Goal: Task Accomplishment & Management: Use online tool/utility

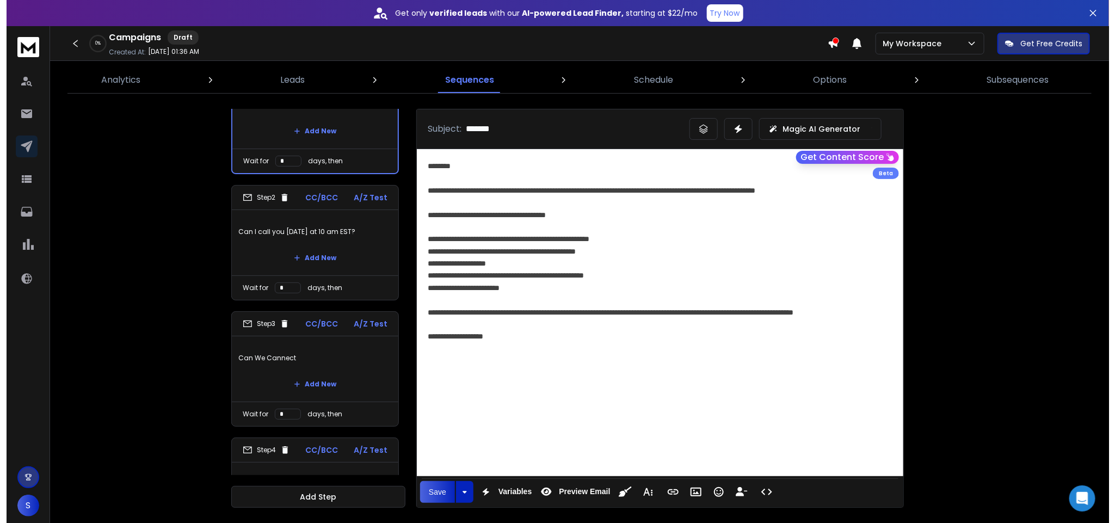
scroll to position [107, 0]
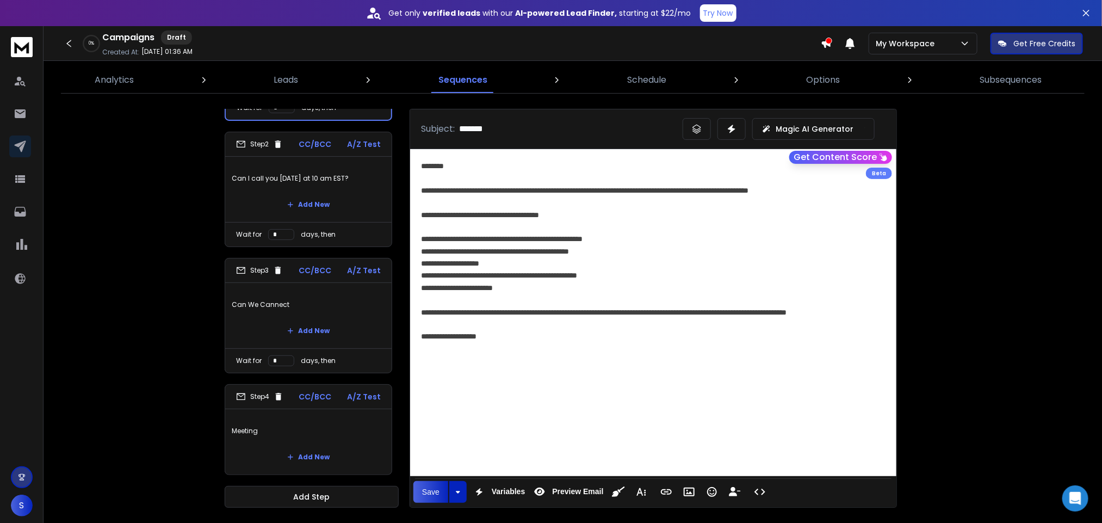
click at [331, 414] on div "Meeting Add New" at bounding box center [308, 441] width 167 height 65
type input "*******"
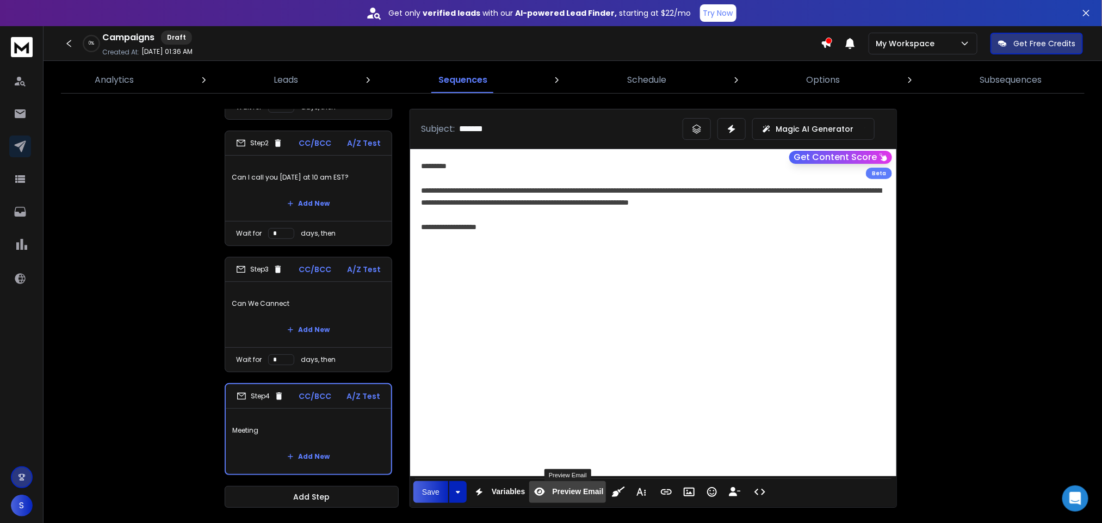
click at [567, 493] on span "Preview Email" at bounding box center [578, 491] width 56 height 9
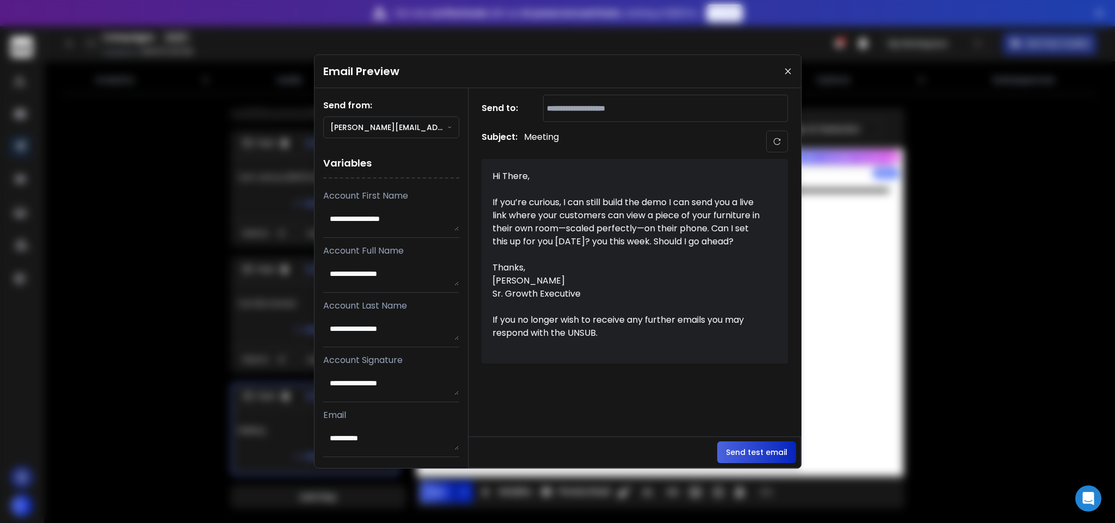
click at [609, 112] on input at bounding box center [665, 108] width 237 height 20
click at [449, 108] on h1 "Send from:" at bounding box center [391, 105] width 136 height 13
click at [440, 133] on button "[PERSON_NAME][EMAIL_ADDRESS][PERSON_NAME][DOMAIN_NAME]" at bounding box center [391, 127] width 136 height 22
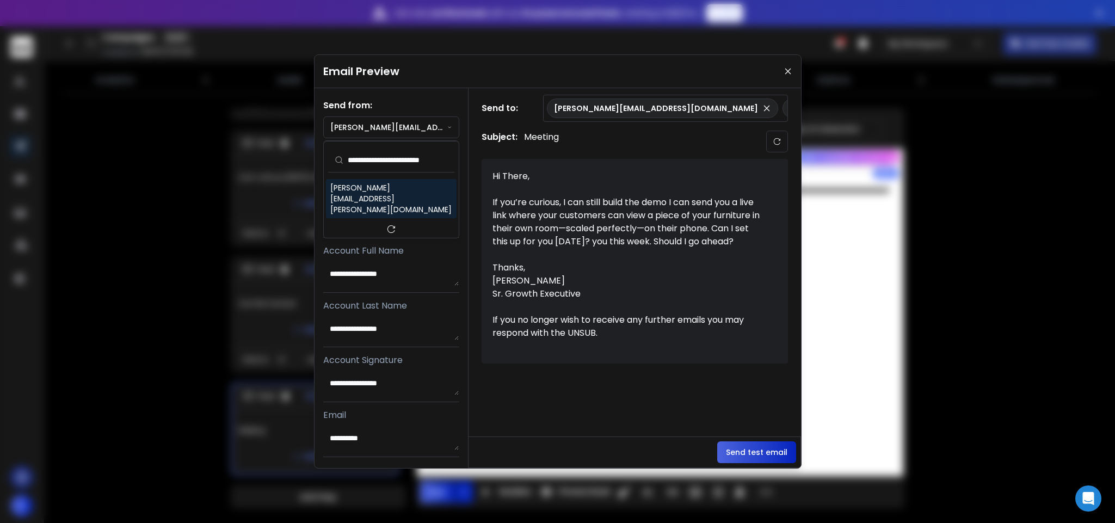
scroll to position [0, 9]
type input "**********"
click at [410, 192] on div "[PERSON_NAME][EMAIL_ADDRESS][PERSON_NAME][DOMAIN_NAME]" at bounding box center [391, 198] width 122 height 33
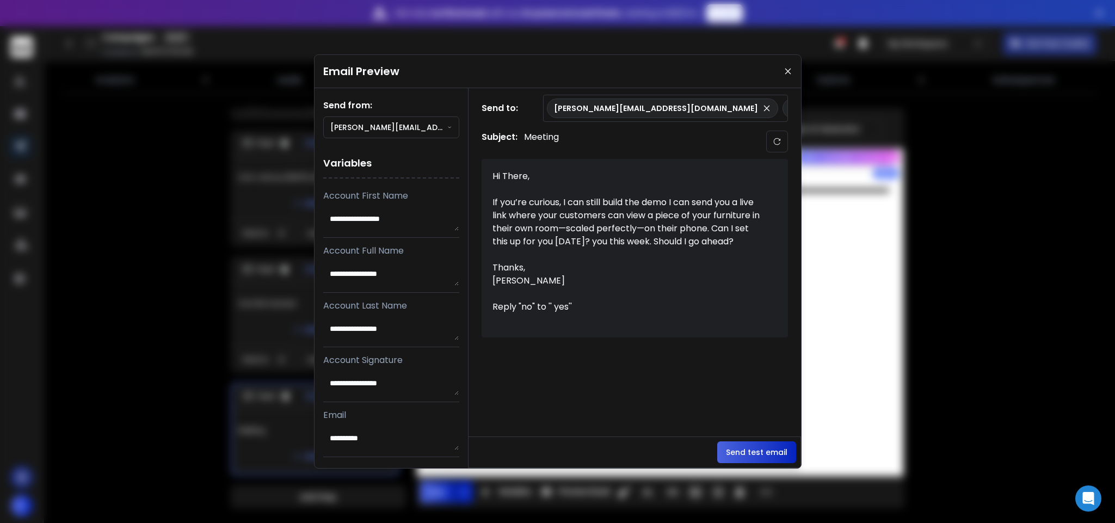
click at [761, 462] on button "Send test email" at bounding box center [756, 452] width 79 height 22
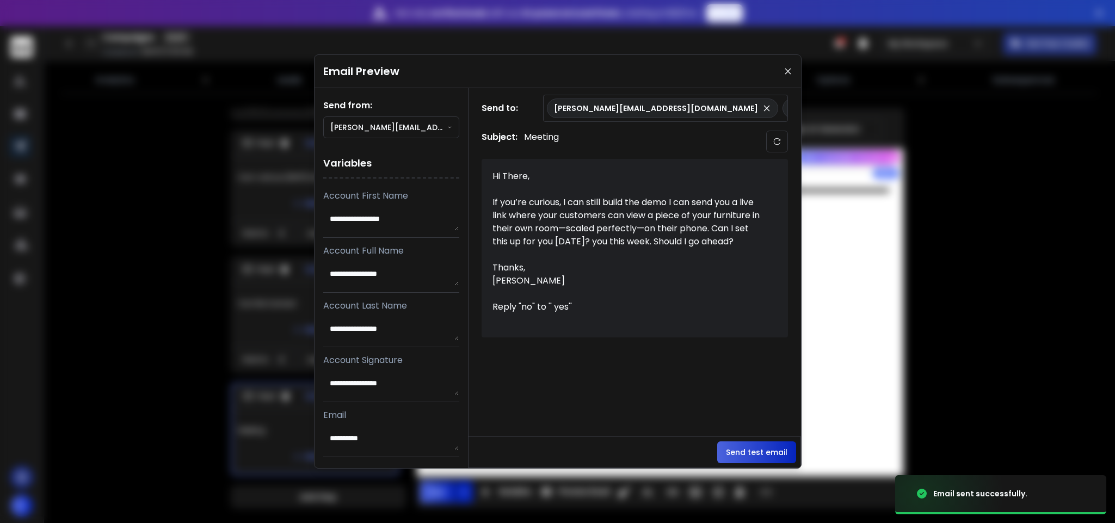
click at [785, 74] on icon at bounding box center [788, 71] width 9 height 9
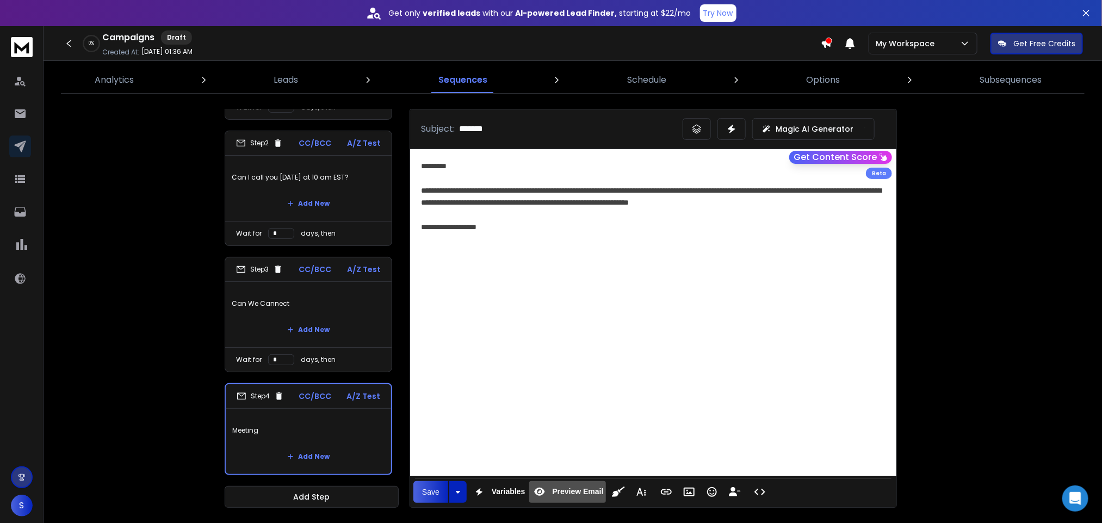
click at [554, 497] on div "Preview Email" at bounding box center [567, 492] width 76 height 18
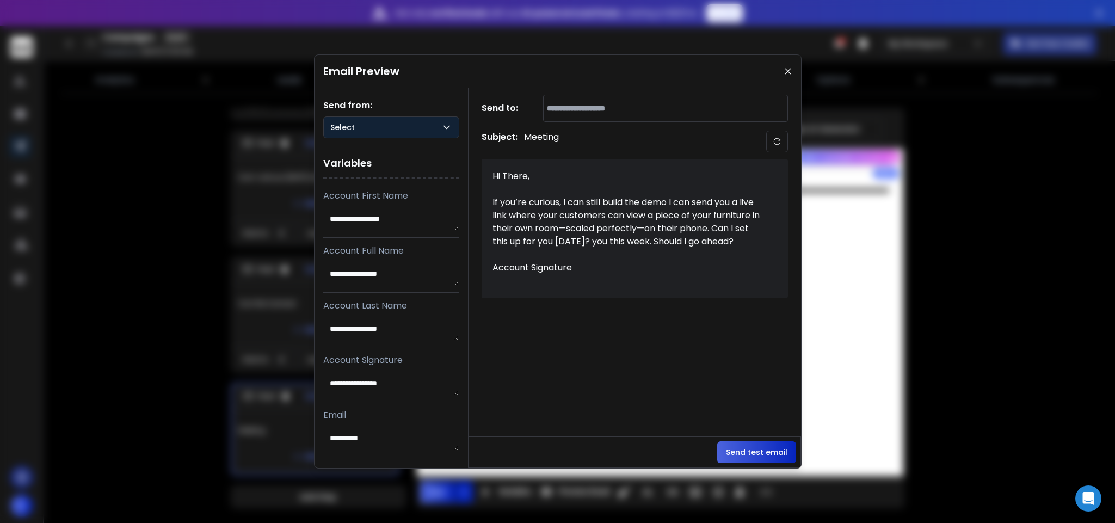
click at [414, 126] on div "Select" at bounding box center [391, 127] width 122 height 11
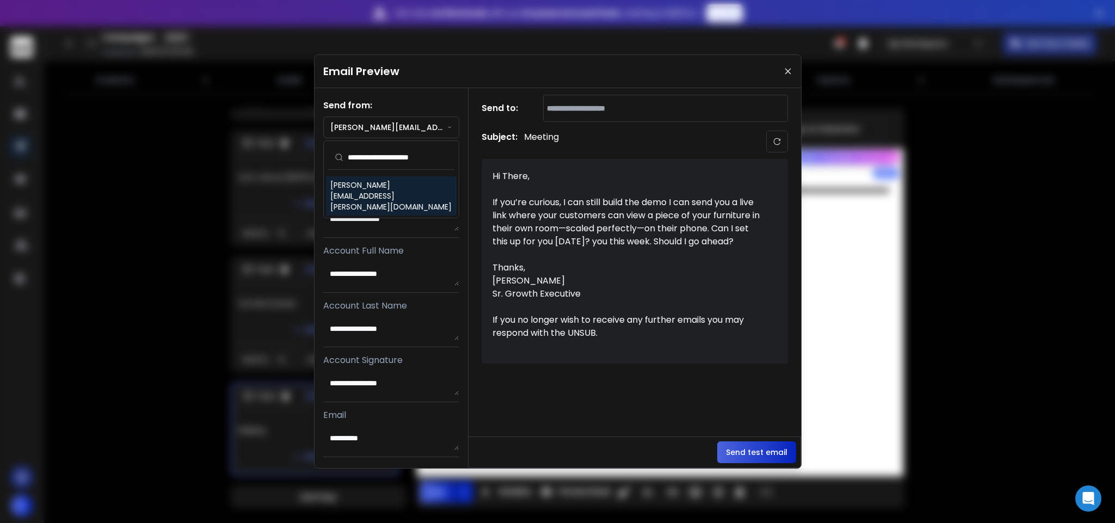
type input "**********"
click at [413, 181] on div "[PERSON_NAME][EMAIL_ADDRESS][PERSON_NAME][DOMAIN_NAME]" at bounding box center [391, 196] width 122 height 33
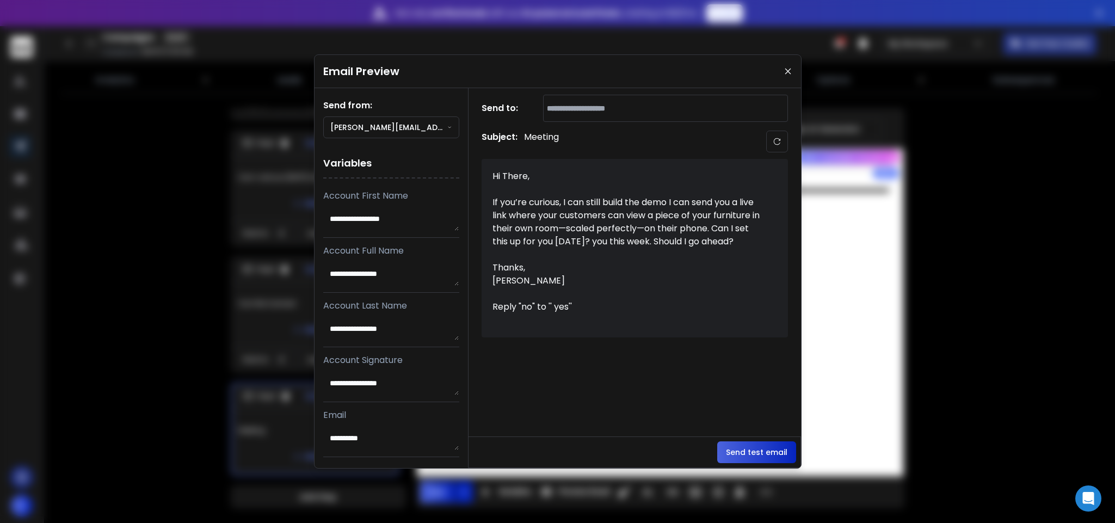
click at [616, 118] on input at bounding box center [665, 108] width 237 height 20
click at [782, 460] on button "Send test email" at bounding box center [756, 452] width 79 height 22
click at [786, 70] on icon at bounding box center [788, 71] width 6 height 6
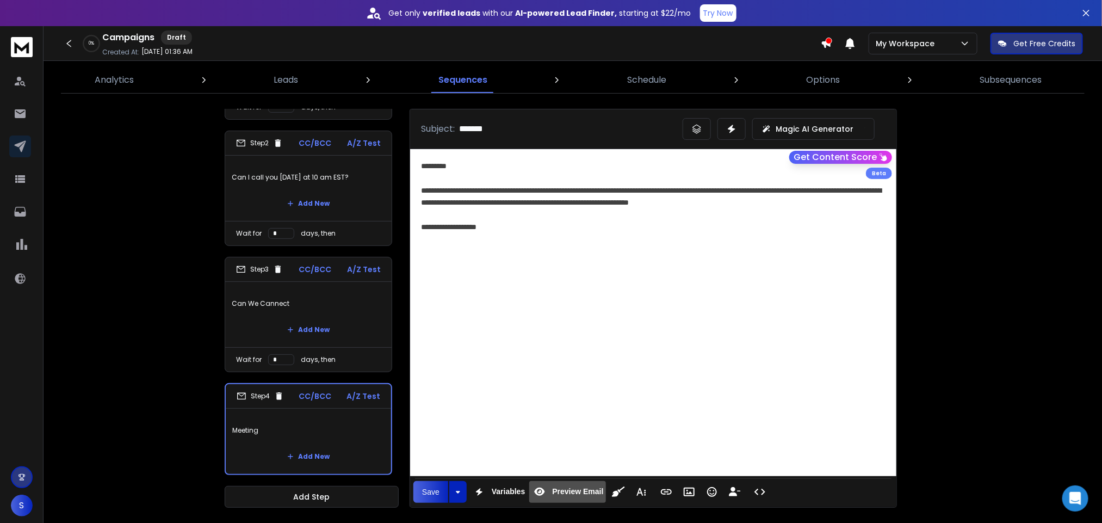
click at [580, 485] on div "Preview Email" at bounding box center [567, 492] width 76 height 18
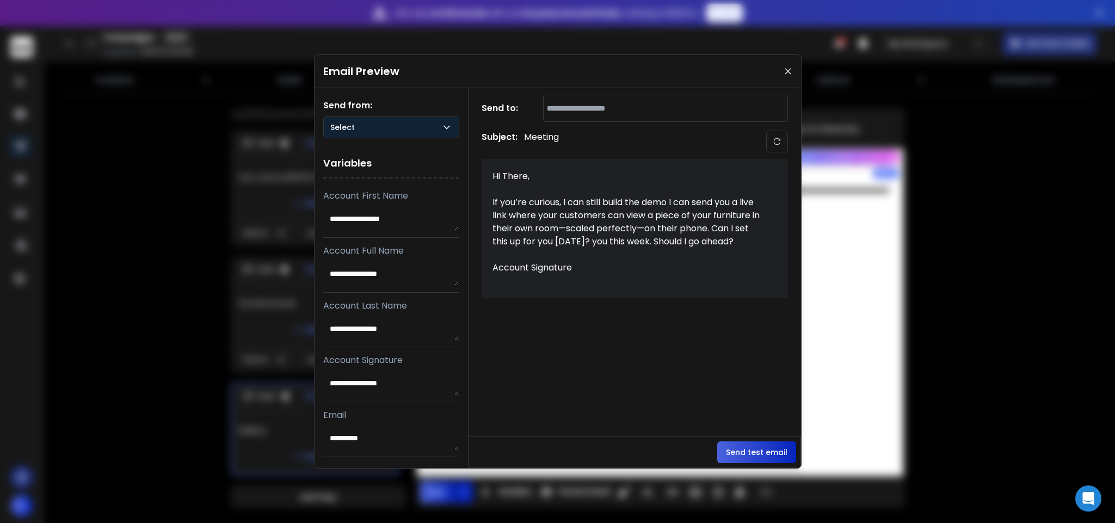
click at [451, 133] on button "Select" at bounding box center [391, 127] width 136 height 22
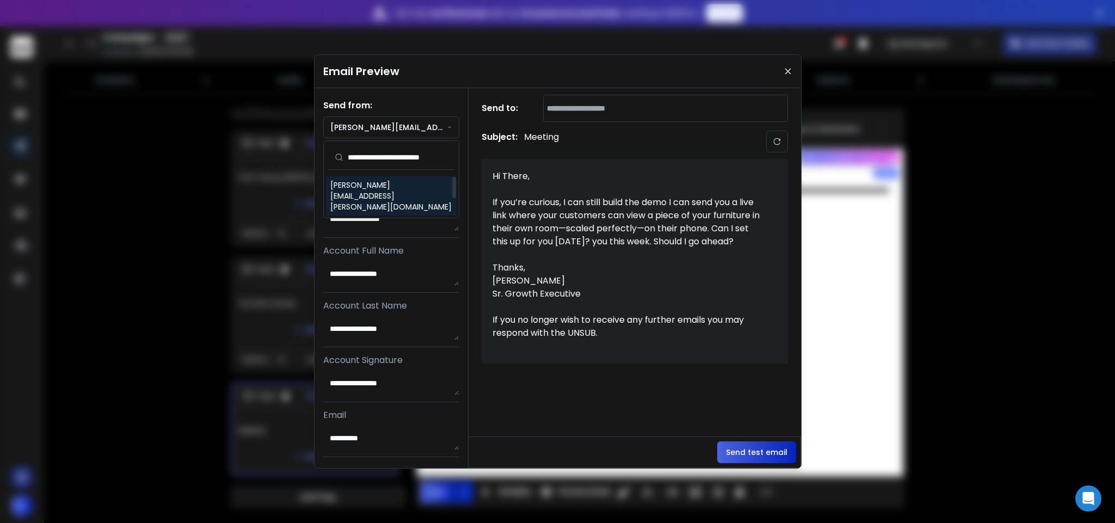
scroll to position [0, 2]
type input "**********"
click at [404, 181] on div "[PERSON_NAME][EMAIL_ADDRESS][PERSON_NAME][DOMAIN_NAME]" at bounding box center [391, 196] width 122 height 33
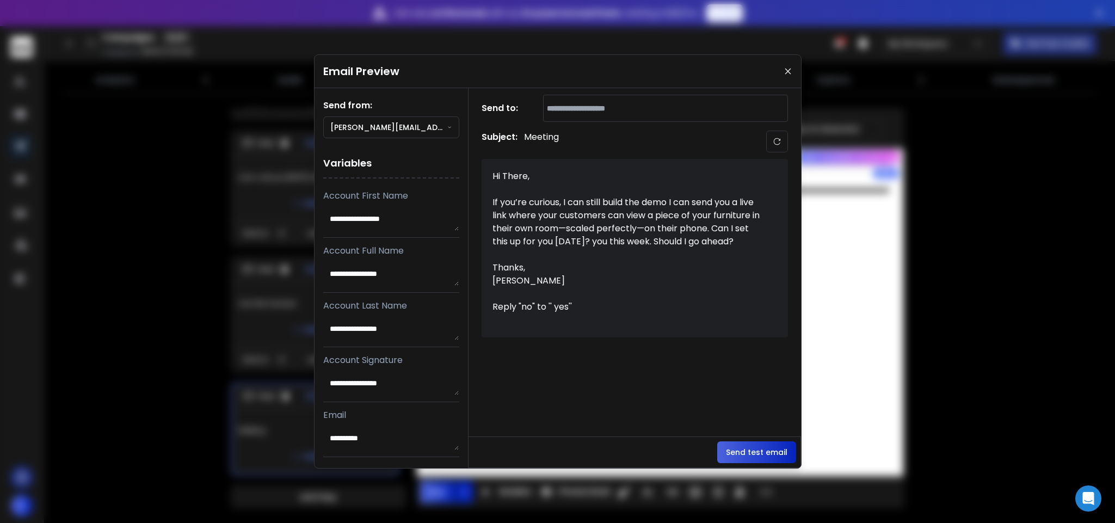
click at [676, 124] on div "Send to:" at bounding box center [635, 109] width 306 height 32
click at [675, 118] on input at bounding box center [665, 108] width 237 height 20
click at [601, 107] on input at bounding box center [665, 108] width 237 height 20
click at [759, 470] on div "**********" at bounding box center [557, 262] width 1115 height 436
click at [761, 454] on button "Send test email" at bounding box center [756, 452] width 79 height 22
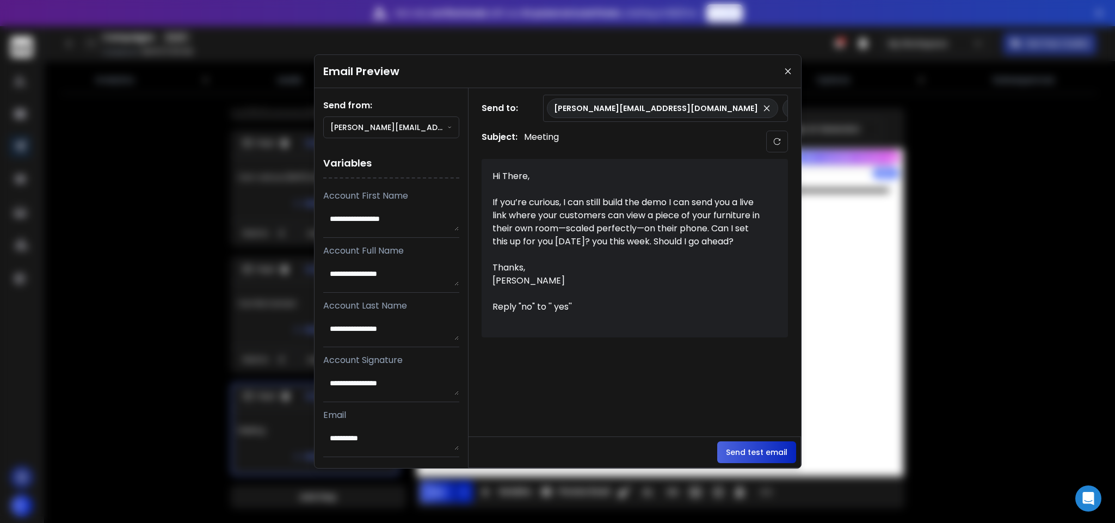
click at [794, 69] on div "Email Preview" at bounding box center [558, 71] width 486 height 33
click at [786, 69] on icon at bounding box center [788, 71] width 6 height 6
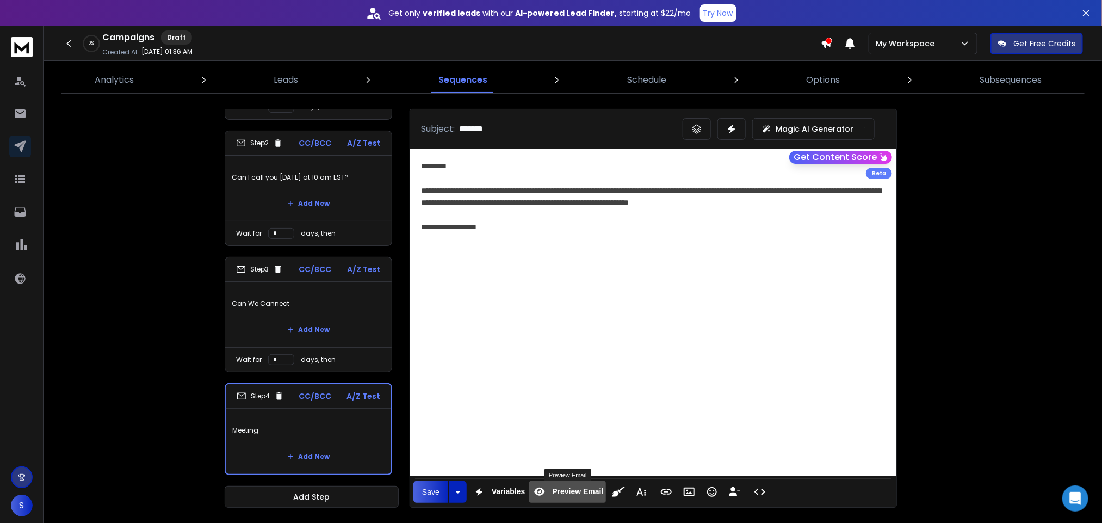
click at [576, 500] on button "Preview Email Preview Email" at bounding box center [567, 492] width 76 height 22
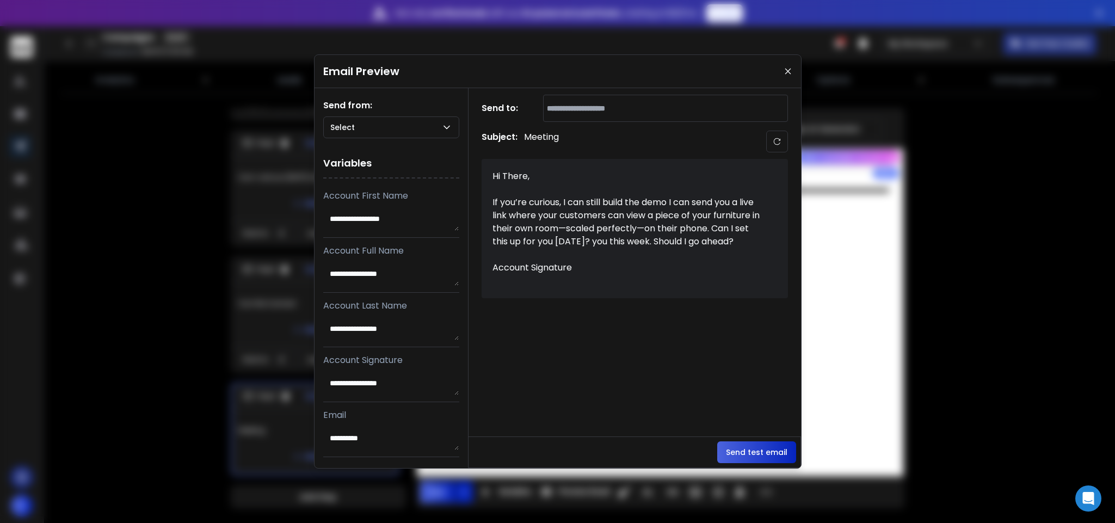
click at [586, 112] on input at bounding box center [665, 108] width 237 height 20
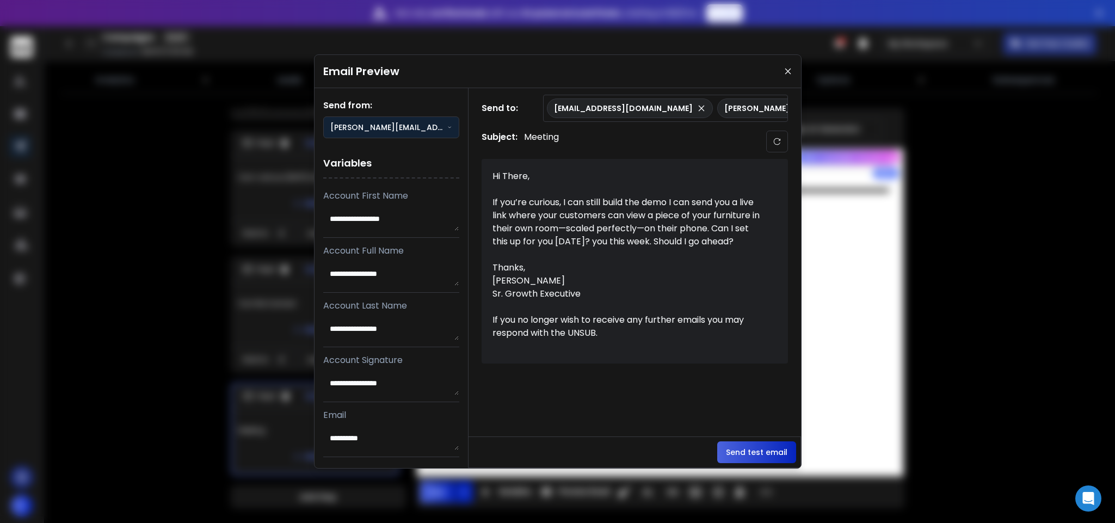
click at [431, 125] on p "[PERSON_NAME][EMAIL_ADDRESS][PERSON_NAME][DOMAIN_NAME]" at bounding box center [389, 127] width 118 height 11
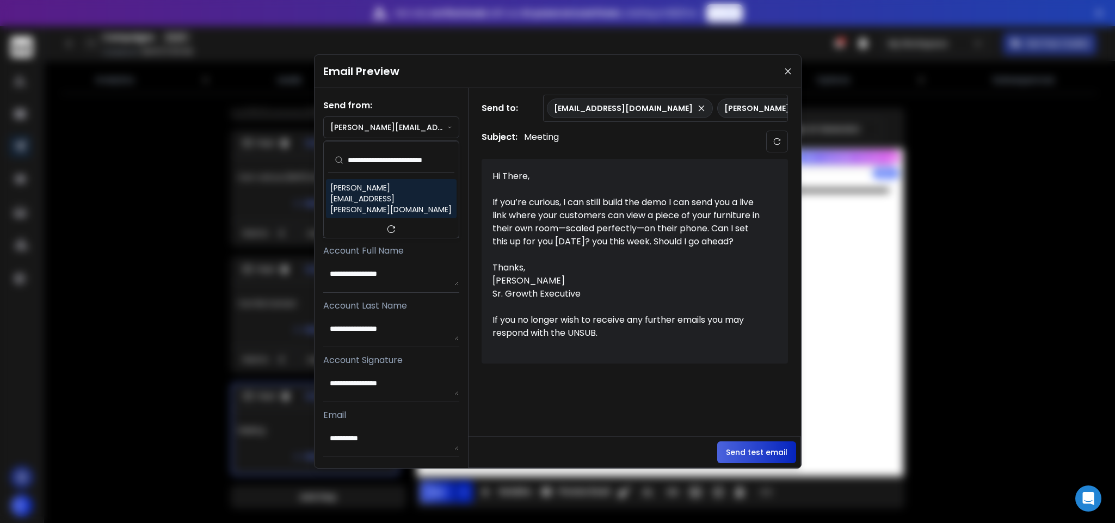
scroll to position [0, 10]
type input "**********"
click at [418, 188] on div "[PERSON_NAME][EMAIL_ADDRESS][PERSON_NAME][DOMAIN_NAME]" at bounding box center [391, 196] width 122 height 33
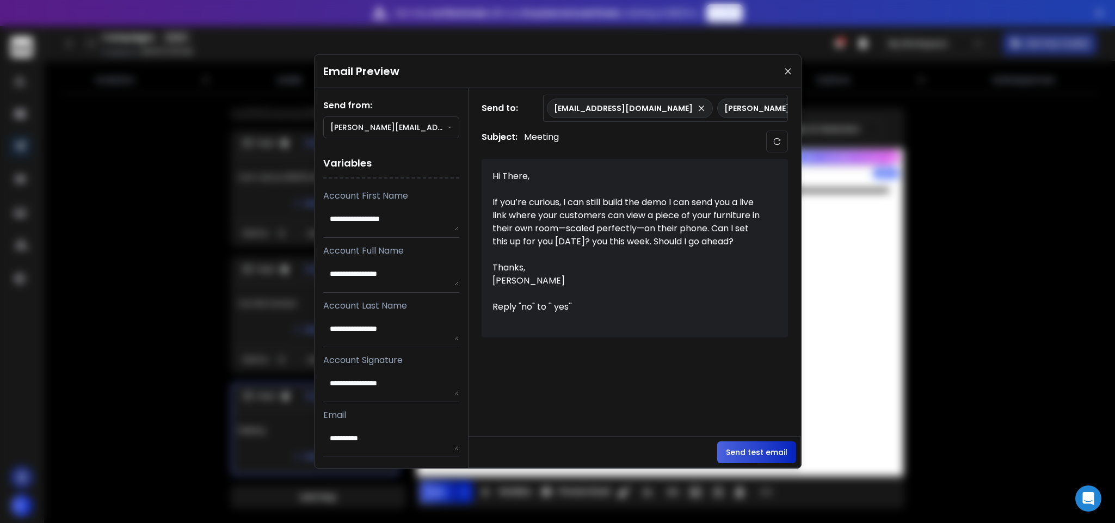
click at [758, 440] on div "Send test email" at bounding box center [635, 452] width 332 height 32
click at [758, 449] on button "Send test email" at bounding box center [756, 452] width 79 height 22
click at [727, 444] on button "Send test email" at bounding box center [756, 452] width 79 height 22
click at [787, 70] on icon at bounding box center [788, 71] width 6 height 6
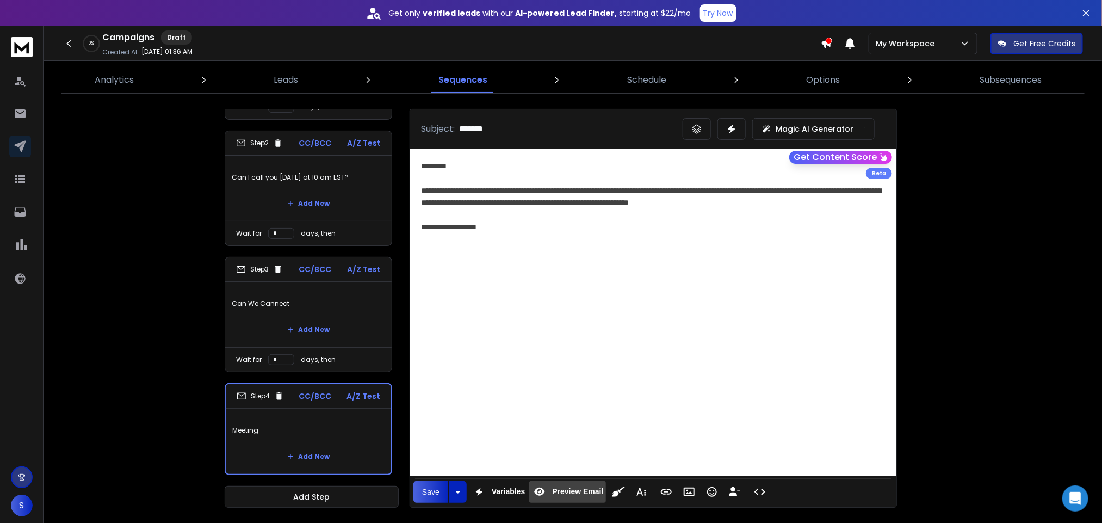
drag, startPoint x: 552, startPoint y: 475, endPoint x: 552, endPoint y: 488, distance: 13.1
click at [552, 476] on div "**********" at bounding box center [653, 312] width 486 height 327
click at [552, 488] on span "Preview Email" at bounding box center [578, 491] width 56 height 9
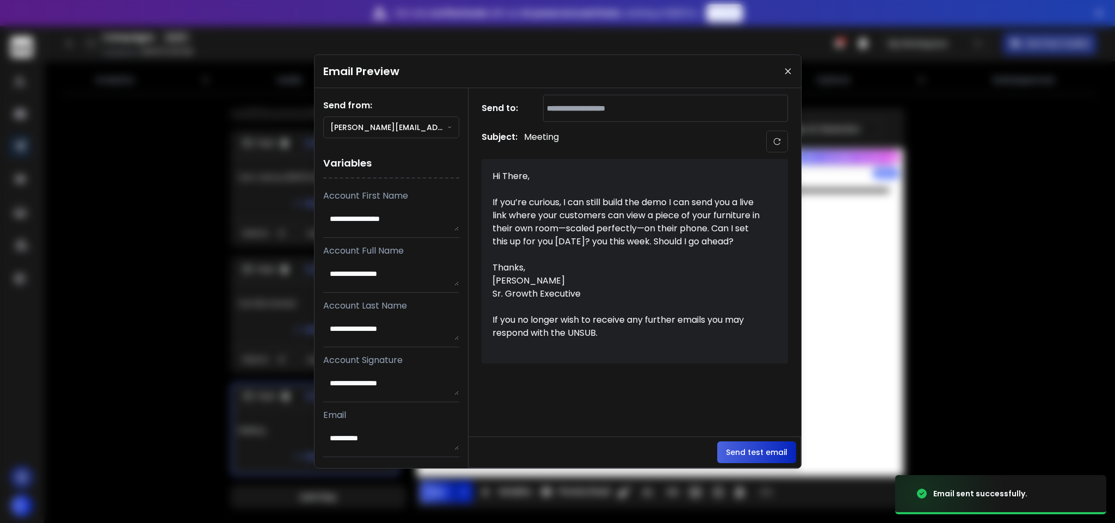
click at [662, 106] on input at bounding box center [665, 108] width 237 height 20
click at [348, 126] on p "[PERSON_NAME][EMAIL_ADDRESS][PERSON_NAME][DOMAIN_NAME]" at bounding box center [389, 127] width 118 height 11
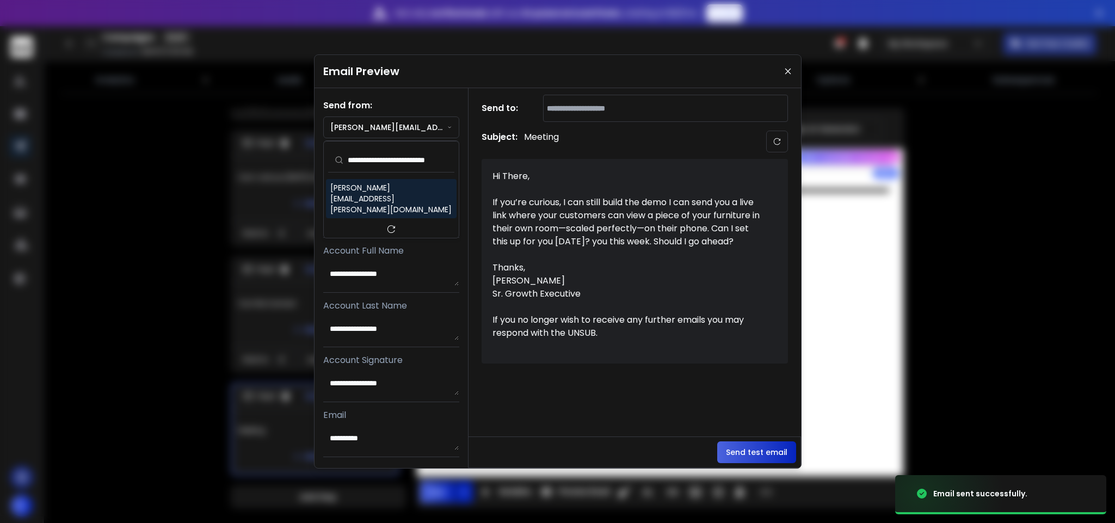
scroll to position [0, 5]
type input "**********"
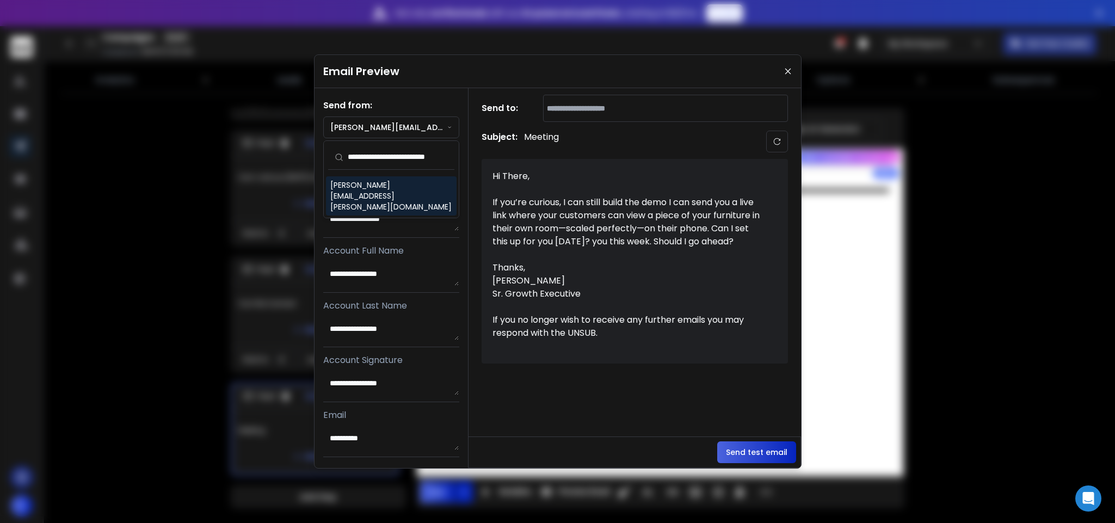
click at [394, 183] on div "[PERSON_NAME][EMAIL_ADDRESS][PERSON_NAME][DOMAIN_NAME]" at bounding box center [391, 196] width 122 height 33
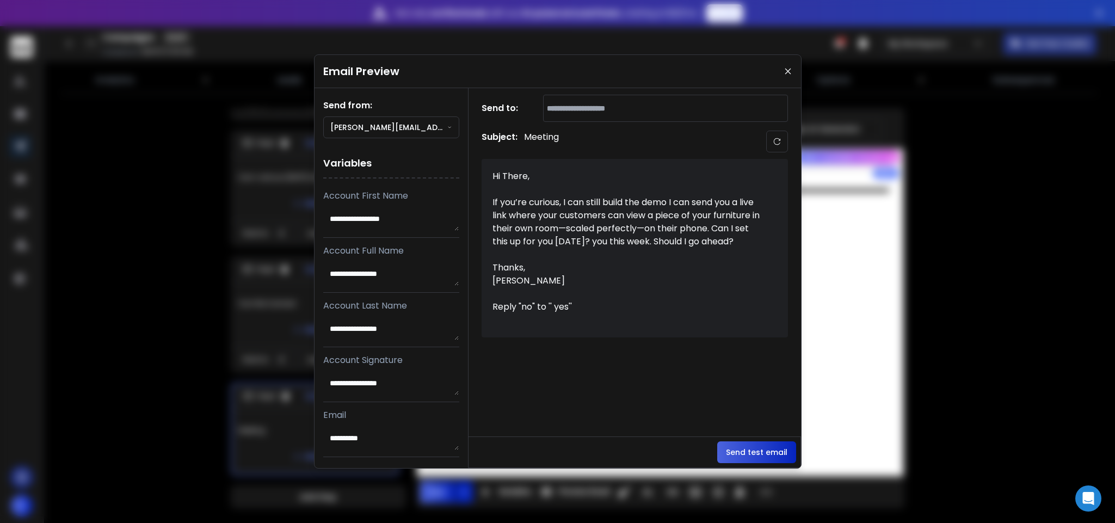
click at [585, 95] on div at bounding box center [665, 108] width 245 height 27
click at [581, 105] on input at bounding box center [665, 108] width 237 height 20
click at [640, 104] on input at bounding box center [665, 108] width 237 height 20
click at [738, 453] on button "Send test email" at bounding box center [756, 452] width 79 height 22
click at [800, 72] on div "Email Preview" at bounding box center [558, 71] width 486 height 33
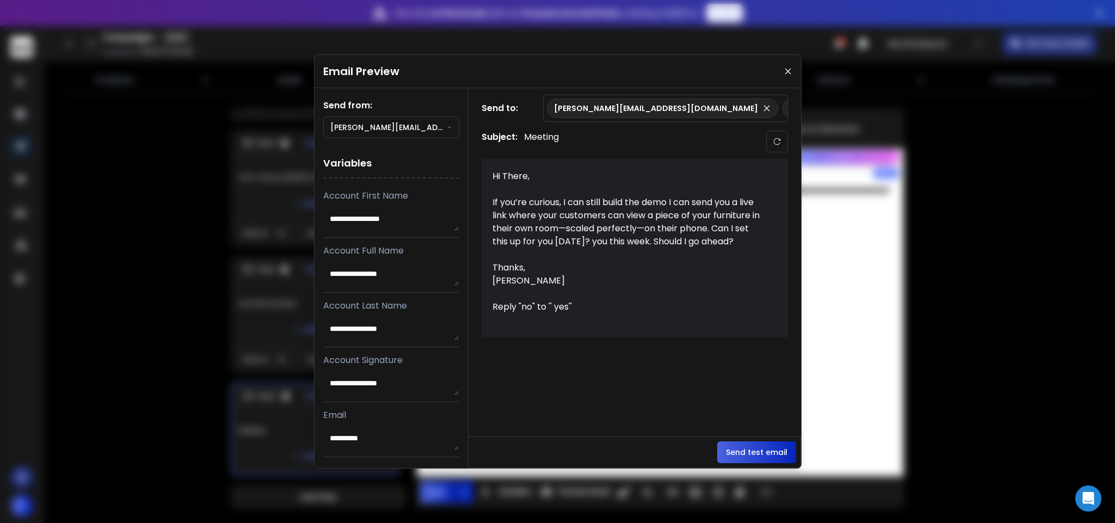
click at [780, 72] on div "Email Preview" at bounding box center [558, 71] width 486 height 33
click at [792, 69] on div "Email Preview" at bounding box center [558, 71] width 486 height 33
click at [787, 70] on icon at bounding box center [788, 71] width 9 height 9
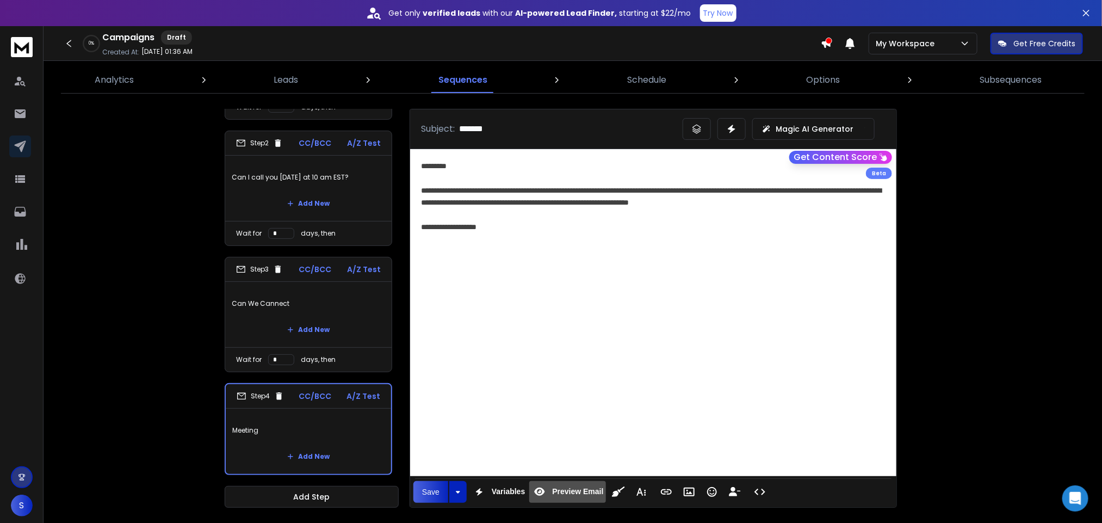
click at [552, 491] on span "Preview Email" at bounding box center [578, 491] width 56 height 9
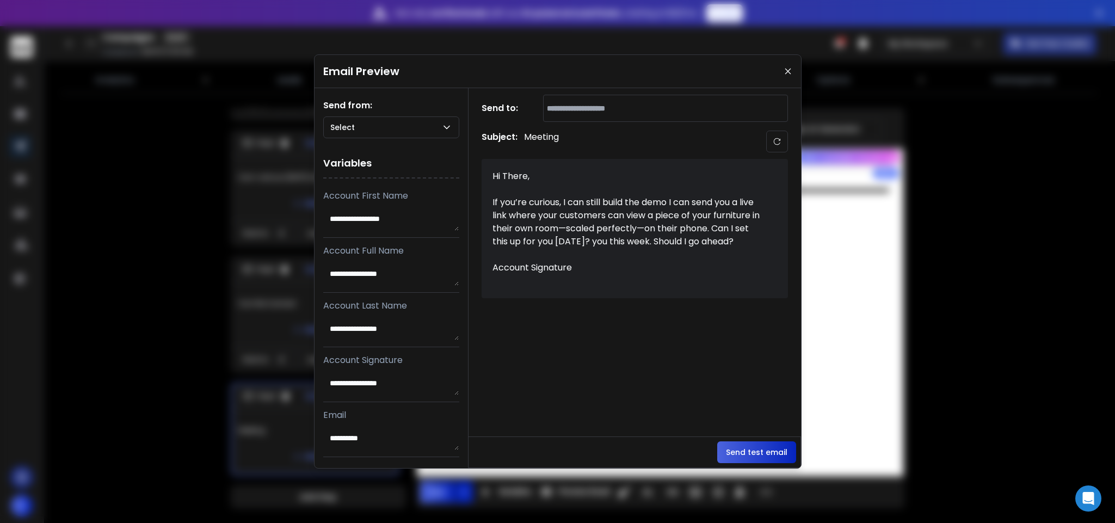
click at [556, 112] on input at bounding box center [665, 108] width 237 height 20
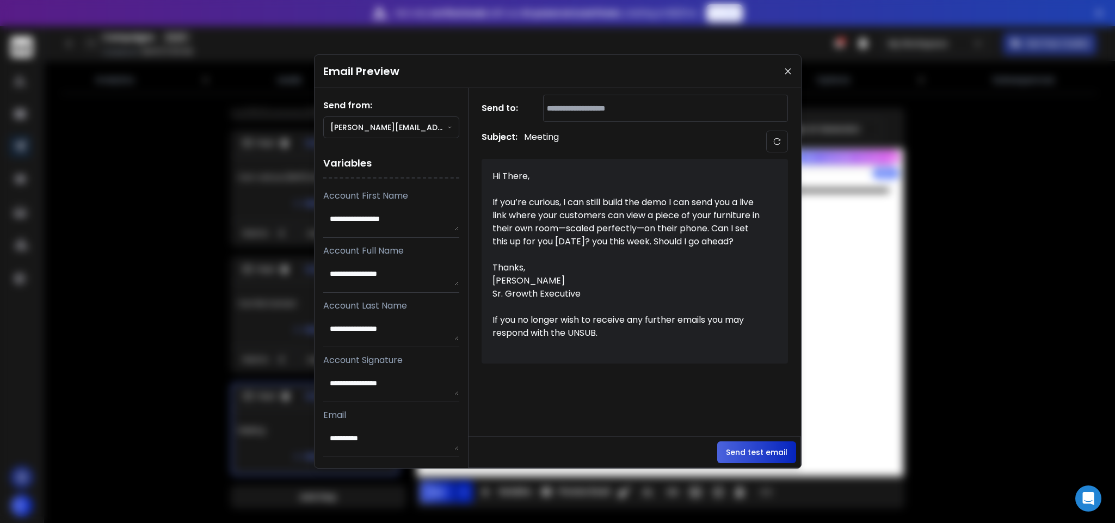
click at [556, 112] on input at bounding box center [665, 108] width 237 height 20
click at [414, 114] on div "Send from: [PERSON_NAME][EMAIL_ADDRESS][PERSON_NAME][DOMAIN_NAME]" at bounding box center [391, 118] width 136 height 39
click at [407, 131] on p "[PERSON_NAME][EMAIL_ADDRESS][PERSON_NAME][DOMAIN_NAME]" at bounding box center [389, 127] width 118 height 11
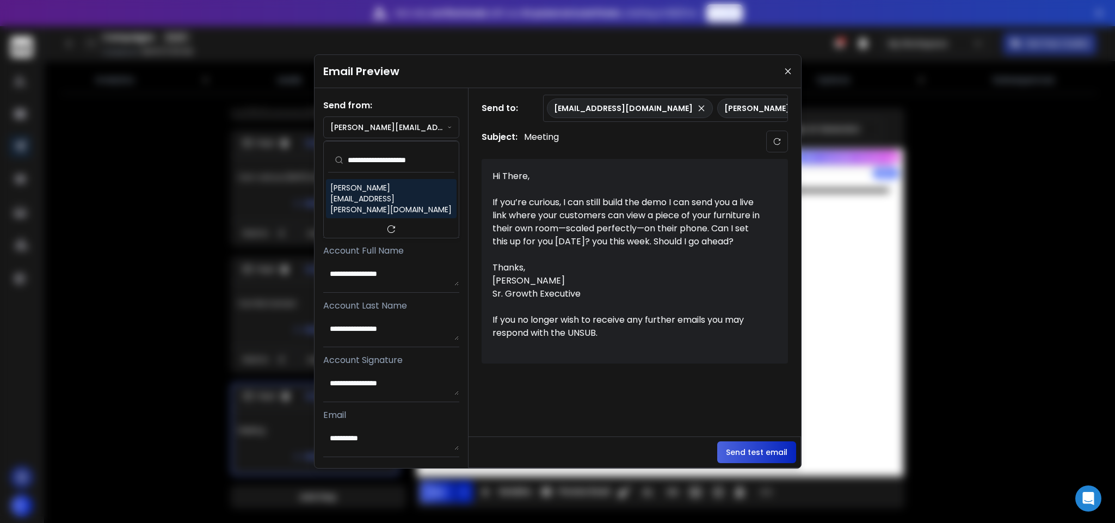
type input "**********"
click at [415, 187] on div "[PERSON_NAME][EMAIL_ADDRESS][PERSON_NAME][DOMAIN_NAME]" at bounding box center [391, 198] width 131 height 39
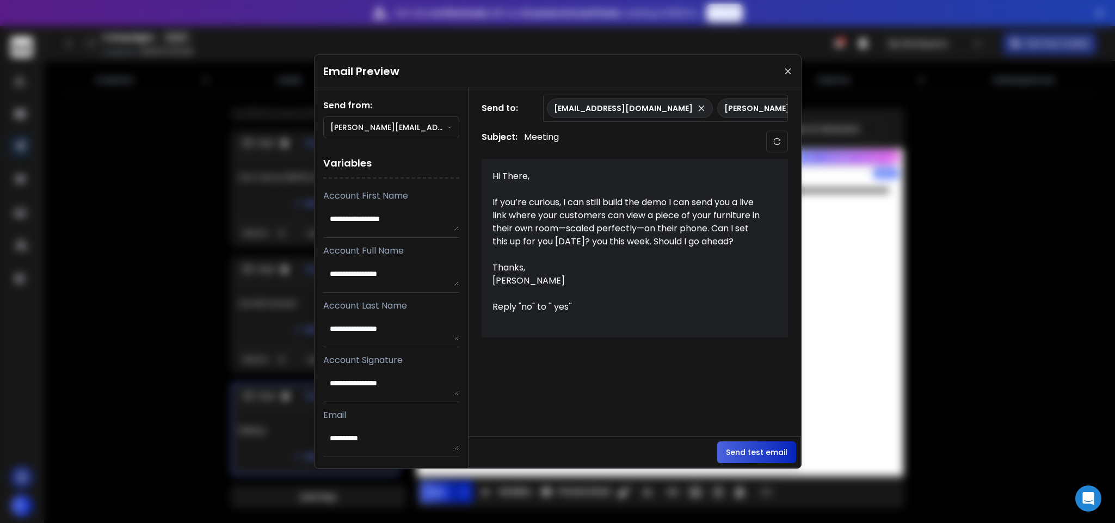
click at [736, 459] on button "Send test email" at bounding box center [756, 452] width 79 height 22
click at [789, 72] on icon at bounding box center [788, 71] width 6 height 6
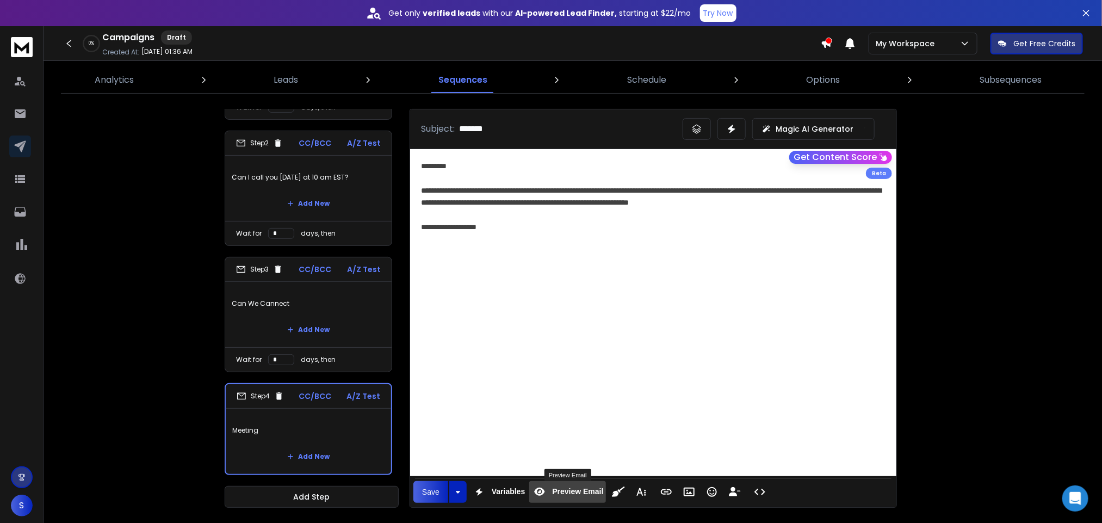
click at [565, 483] on div "Preview Email" at bounding box center [567, 492] width 76 height 18
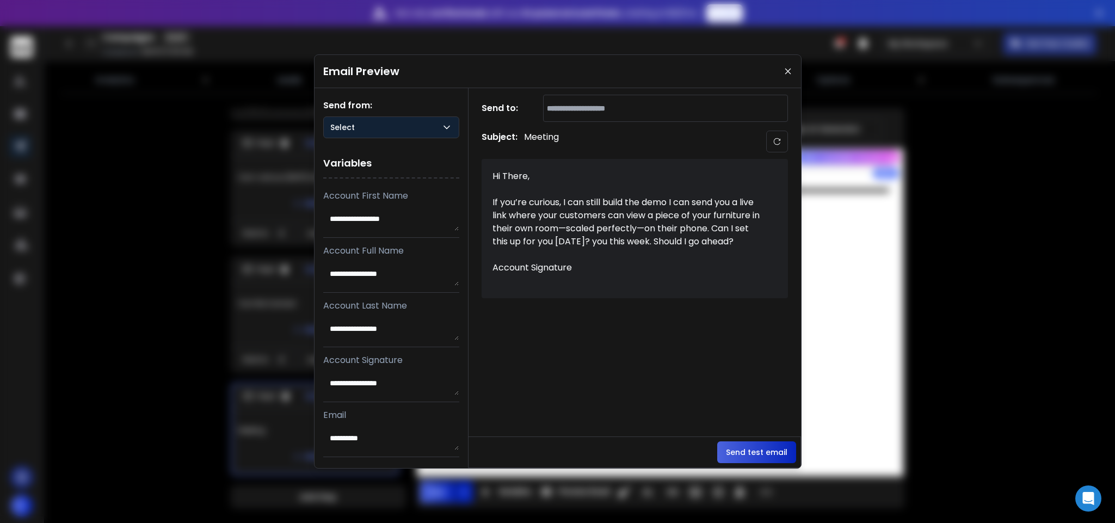
click at [432, 126] on div "Select" at bounding box center [391, 127] width 122 height 11
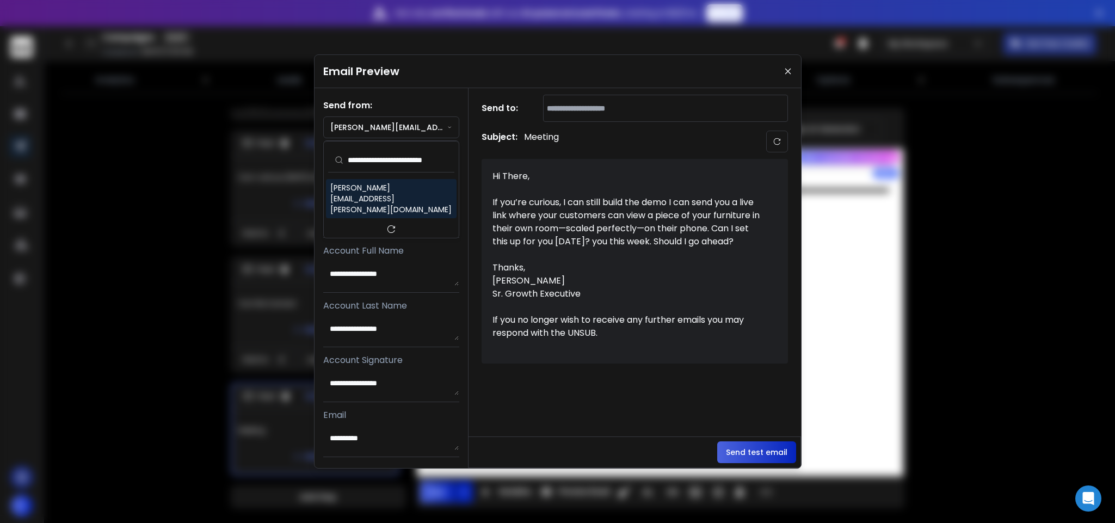
scroll to position [0, 5]
type input "**********"
click at [438, 177] on div "[PERSON_NAME][EMAIL_ADDRESS][PERSON_NAME][DOMAIN_NAME]" at bounding box center [391, 195] width 131 height 39
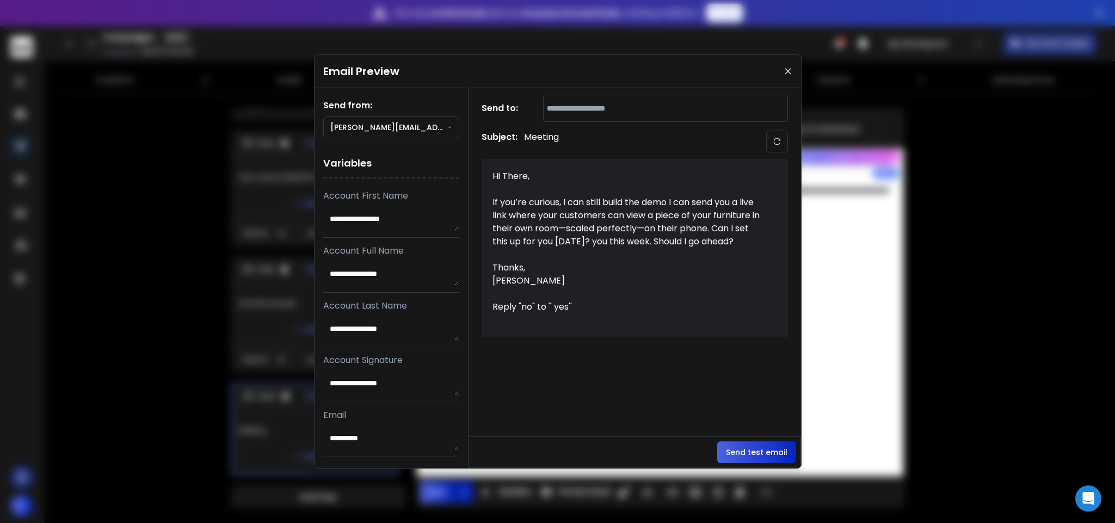
click at [591, 108] on input at bounding box center [665, 108] width 237 height 20
click at [756, 449] on button "Send test email" at bounding box center [756, 452] width 79 height 22
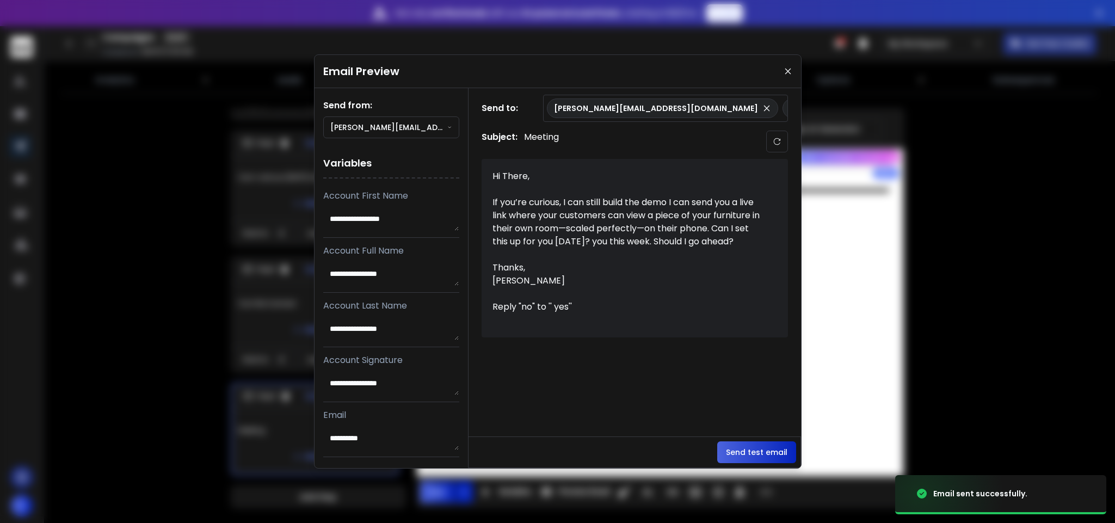
click at [786, 72] on icon at bounding box center [788, 71] width 9 height 9
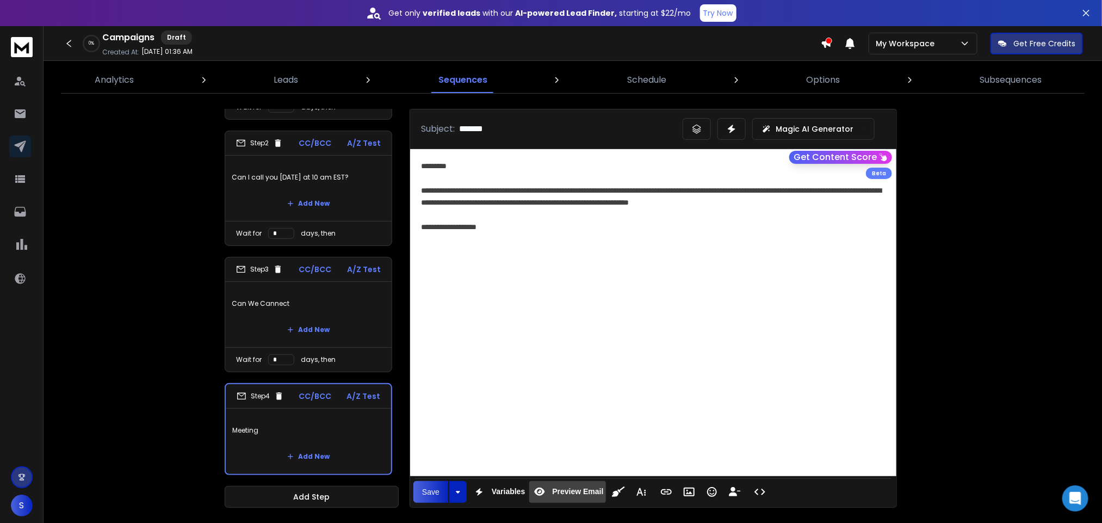
click at [573, 492] on span "Preview Email" at bounding box center [578, 491] width 56 height 9
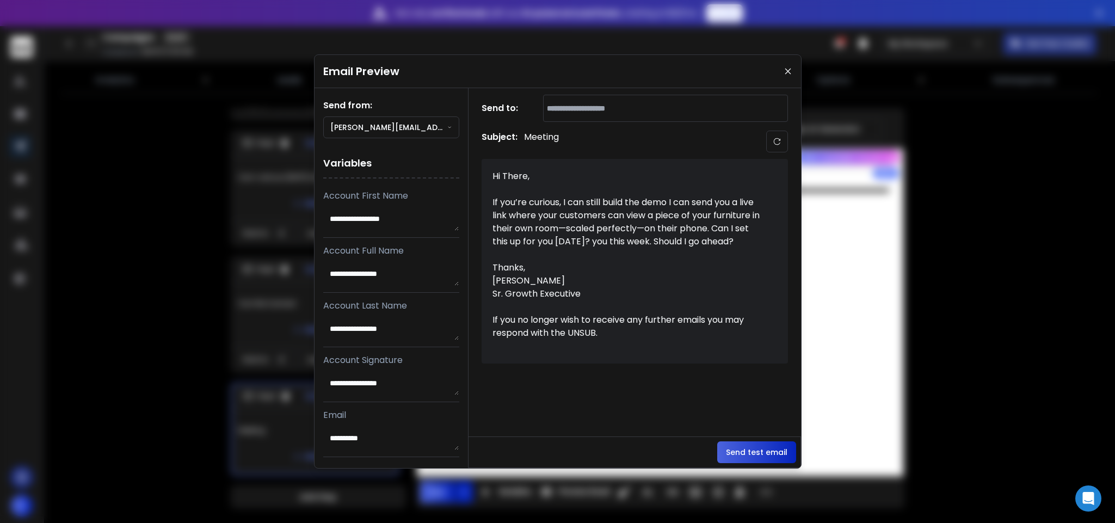
click at [584, 95] on div at bounding box center [665, 108] width 245 height 27
drag, startPoint x: 578, startPoint y: 127, endPoint x: 588, endPoint y: 108, distance: 21.7
click at [578, 125] on div "Send to: Subject: Meeting Hi There, If you’re curious, I can still build the de…" at bounding box center [635, 225] width 332 height 275
click at [588, 108] on input at bounding box center [665, 108] width 237 height 20
click at [397, 140] on div "**********" at bounding box center [391, 278] width 153 height 359
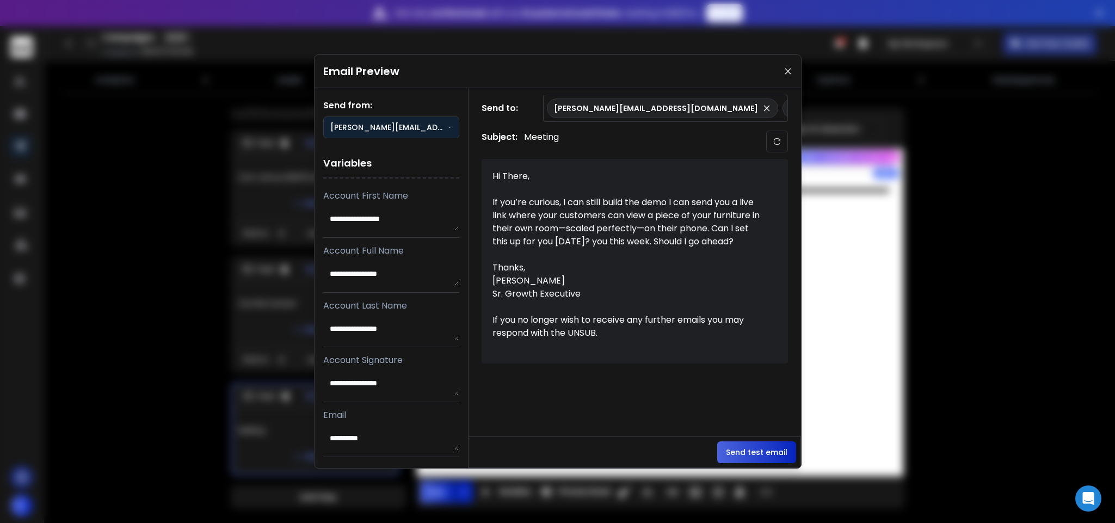
click at [406, 131] on p "[PERSON_NAME][EMAIL_ADDRESS][PERSON_NAME][DOMAIN_NAME]" at bounding box center [389, 127] width 118 height 11
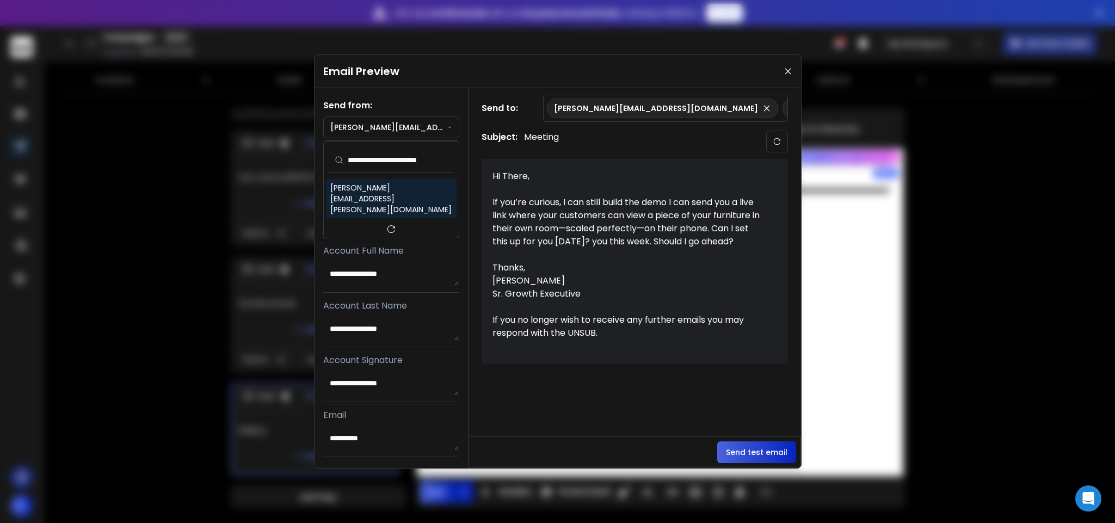
type input "**********"
click at [400, 184] on div "[PERSON_NAME][EMAIL_ADDRESS][PERSON_NAME][DOMAIN_NAME]" at bounding box center [391, 198] width 122 height 33
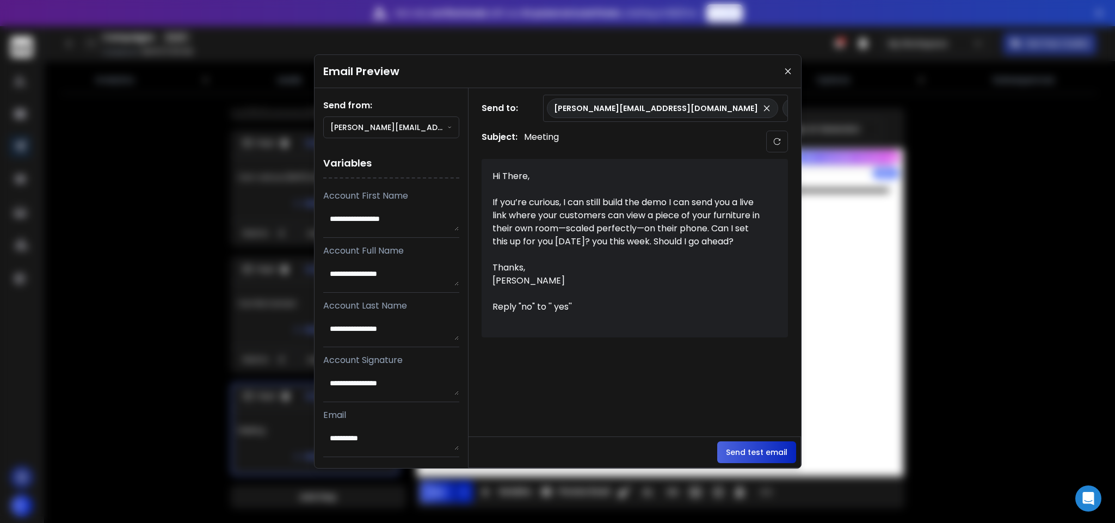
drag, startPoint x: 767, startPoint y: 466, endPoint x: 775, endPoint y: 447, distance: 20.2
click at [767, 464] on div "Send test email" at bounding box center [635, 452] width 332 height 32
click at [775, 447] on button "Send test email" at bounding box center [756, 452] width 79 height 22
click at [787, 70] on icon at bounding box center [788, 71] width 6 height 6
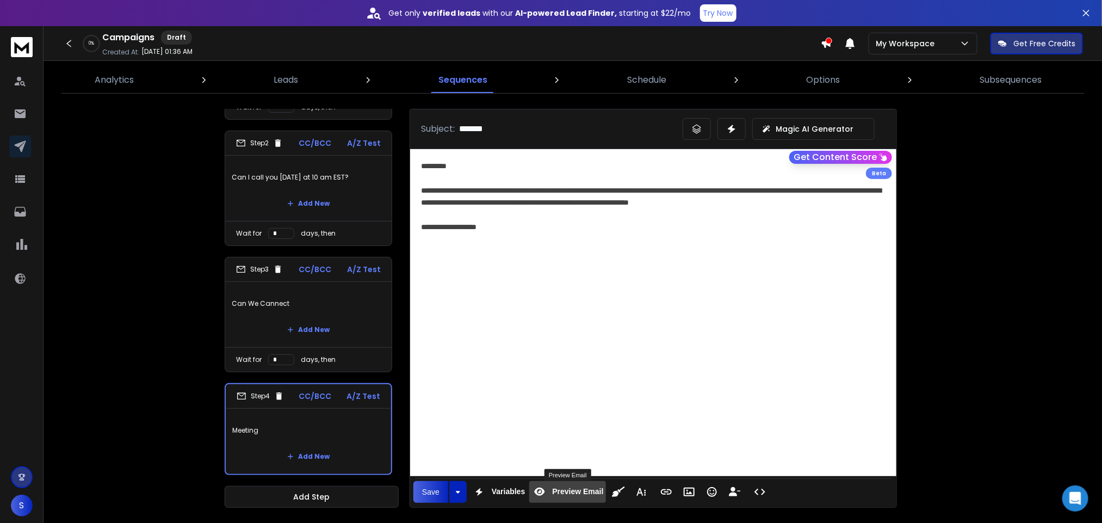
click at [601, 484] on div "Preview Email" at bounding box center [567, 492] width 76 height 18
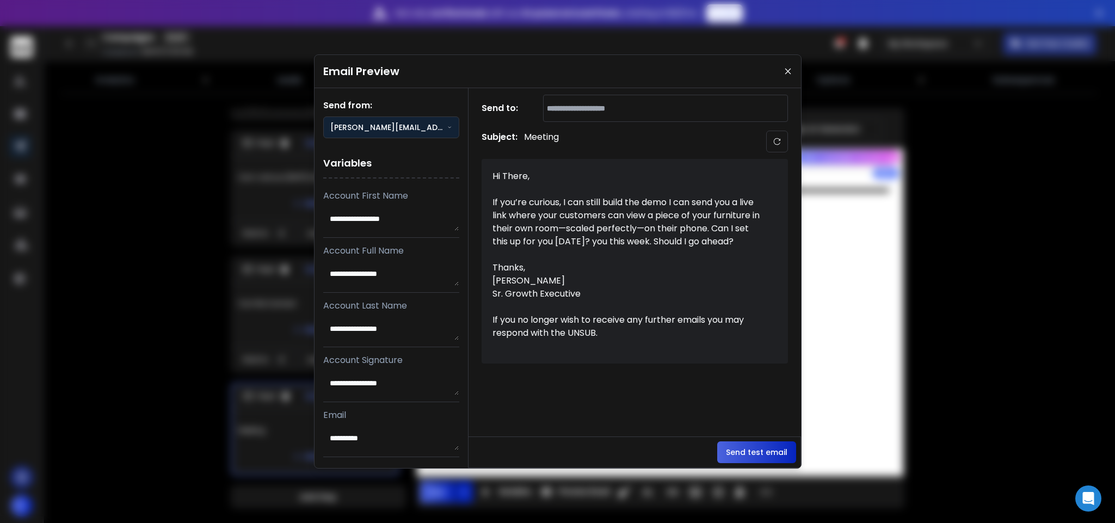
click at [428, 138] on button "[PERSON_NAME][EMAIL_ADDRESS][PERSON_NAME][DOMAIN_NAME]" at bounding box center [391, 127] width 136 height 22
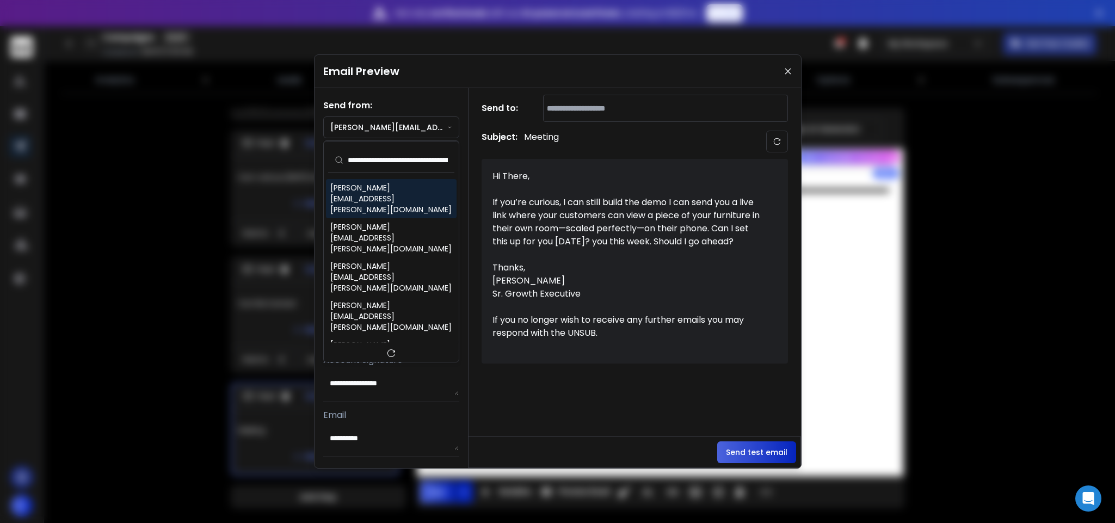
scroll to position [0, 54]
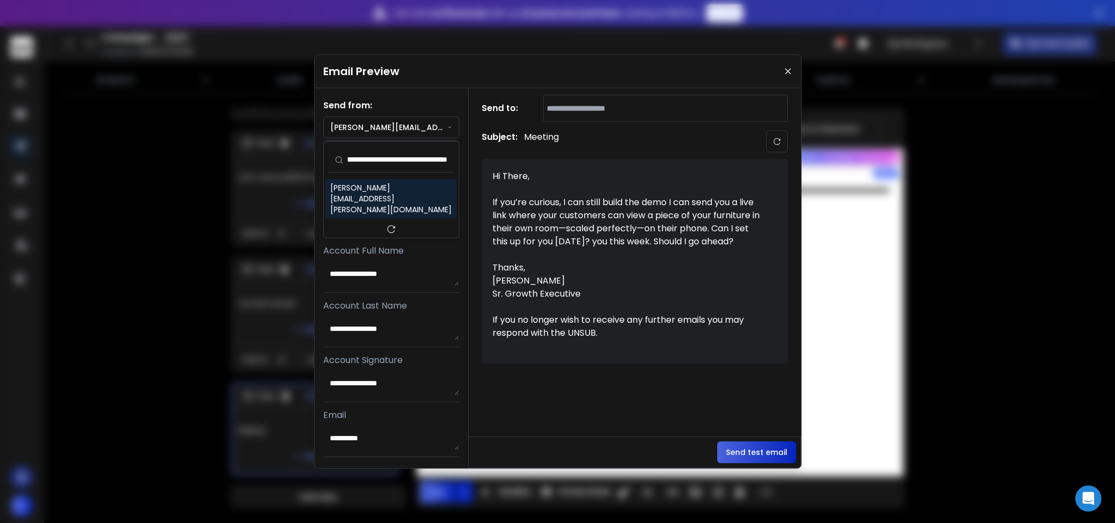
type input "**********"
click at [437, 173] on div "**********" at bounding box center [391, 157] width 135 height 33
click at [437, 186] on div "[PERSON_NAME][EMAIL_ADDRESS][PERSON_NAME][DOMAIN_NAME]" at bounding box center [391, 196] width 122 height 33
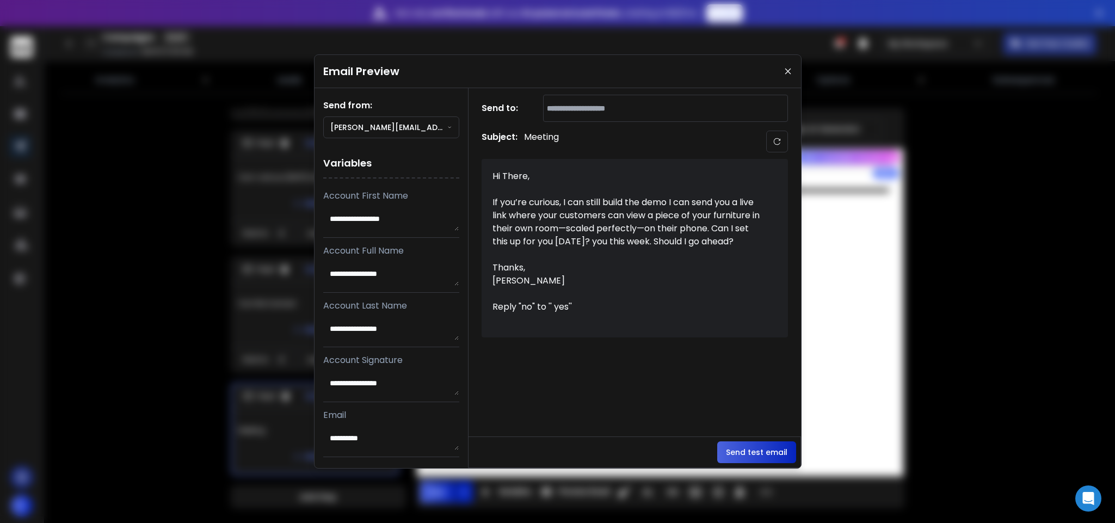
click at [576, 108] on input at bounding box center [665, 108] width 237 height 20
click at [776, 454] on button "Send test email" at bounding box center [756, 452] width 79 height 22
click at [788, 70] on icon at bounding box center [788, 71] width 6 height 6
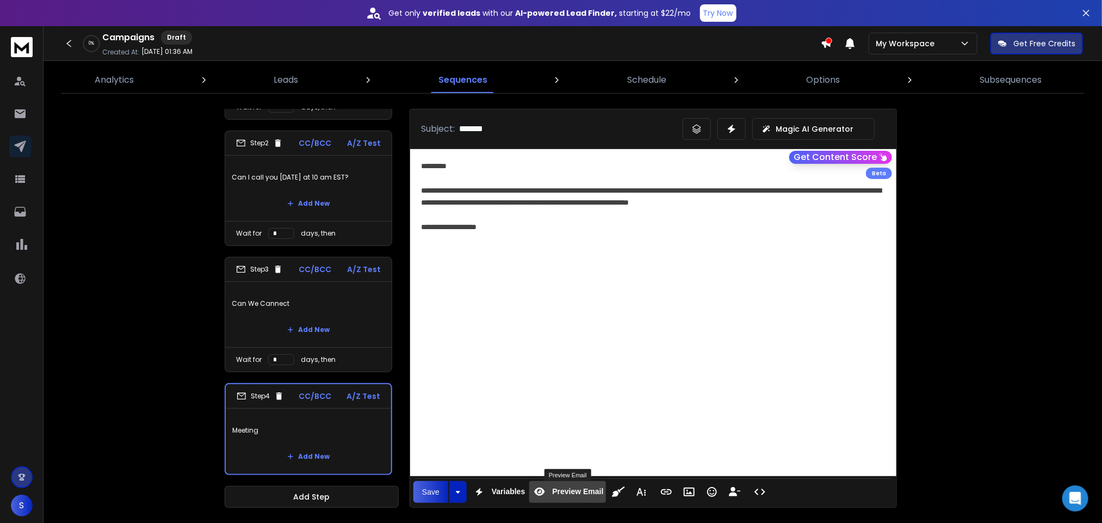
click at [590, 483] on div "Preview Email" at bounding box center [567, 492] width 76 height 18
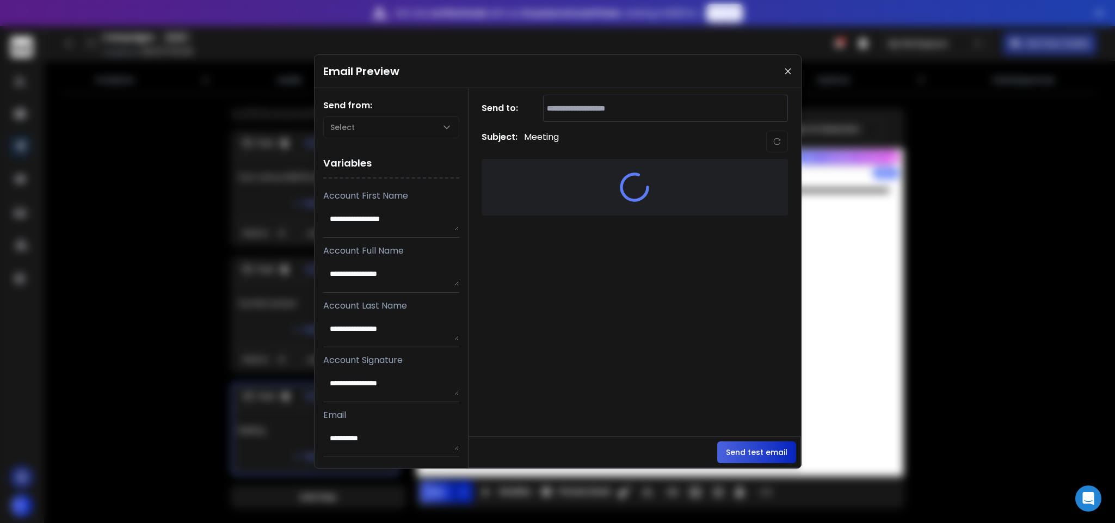
click at [567, 103] on input at bounding box center [665, 108] width 237 height 20
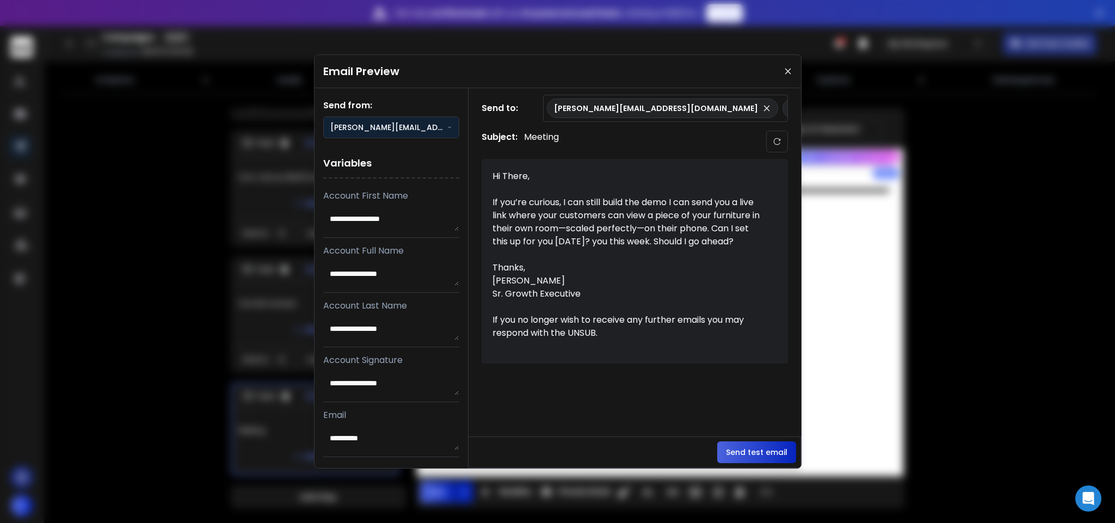
click at [400, 127] on p "[PERSON_NAME][EMAIL_ADDRESS][PERSON_NAME][DOMAIN_NAME]" at bounding box center [389, 127] width 118 height 11
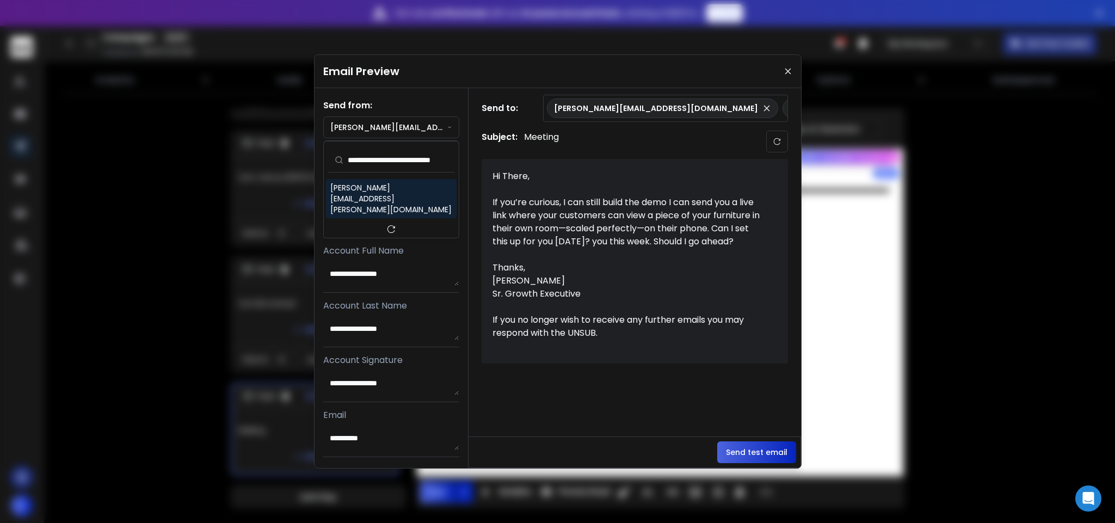
scroll to position [0, 38]
type input "**********"
click at [412, 186] on div "[PERSON_NAME][EMAIL_ADDRESS][PERSON_NAME][DOMAIN_NAME]" at bounding box center [391, 196] width 122 height 33
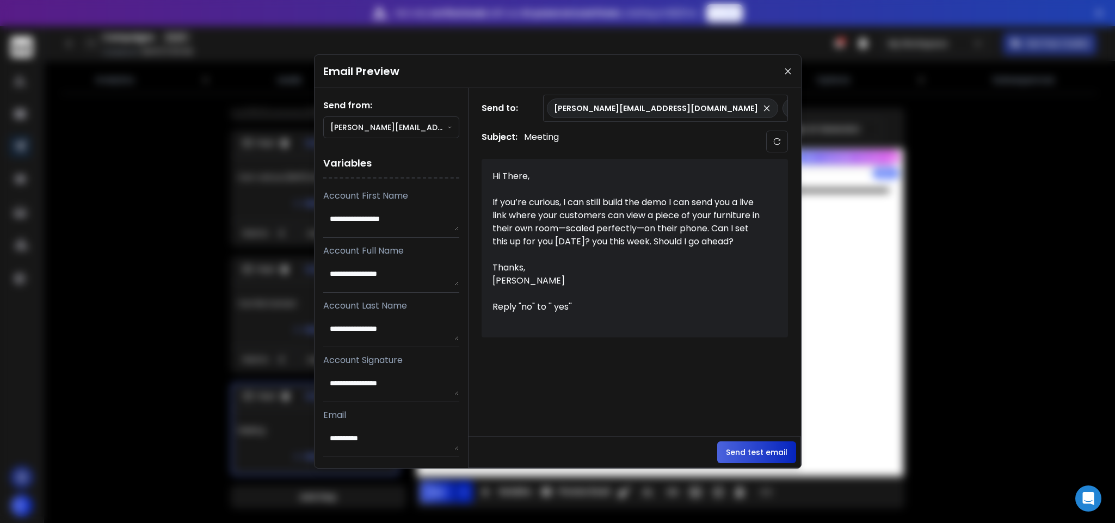
click at [741, 454] on button "Send test email" at bounding box center [756, 452] width 79 height 22
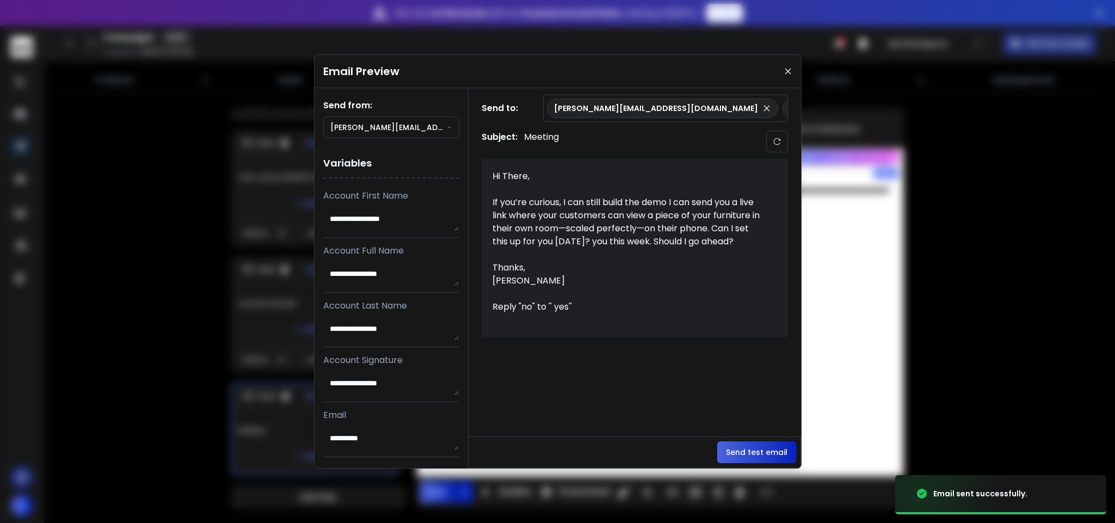
click at [790, 67] on icon at bounding box center [788, 71] width 9 height 9
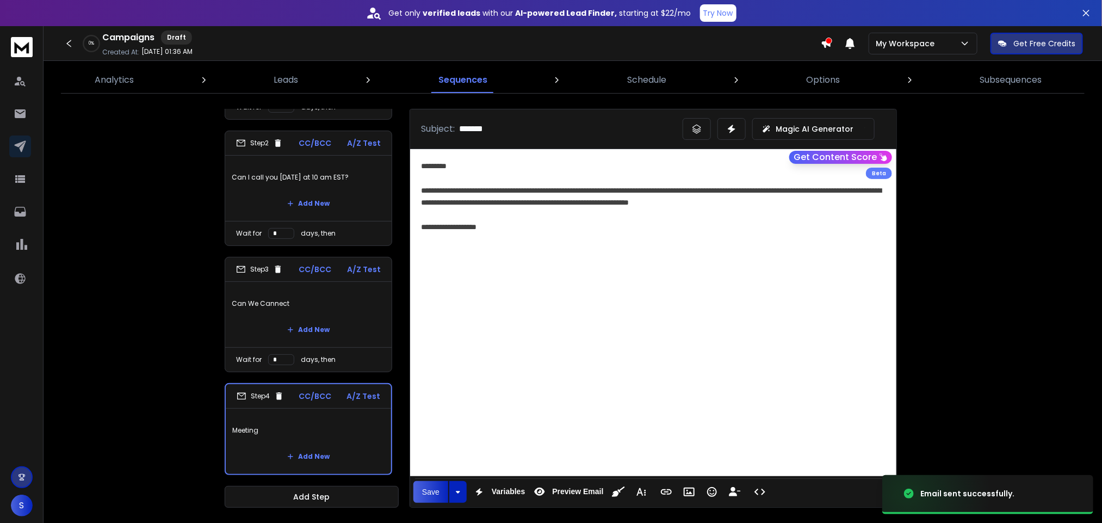
click at [569, 479] on div "Save Save Save as Template Variables Insert Variable Preview Email Preview Emai…" at bounding box center [532, 492] width 241 height 26
click at [568, 488] on span "Preview Email" at bounding box center [578, 491] width 56 height 9
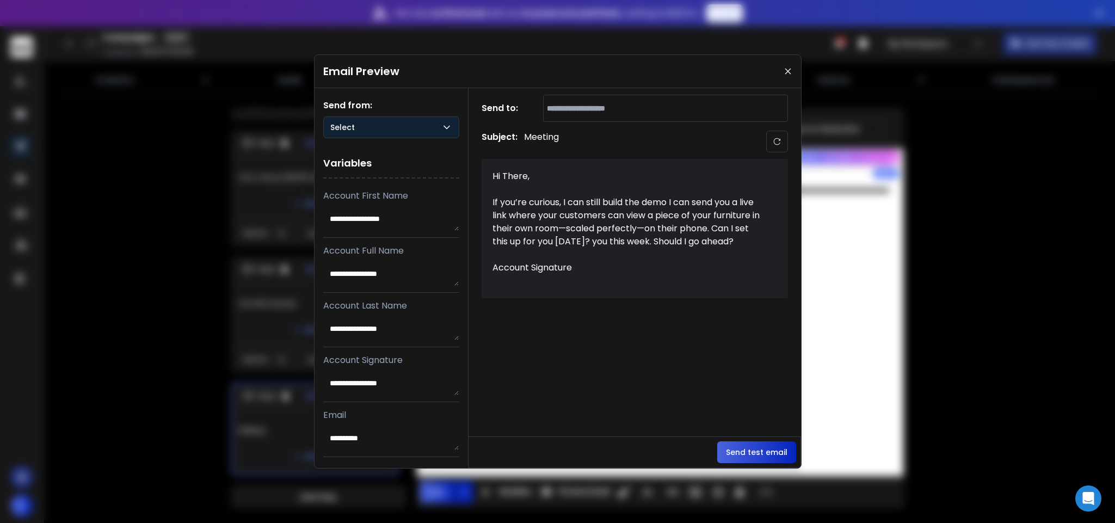
click at [441, 137] on button "Select" at bounding box center [391, 127] width 136 height 22
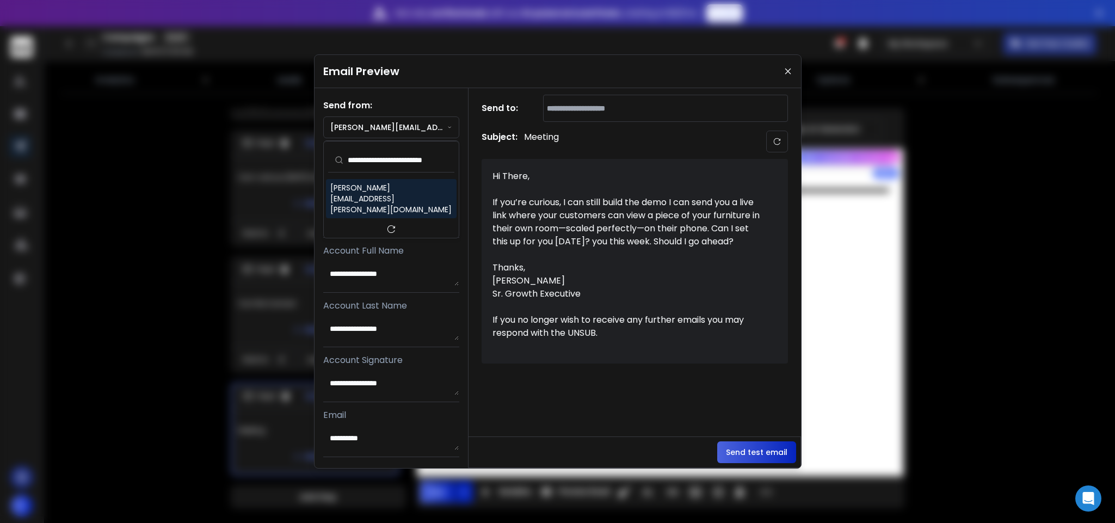
scroll to position [0, 16]
type input "**********"
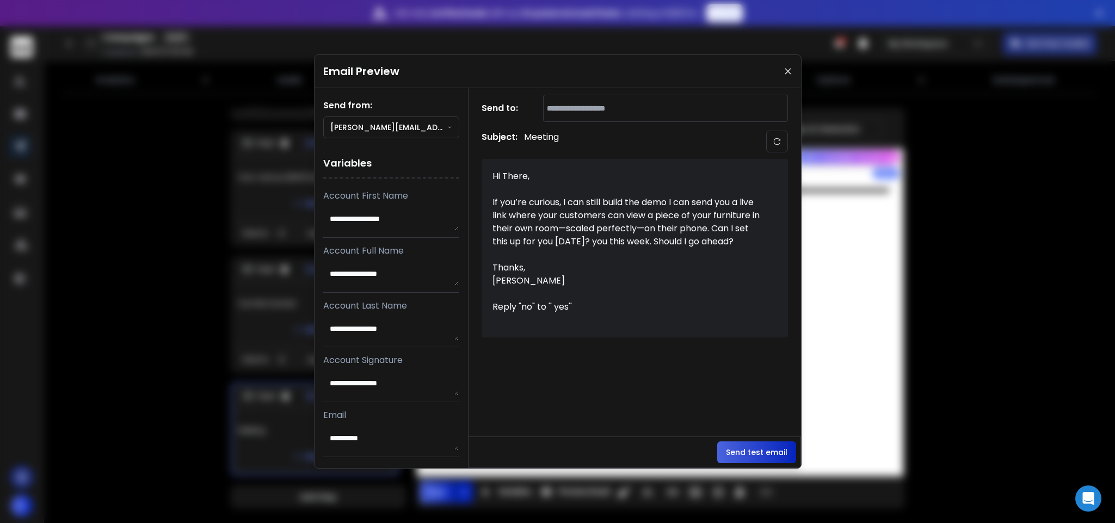
click at [588, 113] on input at bounding box center [665, 108] width 237 height 20
click at [757, 449] on button "Send test email" at bounding box center [756, 452] width 79 height 22
click at [784, 69] on icon at bounding box center [788, 71] width 9 height 9
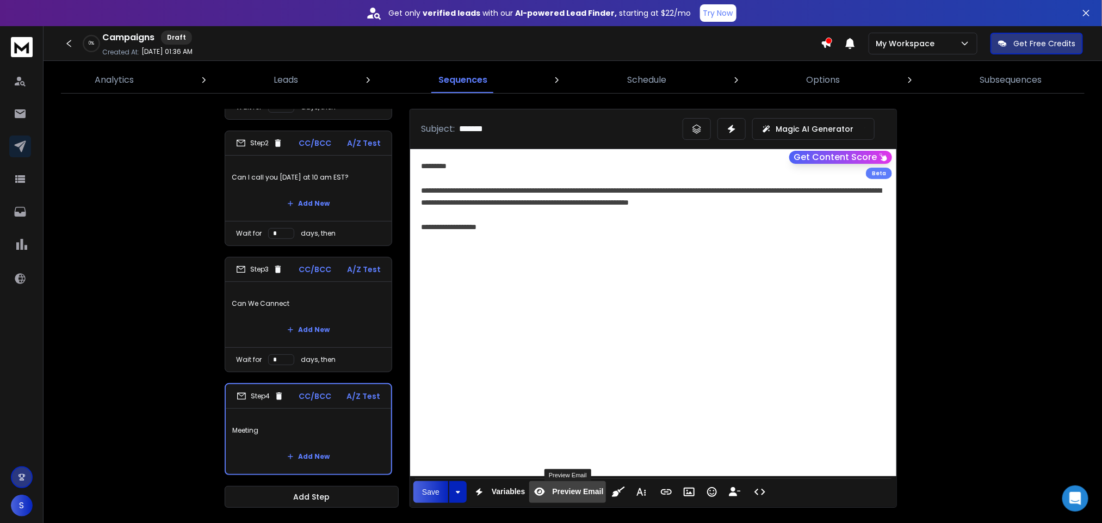
click at [560, 491] on span "Preview Email" at bounding box center [578, 491] width 56 height 9
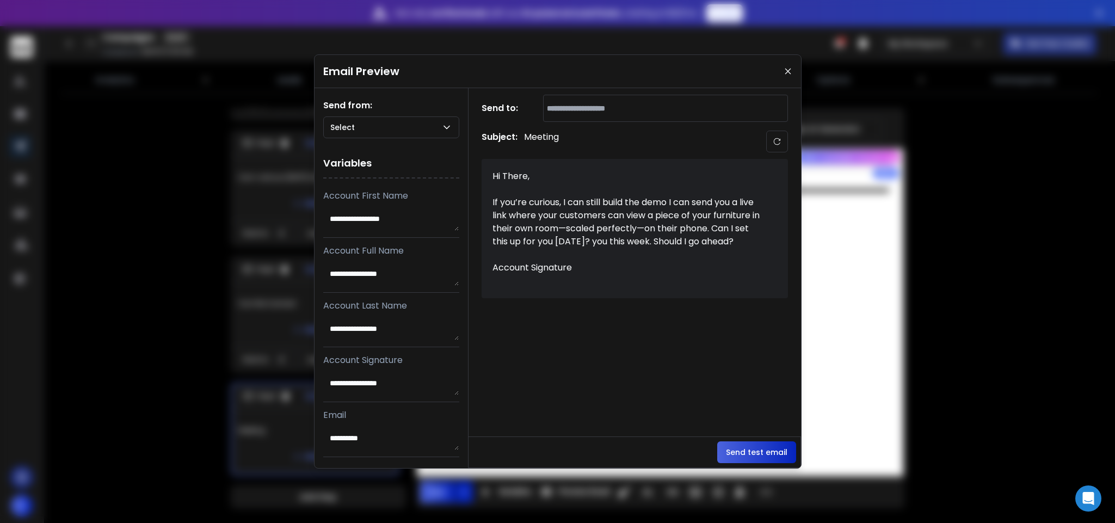
click at [627, 108] on input at bounding box center [665, 108] width 237 height 20
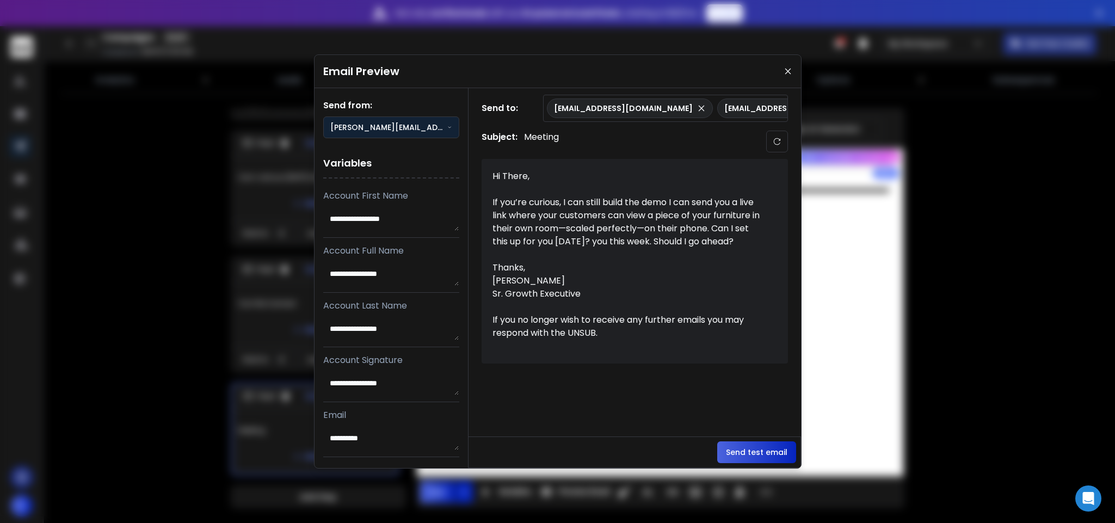
click at [434, 134] on button "[PERSON_NAME][EMAIL_ADDRESS][PERSON_NAME][DOMAIN_NAME]" at bounding box center [391, 127] width 136 height 22
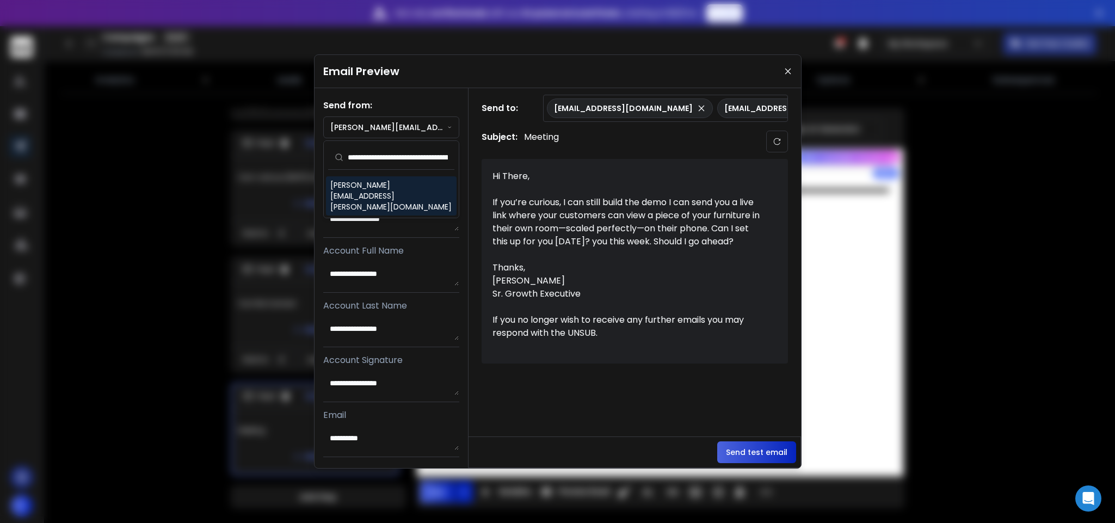
scroll to position [0, 67]
type input "**********"
click at [410, 186] on div "[PERSON_NAME][EMAIL_ADDRESS][PERSON_NAME][DOMAIN_NAME]" at bounding box center [391, 196] width 122 height 33
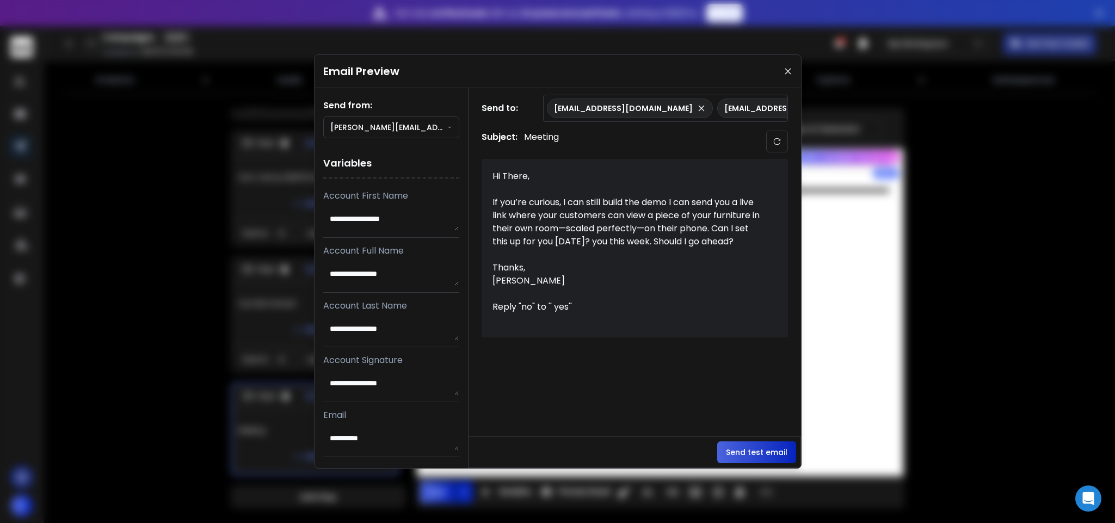
click at [759, 442] on button "Send test email" at bounding box center [756, 452] width 79 height 22
click at [782, 72] on div "Email Preview" at bounding box center [558, 71] width 486 height 33
click at [787, 71] on icon at bounding box center [788, 71] width 6 height 6
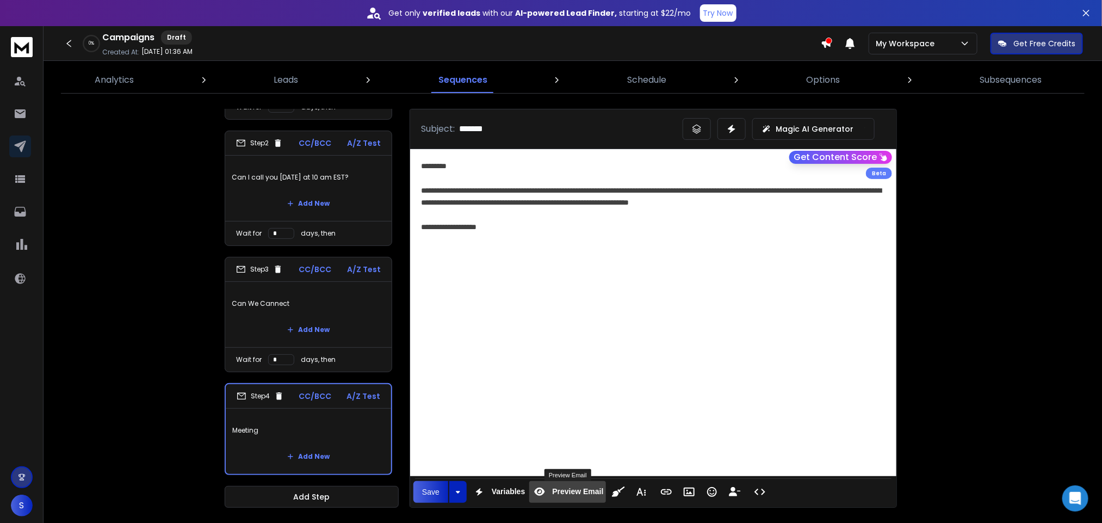
click at [562, 495] on span "Preview Email" at bounding box center [578, 491] width 56 height 9
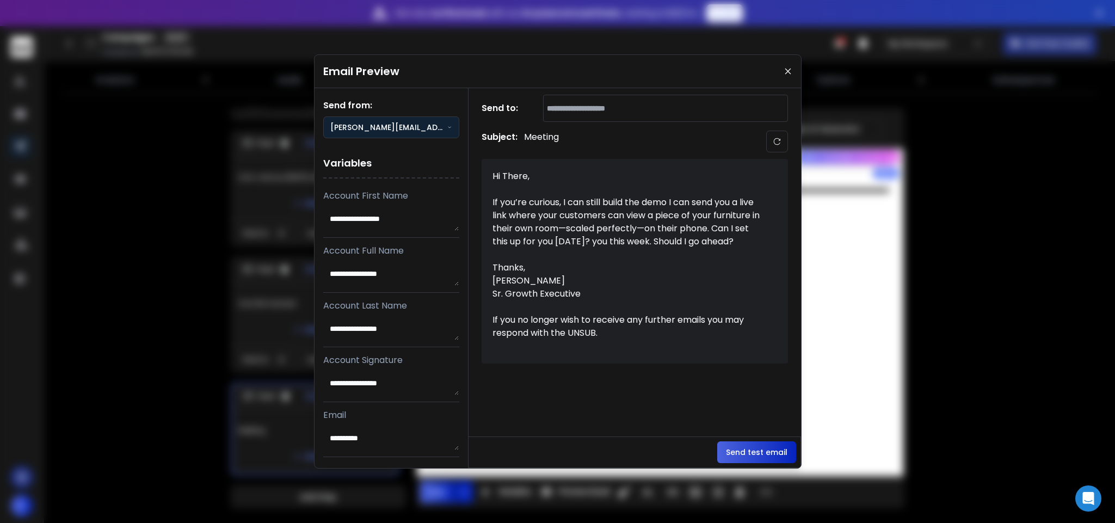
click at [451, 128] on icon "button" at bounding box center [449, 127] width 5 height 11
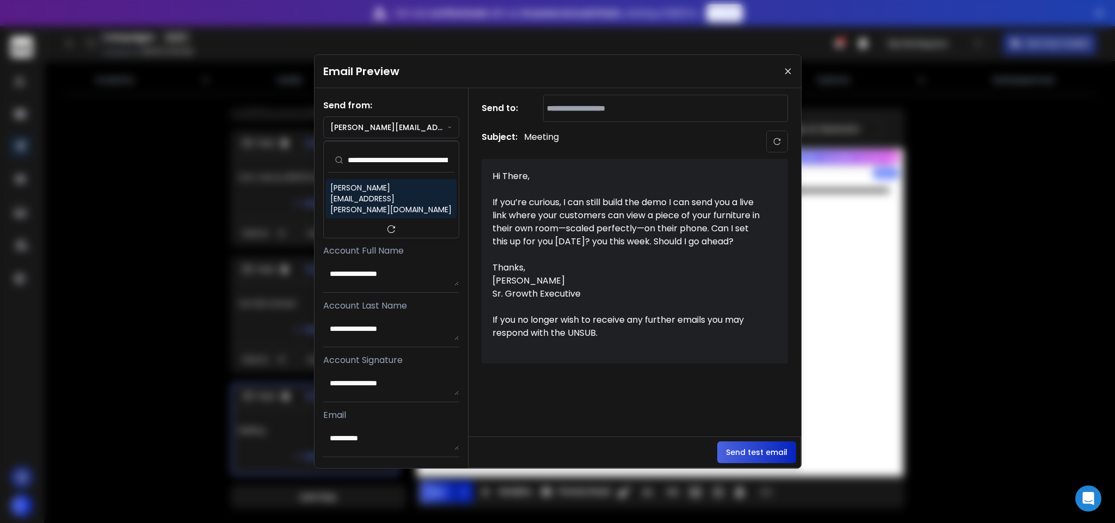
scroll to position [0, 78]
type input "**********"
click at [414, 191] on div "[PERSON_NAME][EMAIL_ADDRESS][PERSON_NAME][DOMAIN_NAME]" at bounding box center [391, 198] width 131 height 39
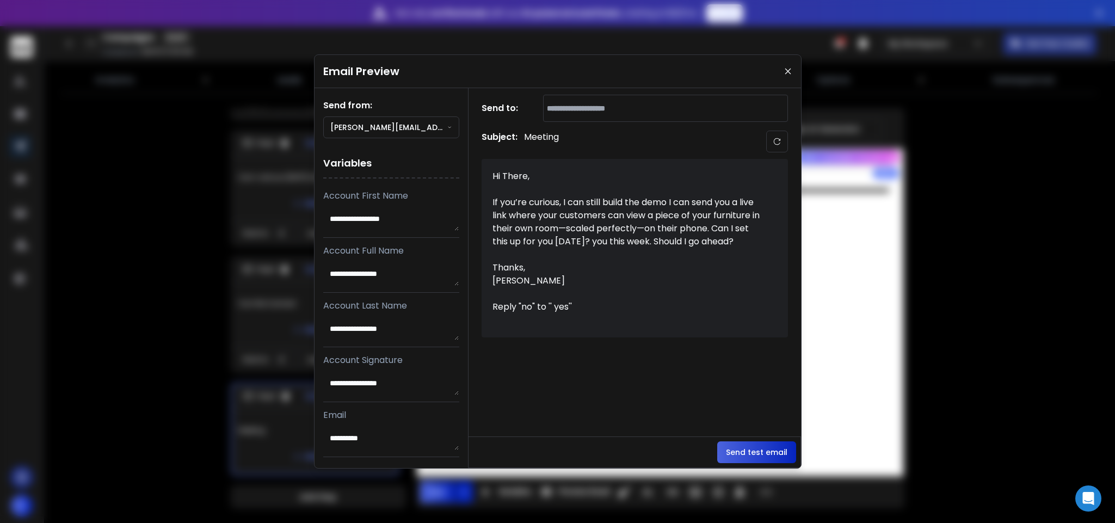
click at [551, 107] on input at bounding box center [665, 108] width 237 height 20
click at [733, 452] on button "Send test email" at bounding box center [756, 452] width 79 height 22
click at [789, 70] on icon at bounding box center [788, 71] width 9 height 9
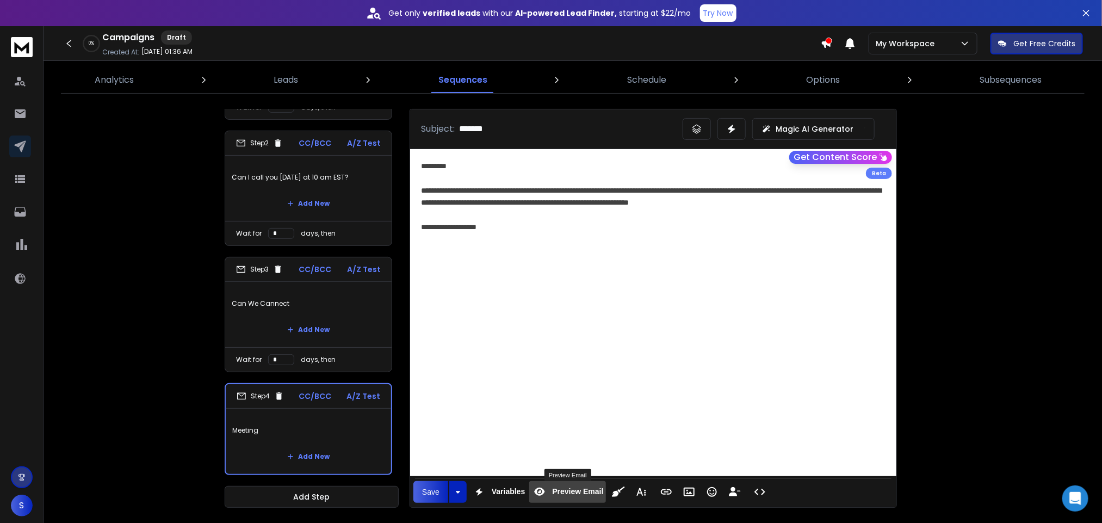
click at [585, 482] on button "Preview Email Preview Email" at bounding box center [567, 492] width 76 height 22
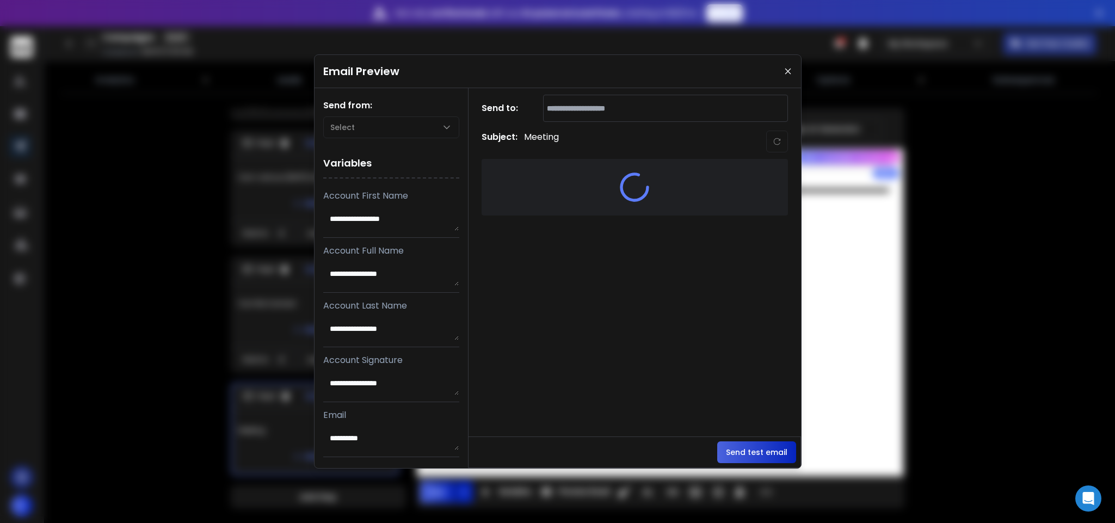
click at [627, 109] on input at bounding box center [665, 108] width 237 height 20
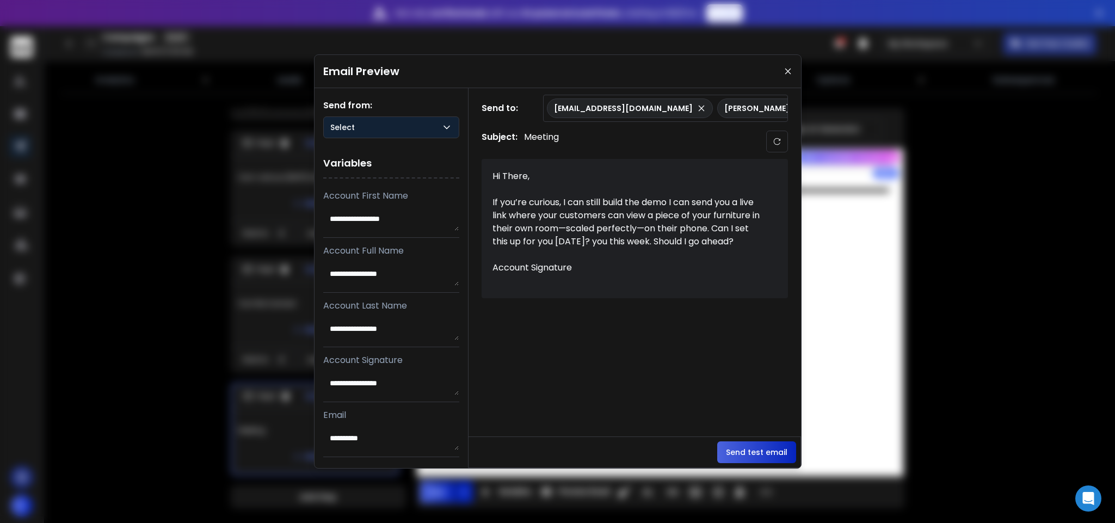
click at [416, 124] on div "Select" at bounding box center [391, 127] width 122 height 11
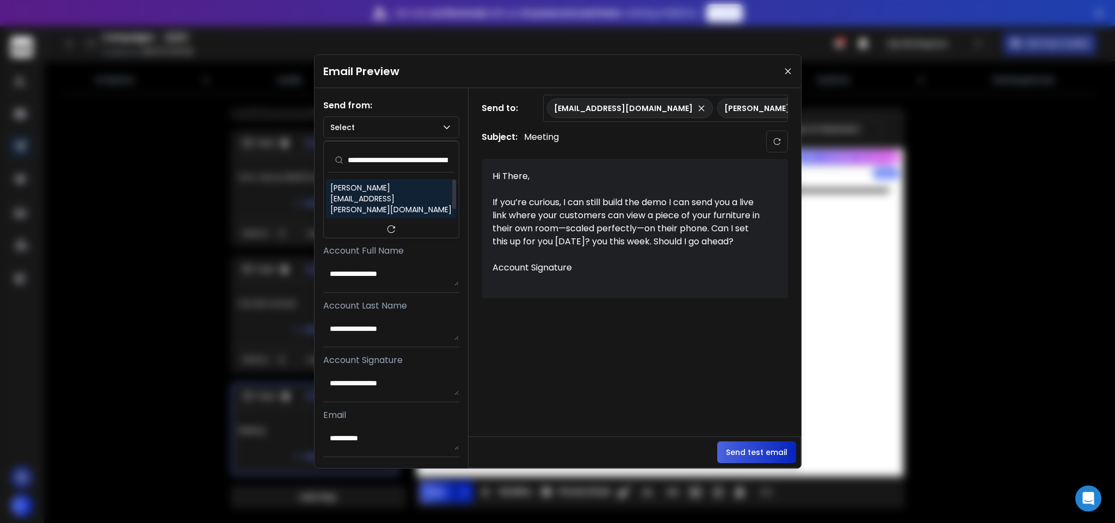
scroll to position [0, 69]
type input "**********"
click at [408, 190] on div "[PERSON_NAME][EMAIL_ADDRESS][PERSON_NAME][DOMAIN_NAME]" at bounding box center [391, 198] width 122 height 33
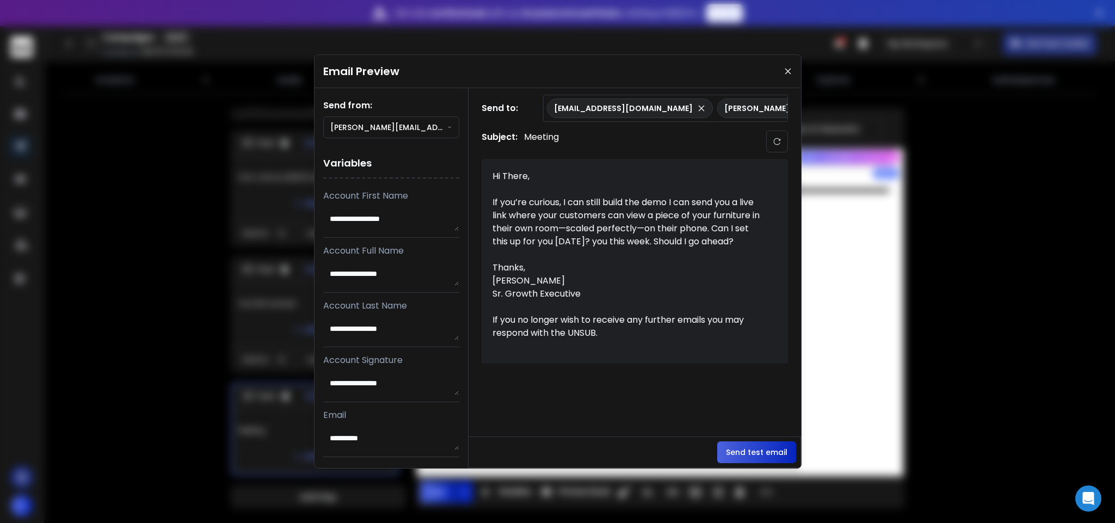
click at [786, 70] on icon at bounding box center [788, 71] width 6 height 6
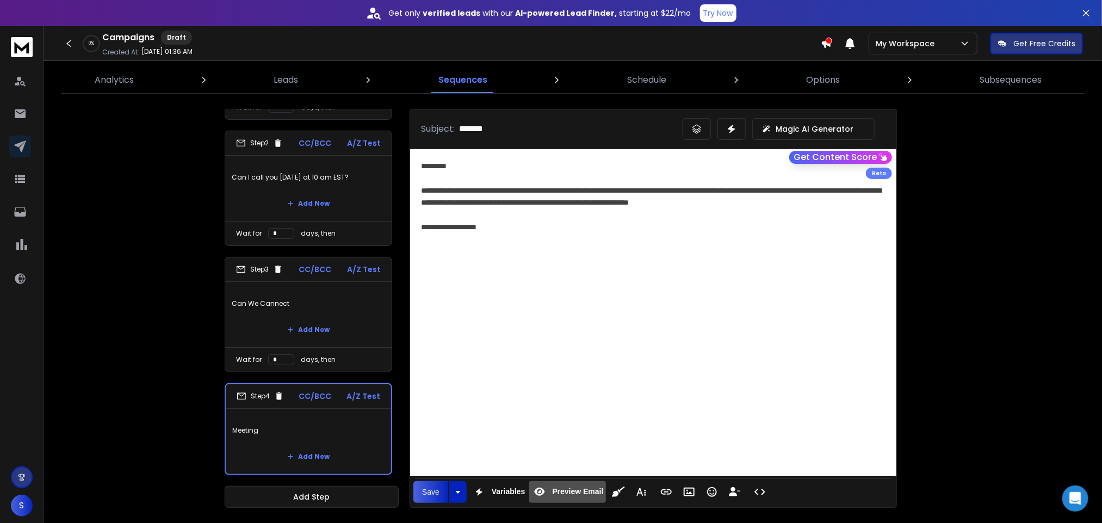
click at [566, 498] on div "Preview Email" at bounding box center [567, 492] width 76 height 18
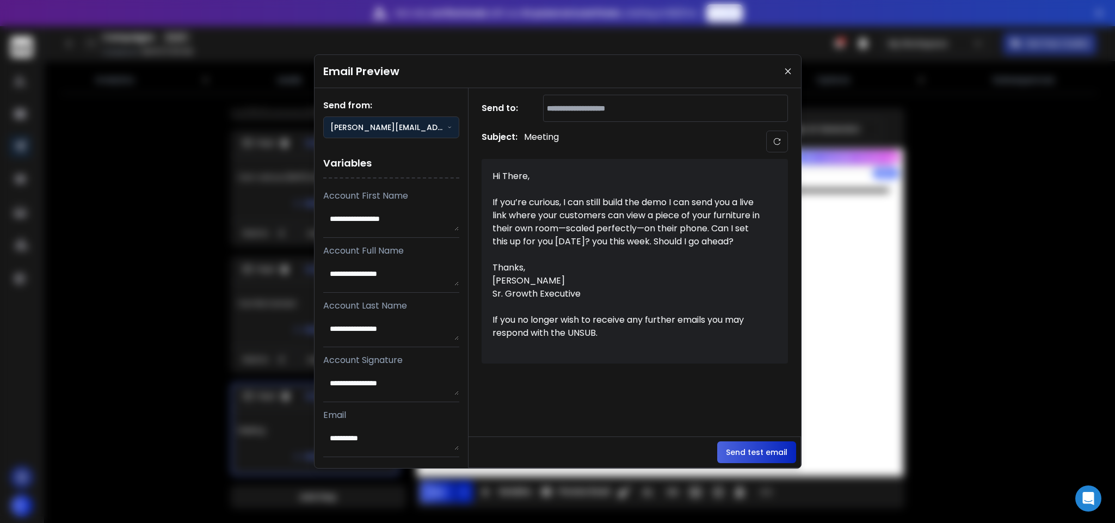
click at [411, 133] on button "[PERSON_NAME][EMAIL_ADDRESS][PERSON_NAME][DOMAIN_NAME]" at bounding box center [391, 127] width 136 height 22
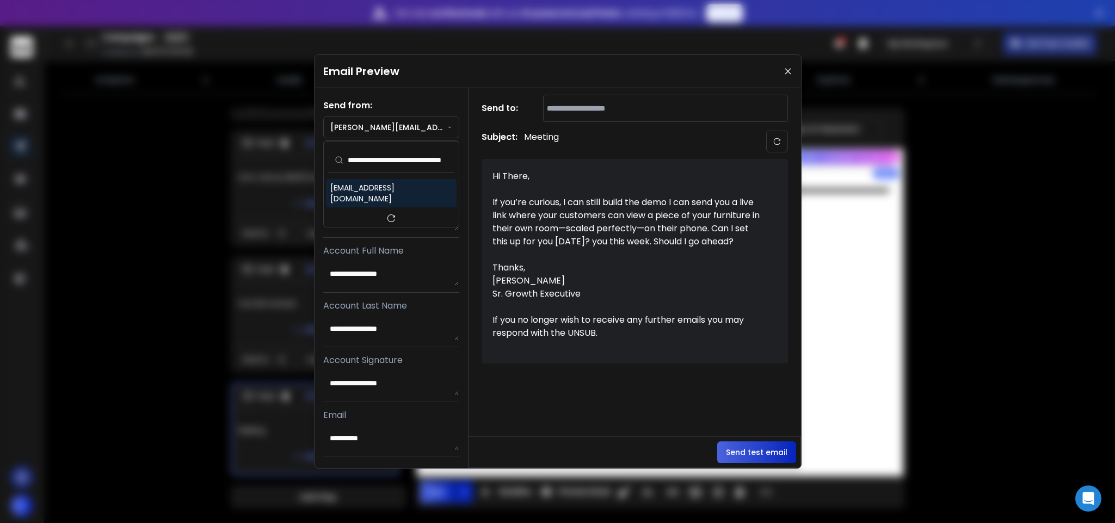
scroll to position [0, 38]
type input "**********"
click at [403, 187] on div "[EMAIL_ADDRESS][DOMAIN_NAME]" at bounding box center [391, 193] width 122 height 22
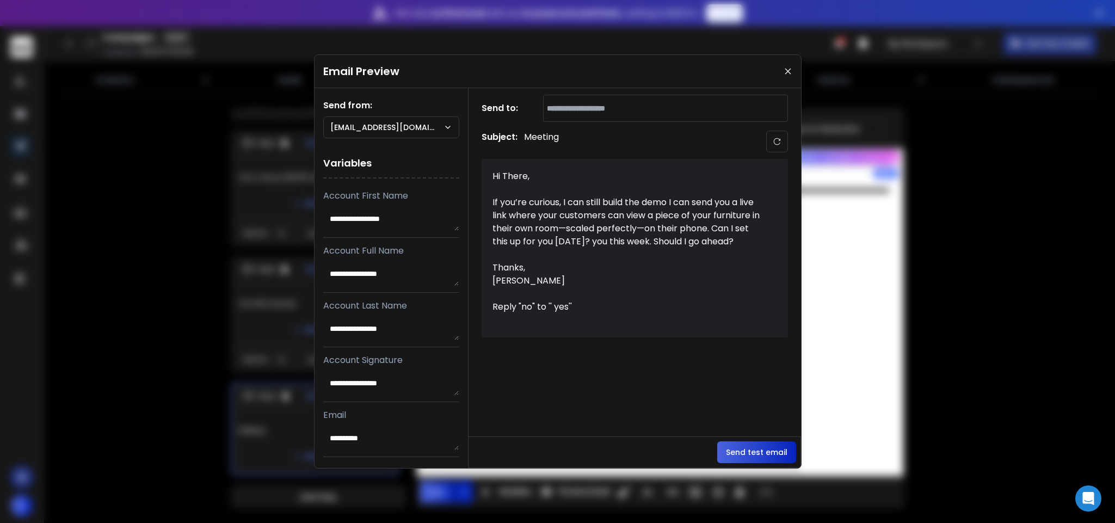
click at [582, 103] on input at bounding box center [665, 108] width 237 height 20
click at [755, 459] on button "Send test email" at bounding box center [756, 452] width 79 height 22
click at [785, 72] on icon at bounding box center [788, 71] width 9 height 9
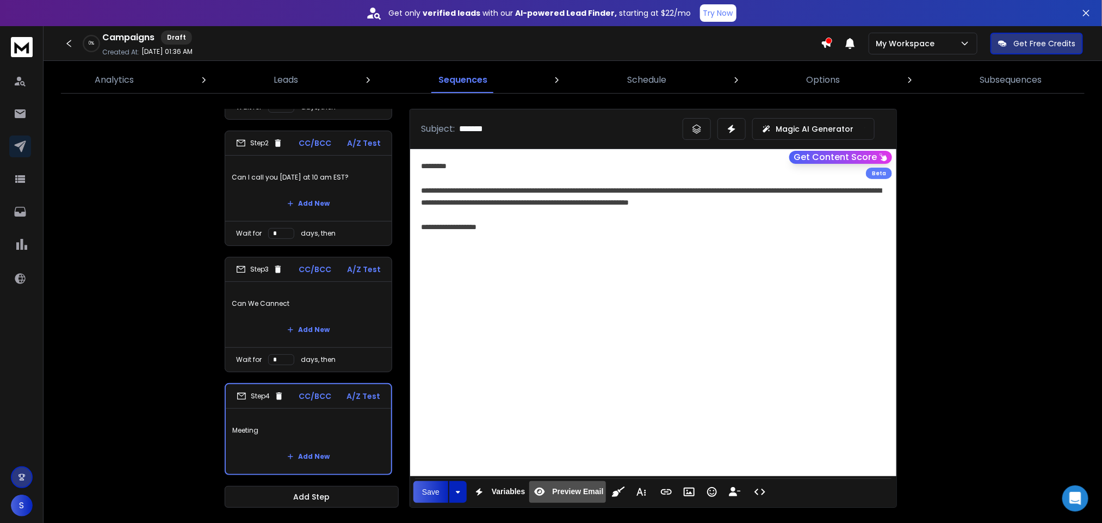
click at [588, 482] on button "Preview Email Preview Email" at bounding box center [567, 492] width 76 height 22
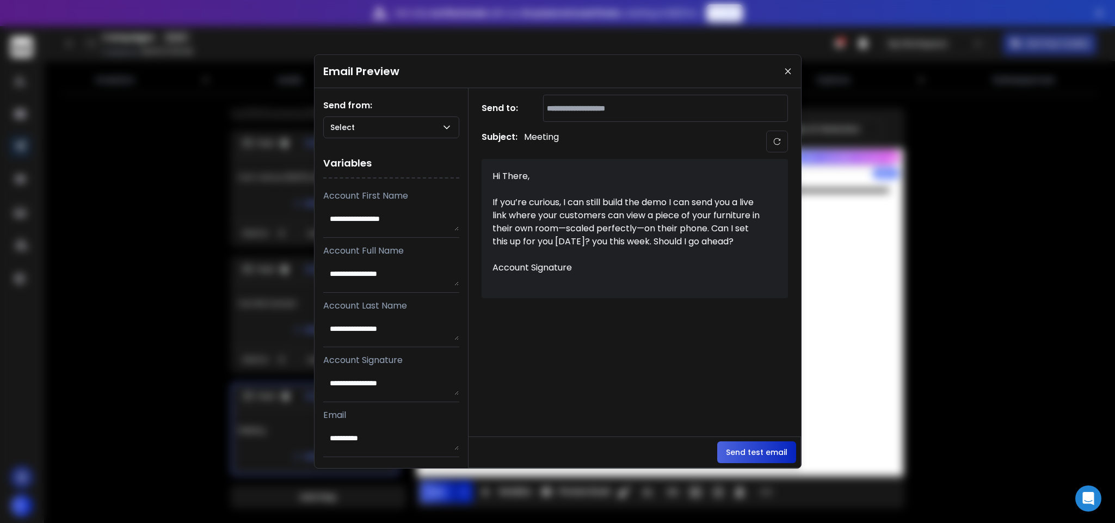
click at [608, 112] on input at bounding box center [665, 108] width 237 height 20
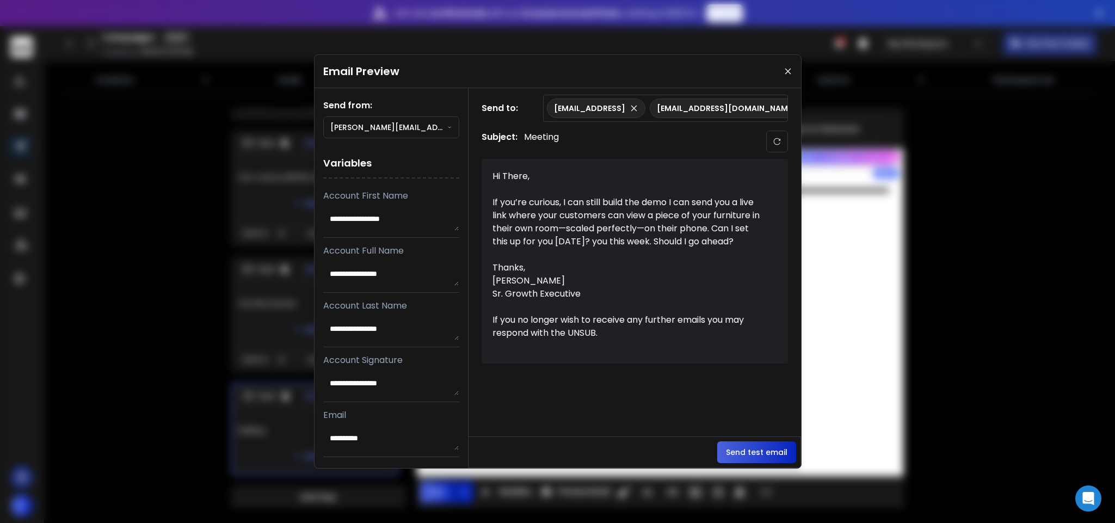
click at [787, 71] on icon at bounding box center [788, 71] width 6 height 6
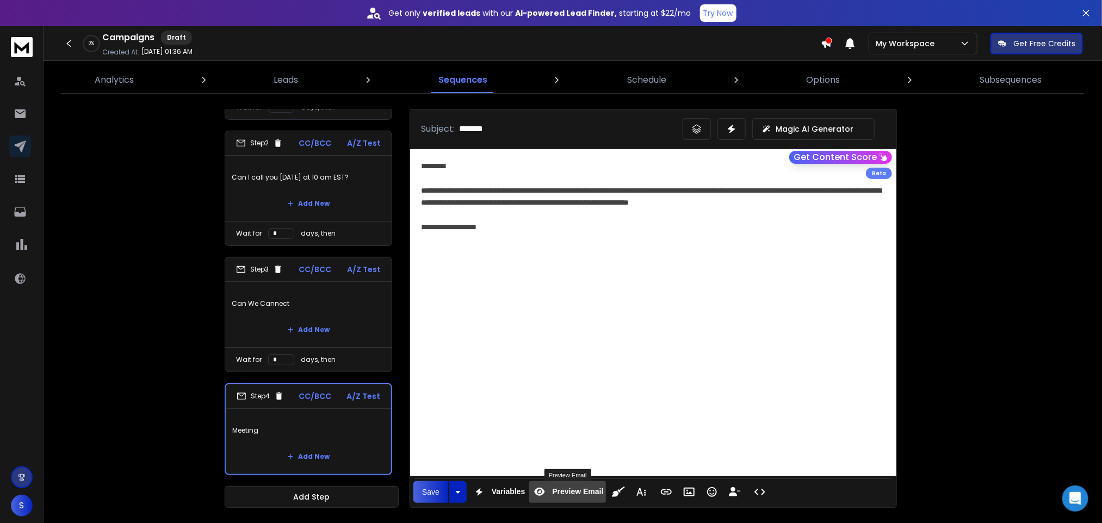
click at [553, 490] on span "Preview Email" at bounding box center [578, 491] width 56 height 9
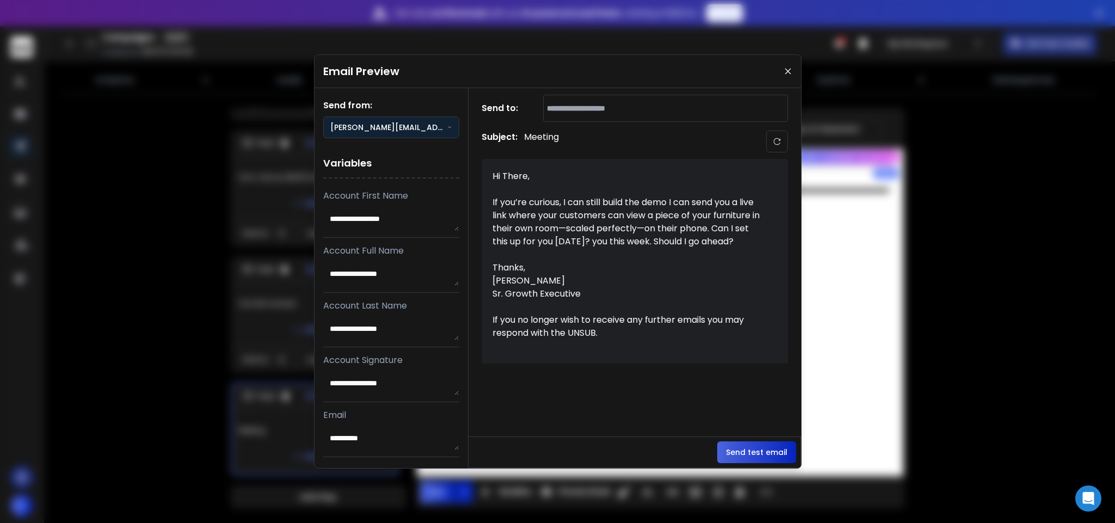
click at [453, 130] on button "[PERSON_NAME][EMAIL_ADDRESS][PERSON_NAME][DOMAIN_NAME]" at bounding box center [391, 127] width 136 height 22
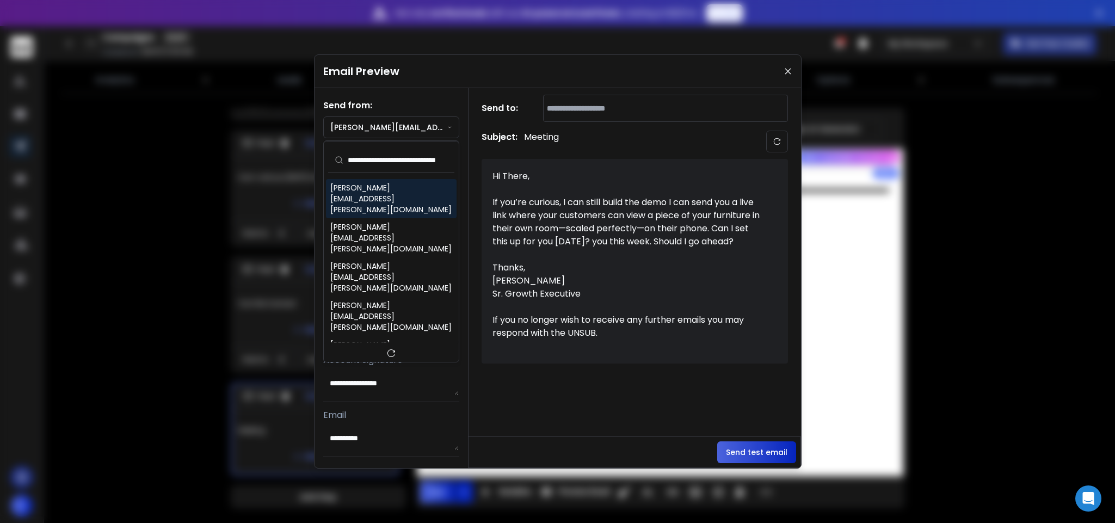
scroll to position [0, 36]
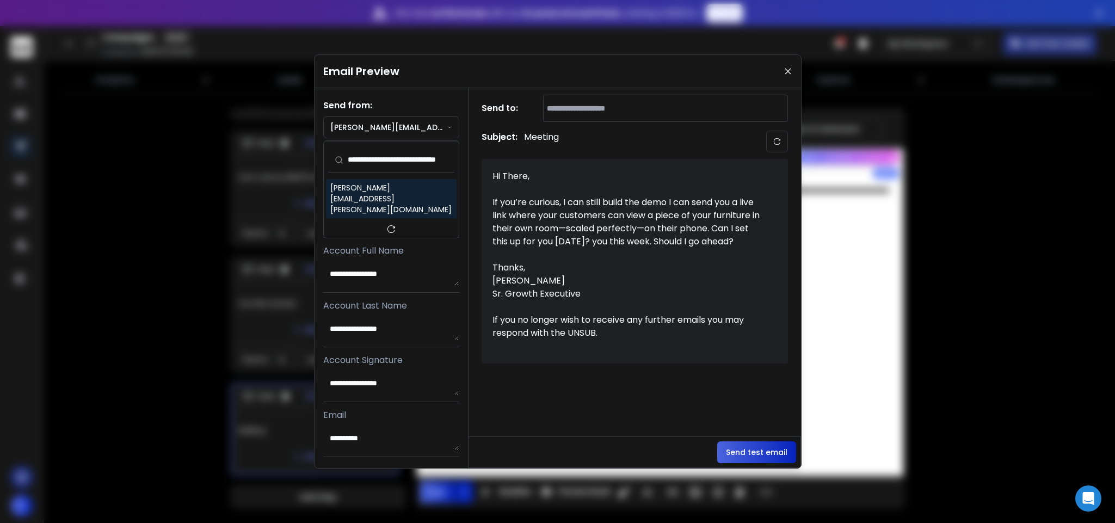
type input "**********"
click at [399, 198] on div "[PERSON_NAME][EMAIL_ADDRESS][PERSON_NAME][DOMAIN_NAME]" at bounding box center [391, 198] width 122 height 33
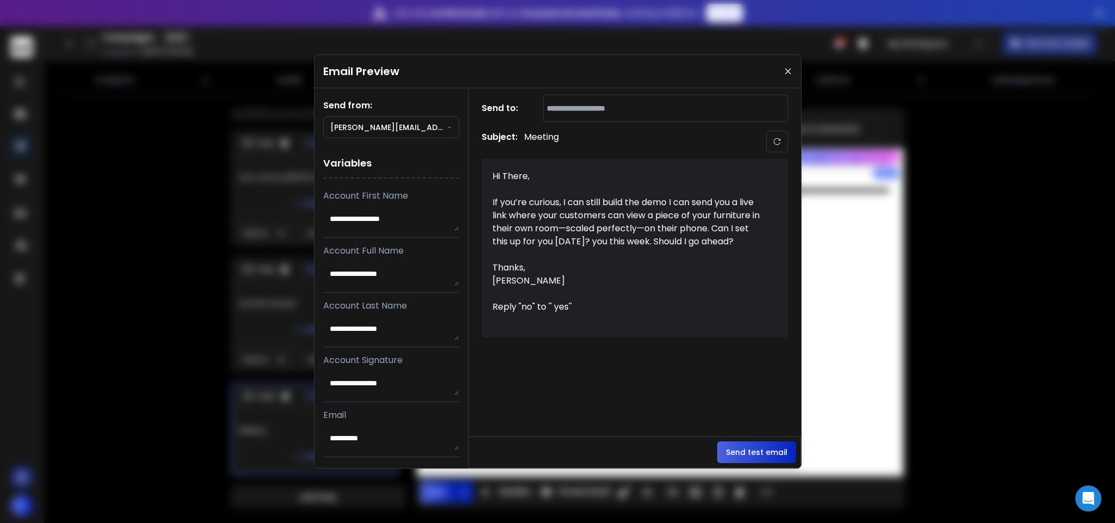
click at [666, 113] on input at bounding box center [665, 108] width 237 height 20
click at [402, 134] on button "[PERSON_NAME][EMAIL_ADDRESS][PERSON_NAME][DOMAIN_NAME]" at bounding box center [391, 127] width 136 height 22
drag, startPoint x: 404, startPoint y: 167, endPoint x: 330, endPoint y: 159, distance: 73.9
click at [330, 159] on div "**********" at bounding box center [391, 157] width 126 height 24
type input "**********"
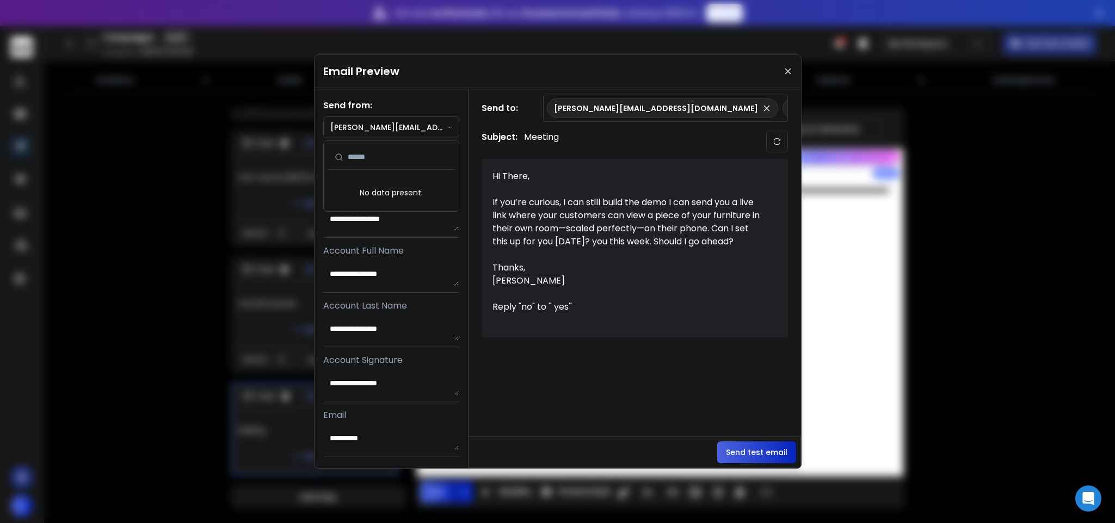
paste input "**********"
type input "**********"
click at [413, 128] on p "[PERSON_NAME][EMAIL_ADDRESS][PERSON_NAME][DOMAIN_NAME]" at bounding box center [389, 127] width 118 height 11
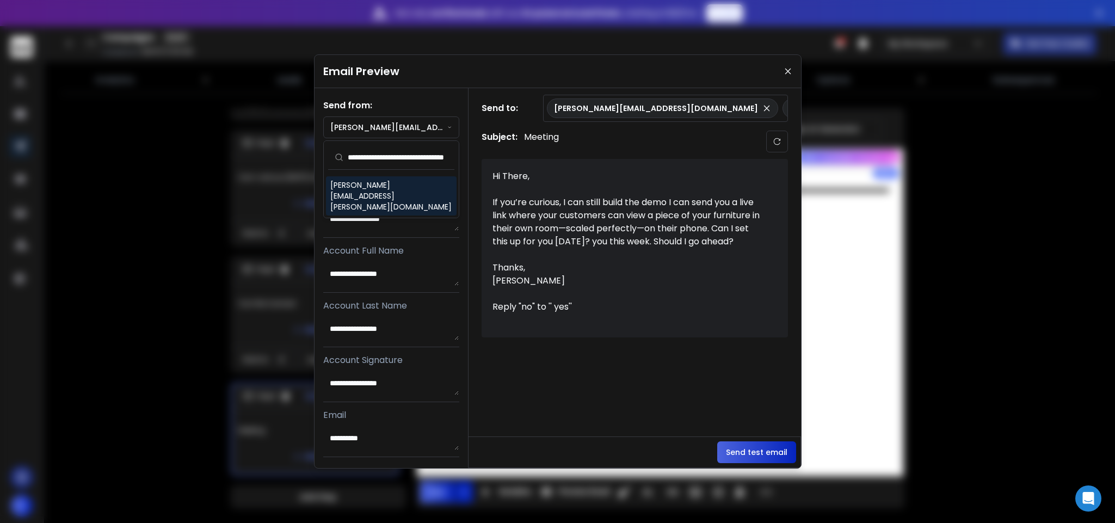
scroll to position [0, 54]
type input "**********"
click at [415, 184] on div "[PERSON_NAME][EMAIL_ADDRESS][PERSON_NAME][DOMAIN_NAME]" at bounding box center [391, 196] width 122 height 33
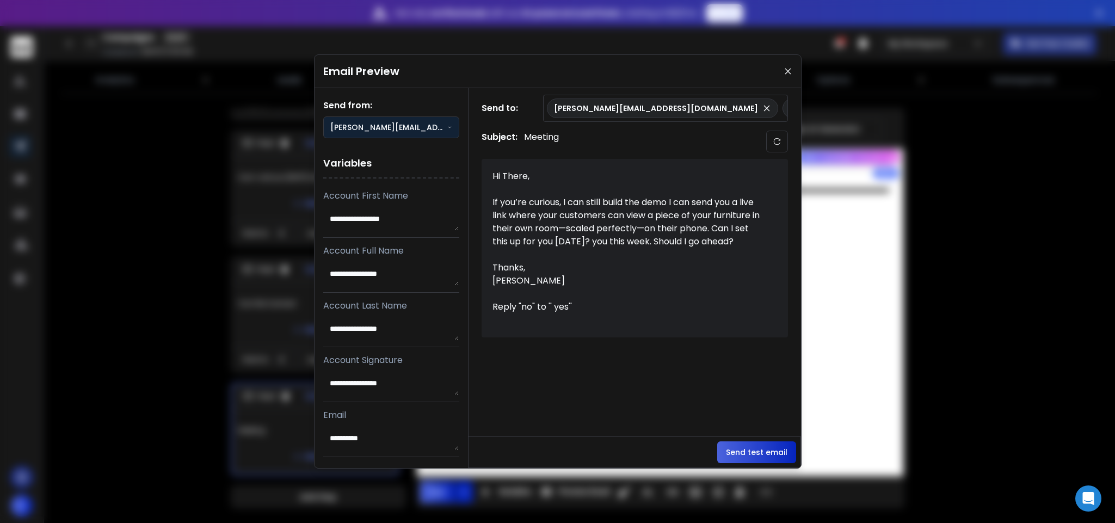
click at [436, 134] on button "[PERSON_NAME][EMAIL_ADDRESS][PERSON_NAME][DOMAIN_NAME]" at bounding box center [391, 127] width 136 height 22
type input "**********"
click at [461, 97] on div "**********" at bounding box center [558, 278] width 486 height 381
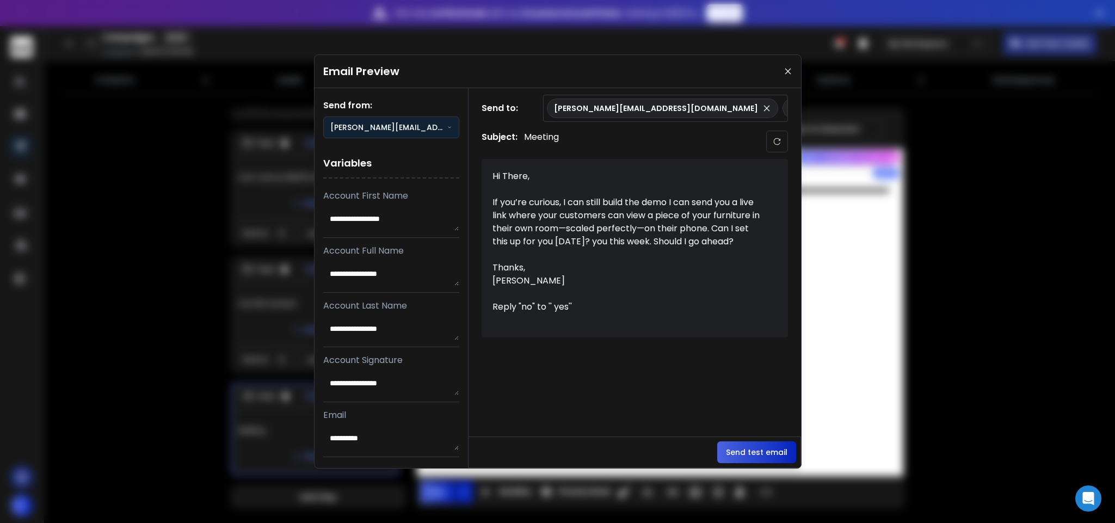
click at [415, 131] on p "[PERSON_NAME][EMAIL_ADDRESS][PERSON_NAME][DOMAIN_NAME]" at bounding box center [389, 127] width 118 height 11
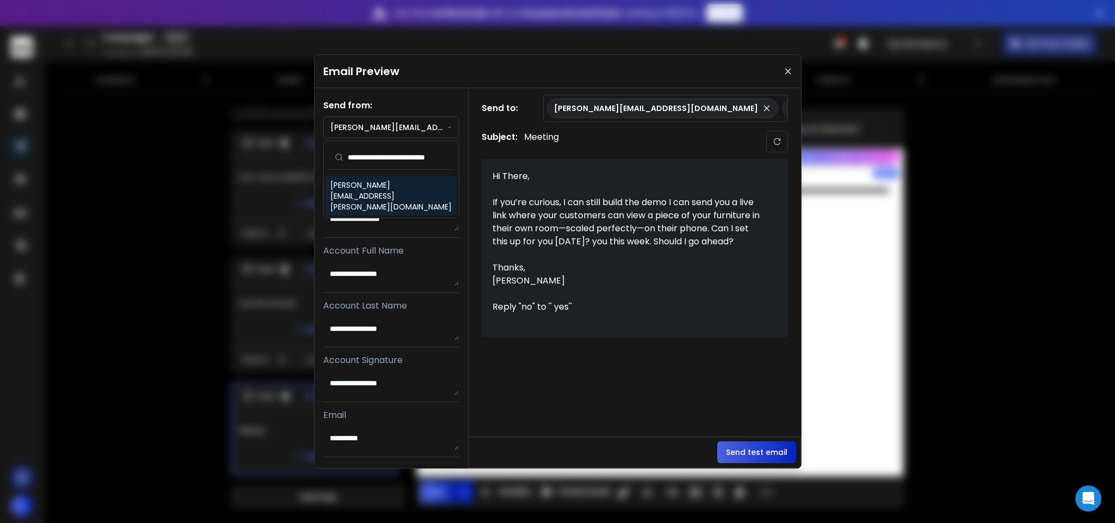
scroll to position [0, 12]
type input "**********"
click at [420, 188] on div "[PERSON_NAME][EMAIL_ADDRESS][PERSON_NAME][DOMAIN_NAME]" at bounding box center [391, 196] width 122 height 33
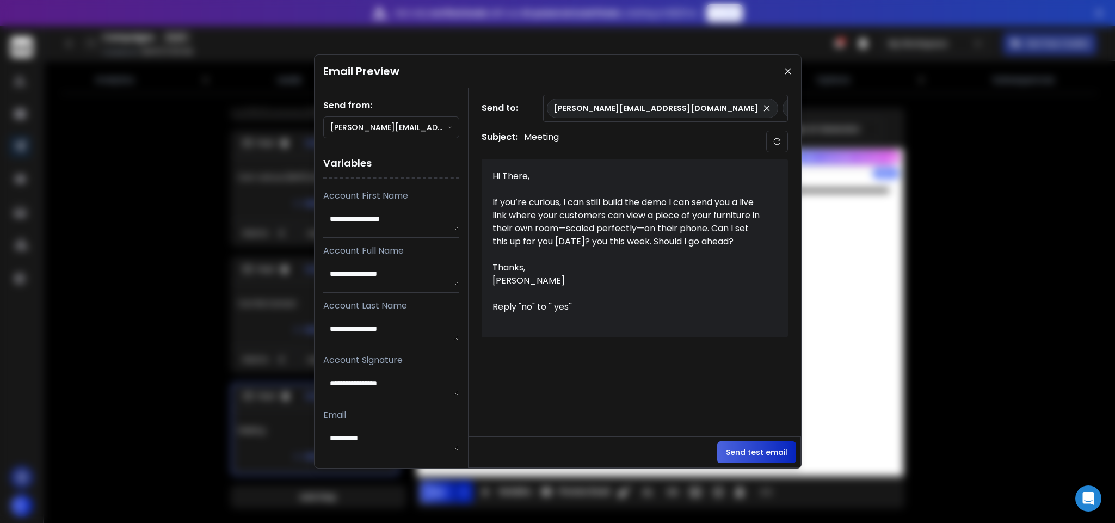
click at [766, 441] on button "Send test email" at bounding box center [756, 452] width 79 height 22
drag, startPoint x: 779, startPoint y: 72, endPoint x: 785, endPoint y: 69, distance: 6.6
click at [782, 71] on div "Email Preview" at bounding box center [558, 71] width 486 height 33
click at [784, 69] on icon at bounding box center [788, 71] width 9 height 9
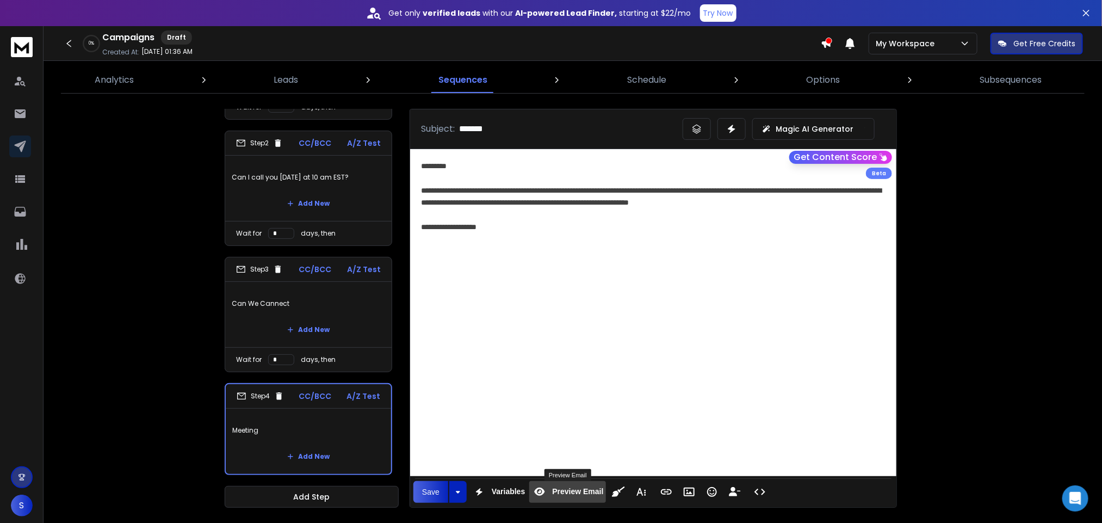
click at [565, 485] on div "Preview Email" at bounding box center [567, 492] width 76 height 18
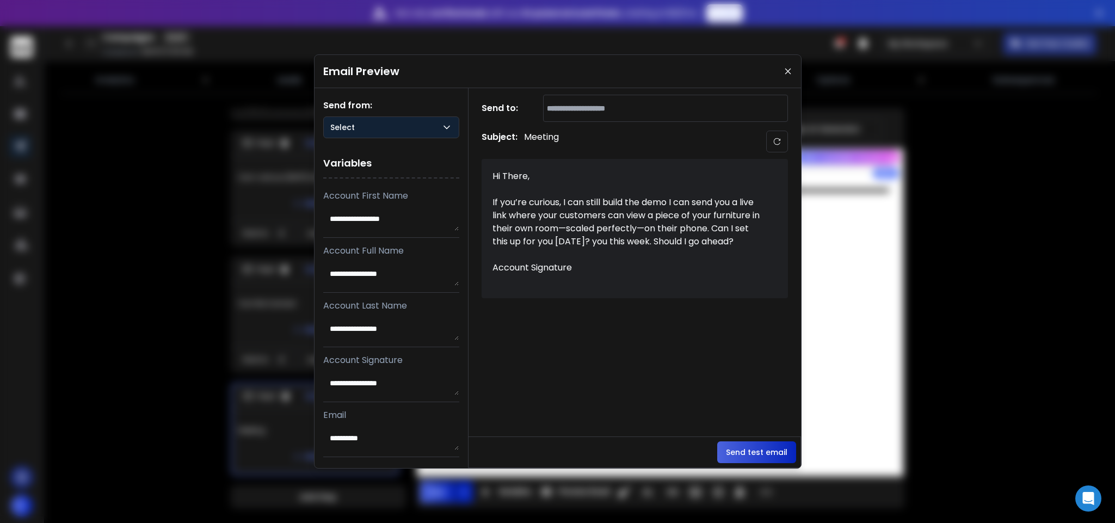
click at [439, 126] on div "Select" at bounding box center [391, 127] width 122 height 11
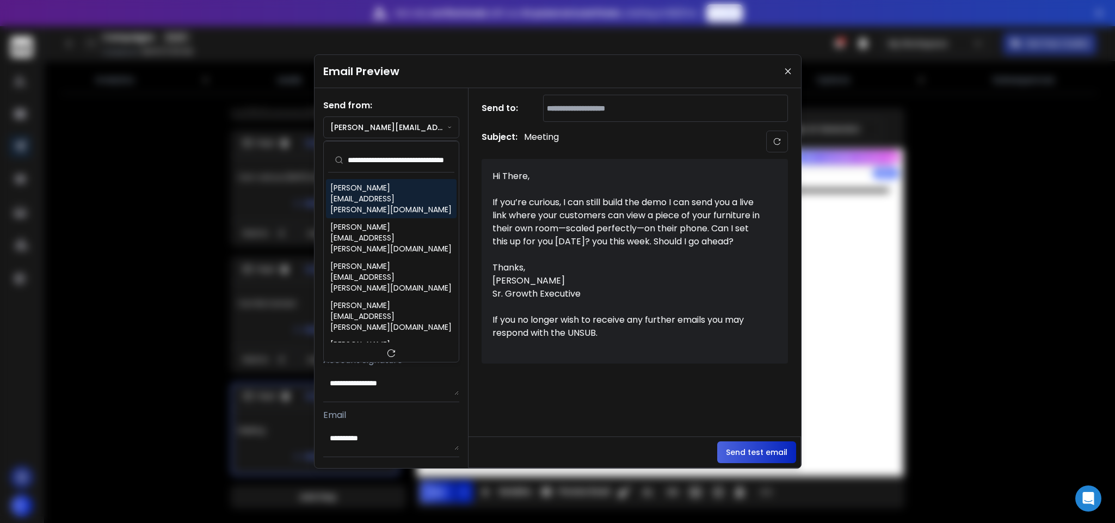
scroll to position [0, 54]
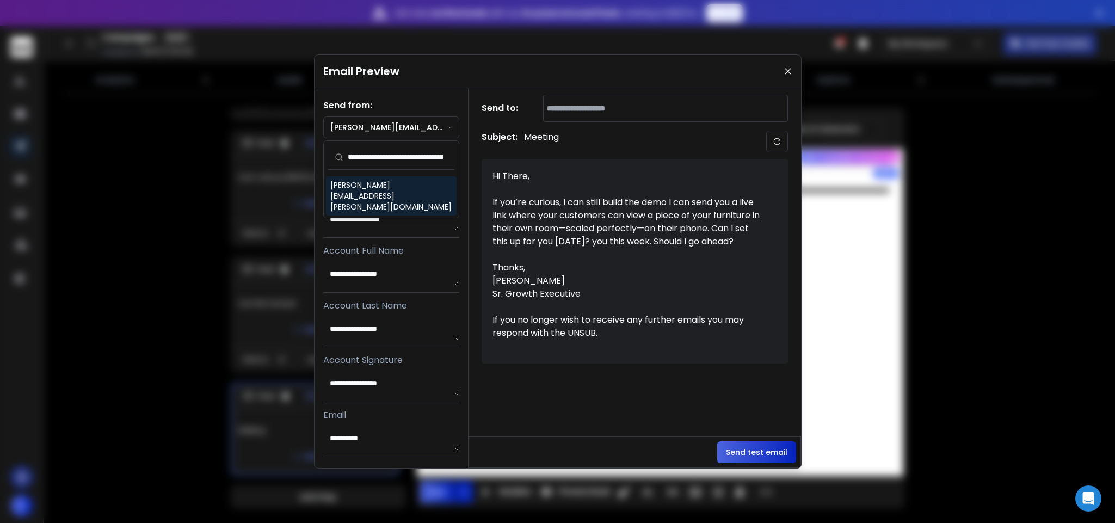
type input "**********"
click at [409, 175] on div "[PERSON_NAME][EMAIL_ADDRESS][PERSON_NAME][DOMAIN_NAME]" at bounding box center [391, 196] width 135 height 44
click at [402, 177] on div "[PERSON_NAME][EMAIL_ADDRESS][PERSON_NAME][DOMAIN_NAME]" at bounding box center [391, 195] width 131 height 39
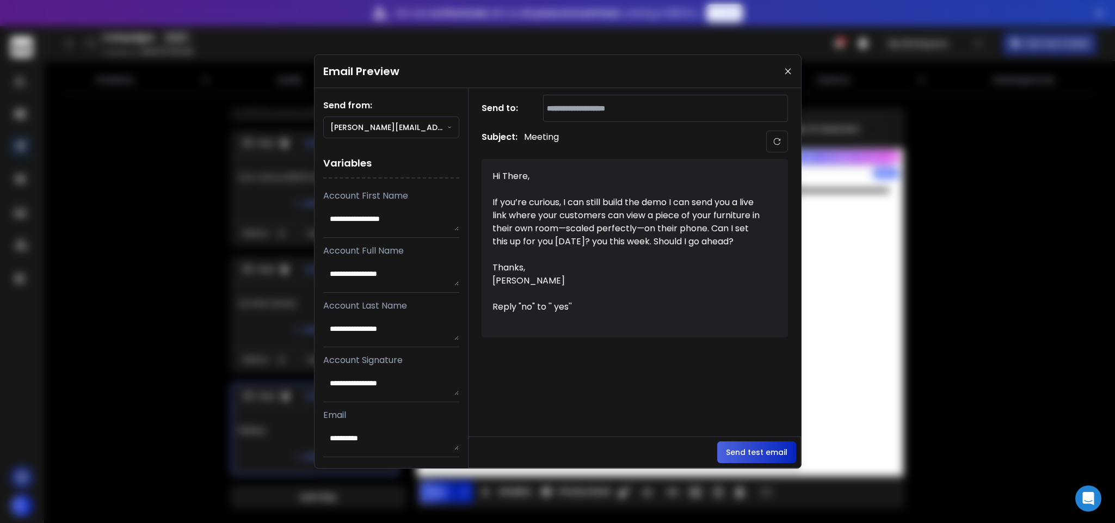
click at [594, 109] on input at bounding box center [665, 108] width 237 height 20
click at [780, 447] on button "Send test email" at bounding box center [756, 452] width 79 height 22
click at [791, 69] on icon at bounding box center [788, 71] width 9 height 9
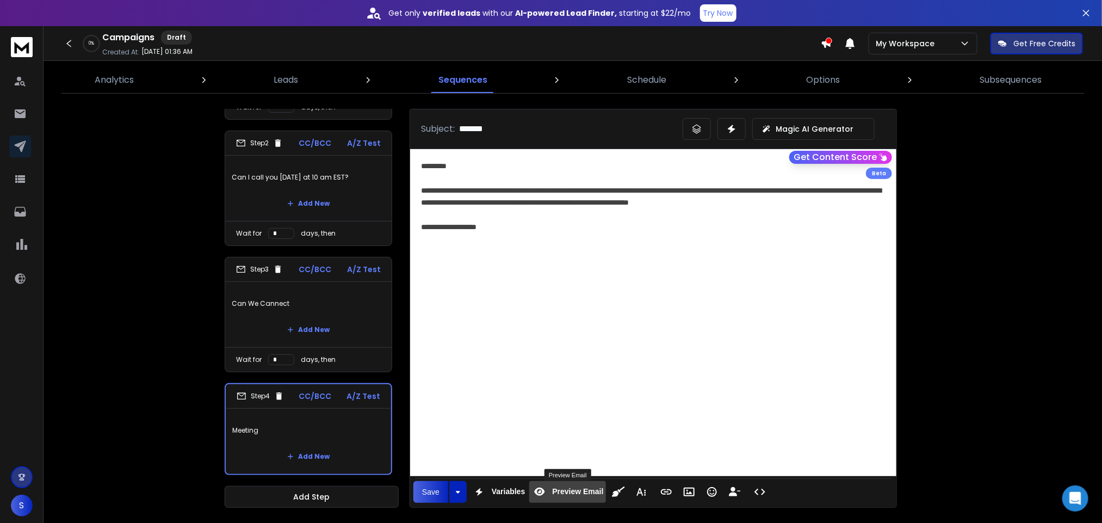
click at [575, 493] on span "Preview Email" at bounding box center [578, 491] width 56 height 9
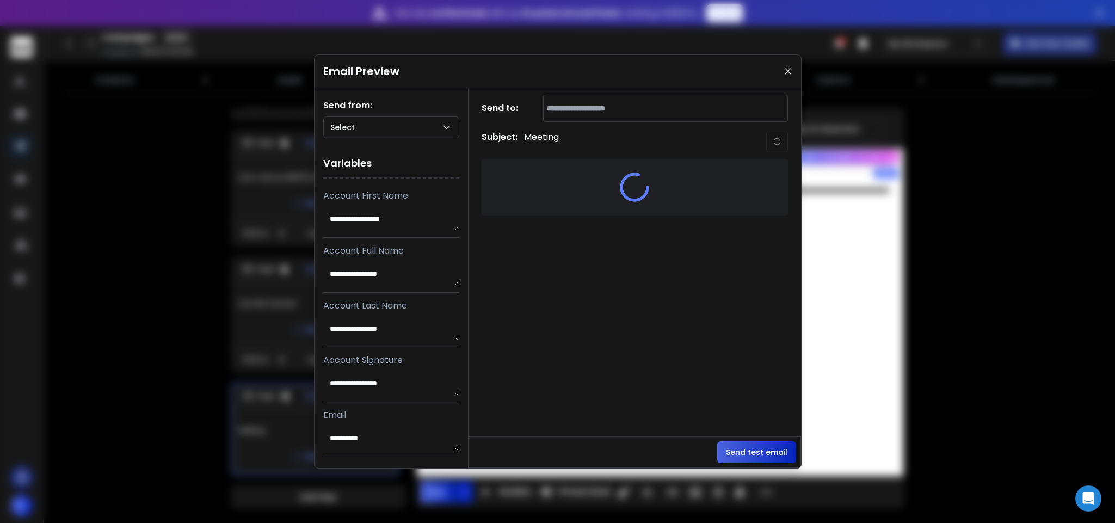
click at [632, 100] on input at bounding box center [665, 108] width 237 height 20
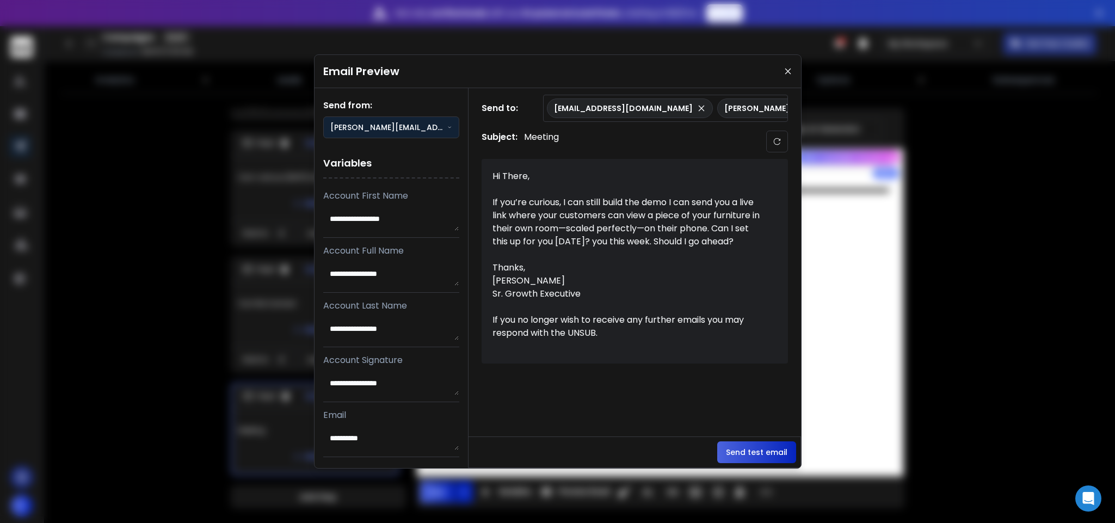
click at [456, 123] on button "[PERSON_NAME][EMAIL_ADDRESS][PERSON_NAME][DOMAIN_NAME]" at bounding box center [391, 127] width 136 height 22
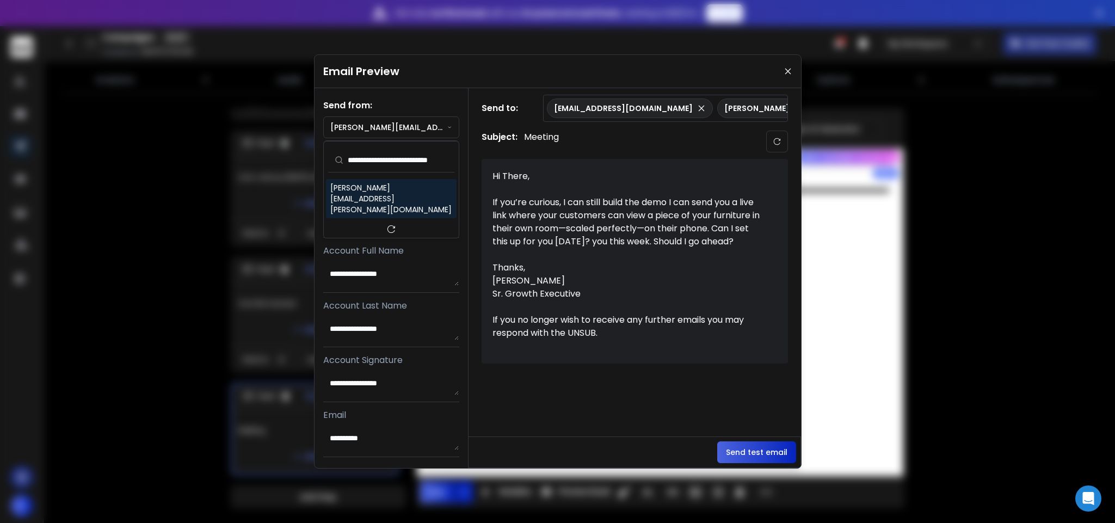
scroll to position [0, 23]
type input "**********"
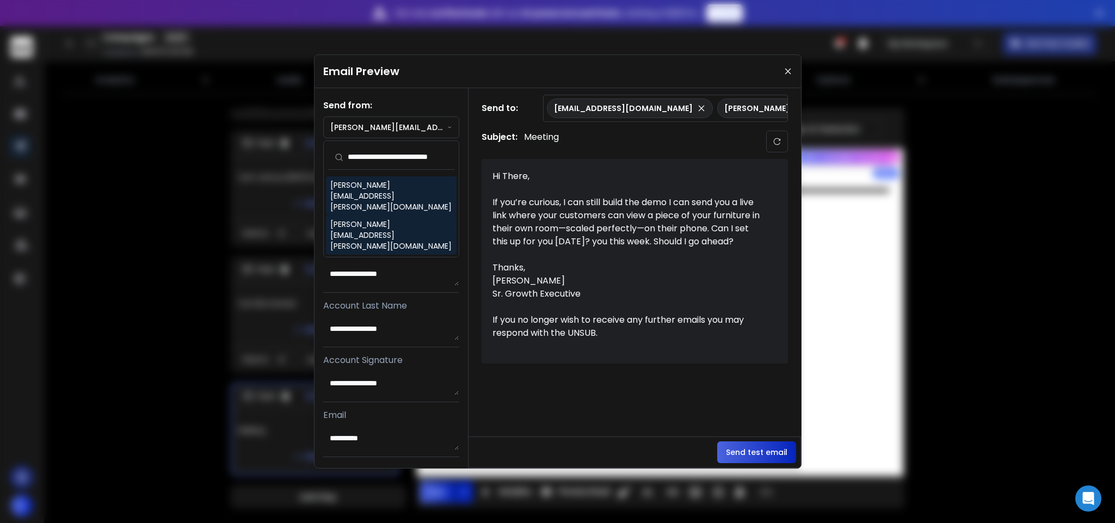
click at [345, 187] on div "[PERSON_NAME][EMAIL_ADDRESS][PERSON_NAME][DOMAIN_NAME]" at bounding box center [391, 196] width 122 height 33
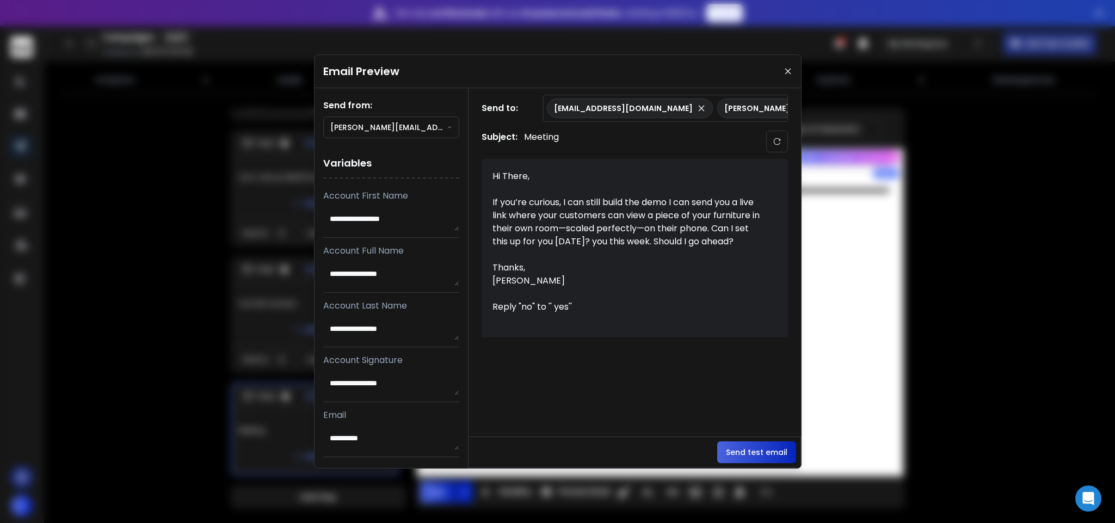
click at [762, 447] on button "Send test email" at bounding box center [756, 452] width 79 height 22
click at [790, 69] on icon at bounding box center [788, 71] width 9 height 9
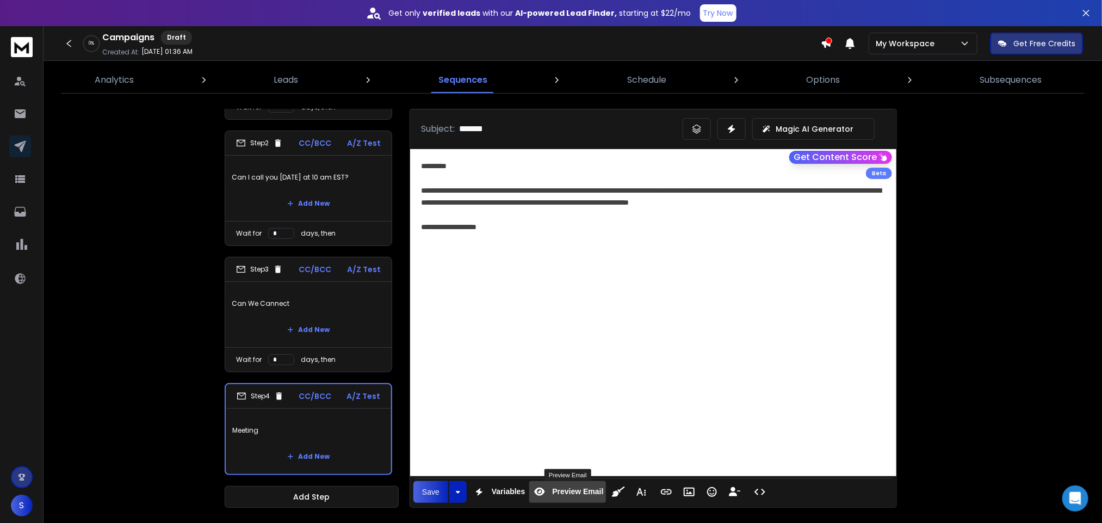
click at [564, 493] on span "Preview Email" at bounding box center [578, 491] width 56 height 9
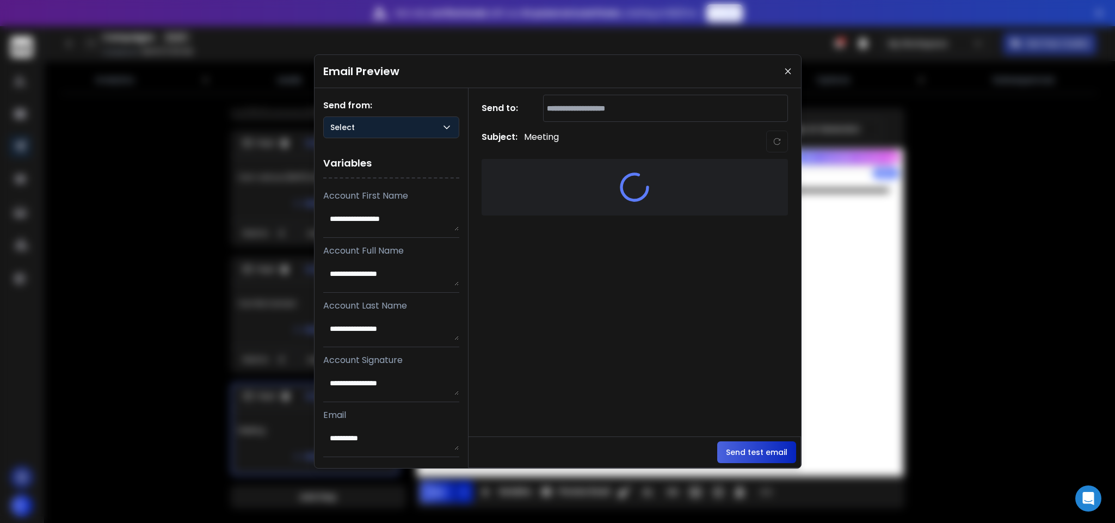
click at [442, 121] on button "Select" at bounding box center [391, 127] width 136 height 22
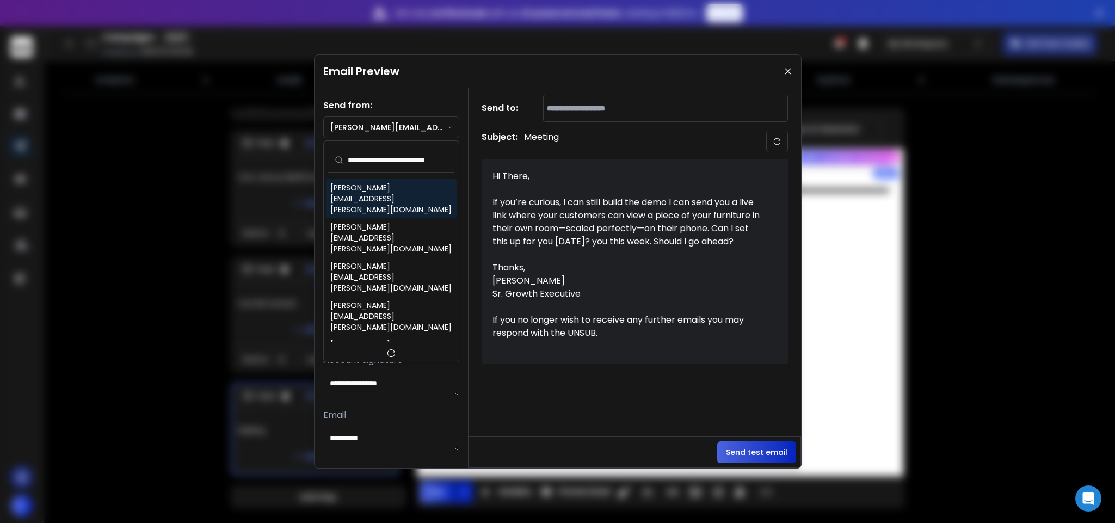
scroll to position [0, 7]
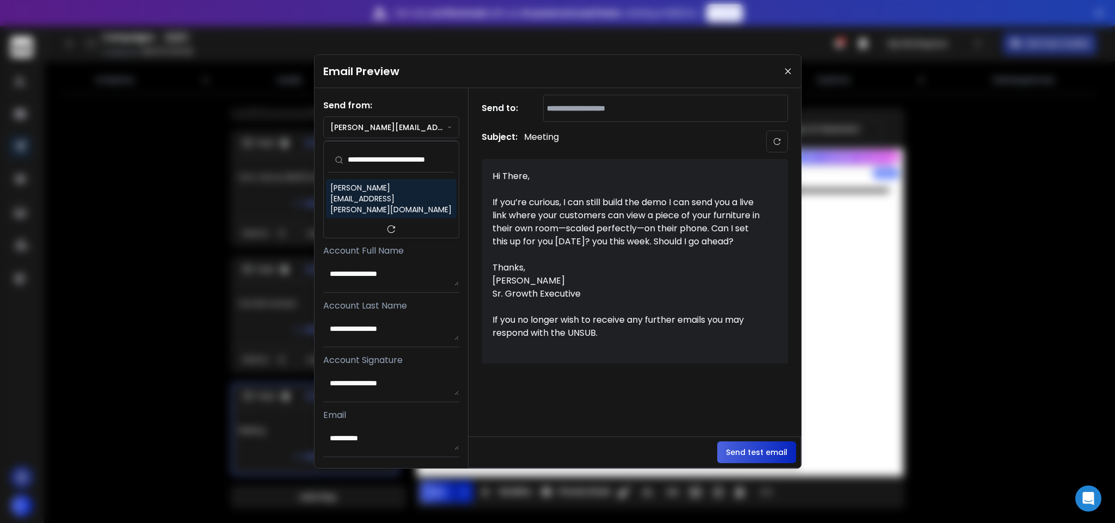
type input "**********"
click at [385, 190] on div "[PERSON_NAME][EMAIL_ADDRESS][PERSON_NAME][DOMAIN_NAME]" at bounding box center [391, 196] width 122 height 33
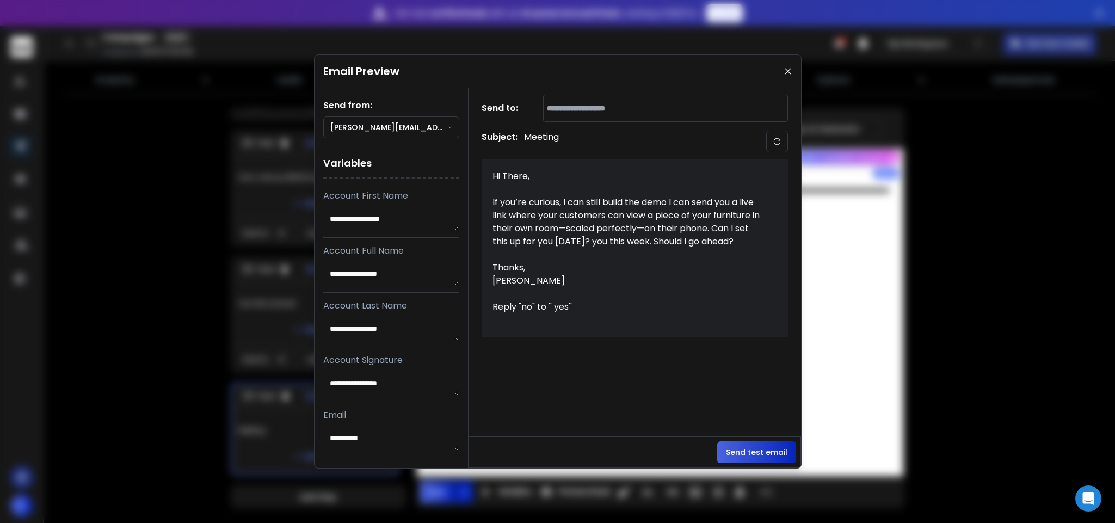
click at [569, 114] on input at bounding box center [665, 108] width 237 height 20
click at [765, 461] on button "Send test email" at bounding box center [756, 452] width 79 height 22
click at [787, 67] on icon at bounding box center [788, 71] width 9 height 9
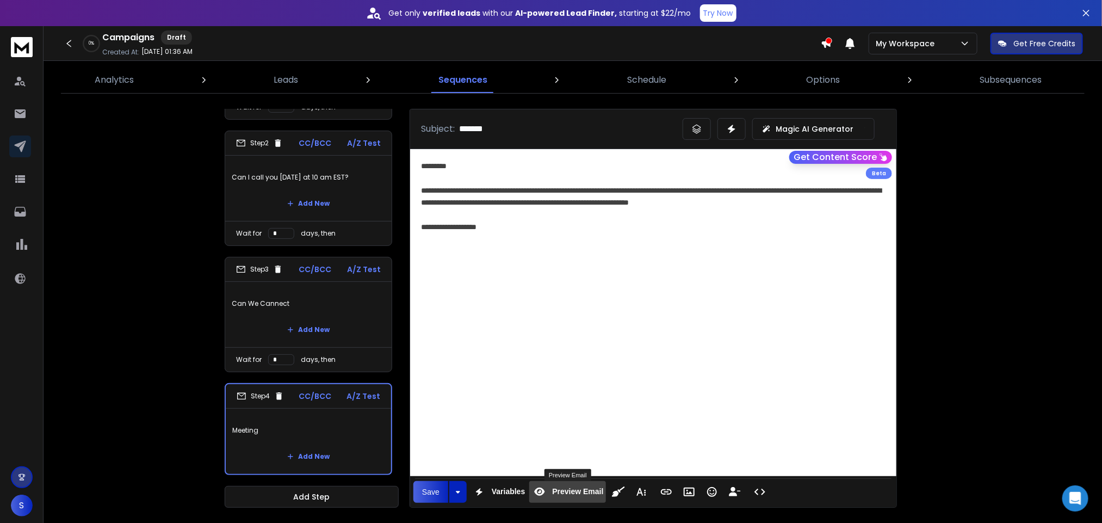
click at [565, 489] on span "Preview Email" at bounding box center [578, 491] width 56 height 9
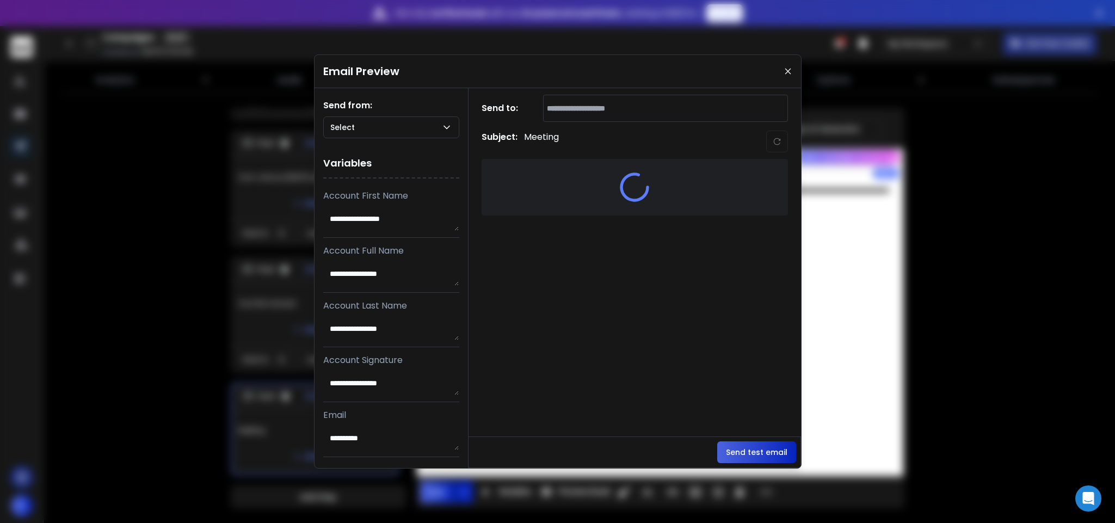
click at [570, 105] on input at bounding box center [665, 108] width 237 height 20
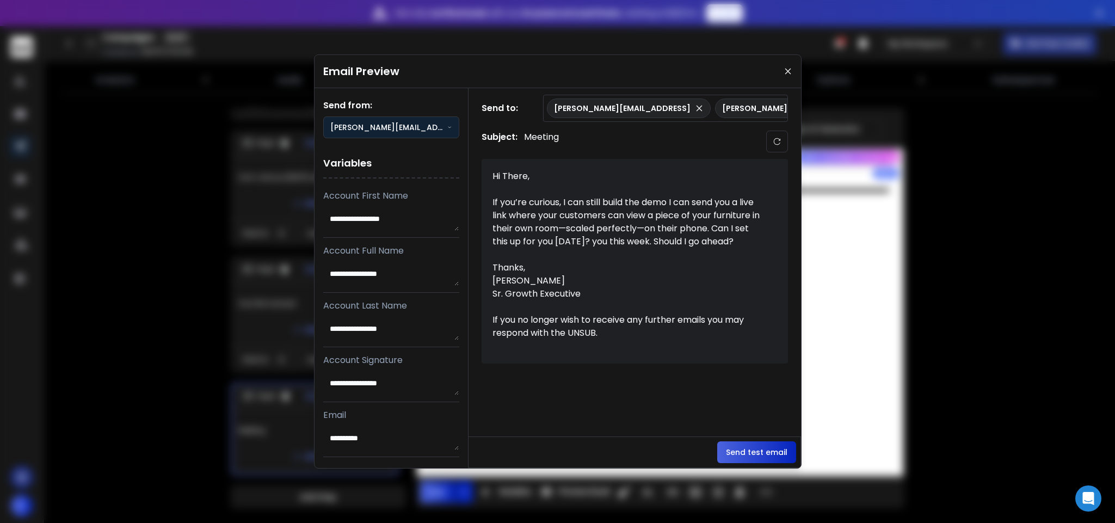
click at [447, 129] on icon "button" at bounding box center [449, 127] width 5 height 11
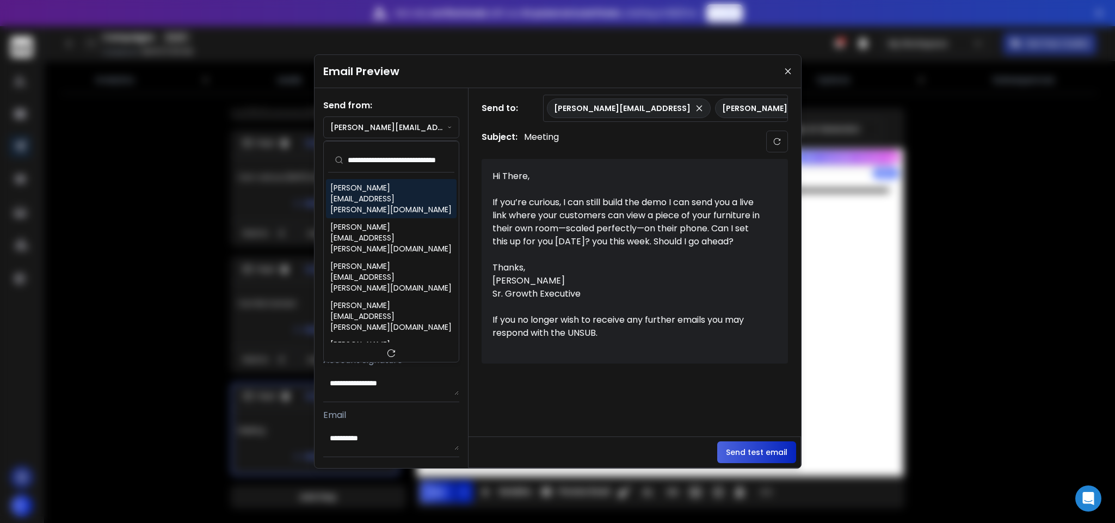
scroll to position [0, 36]
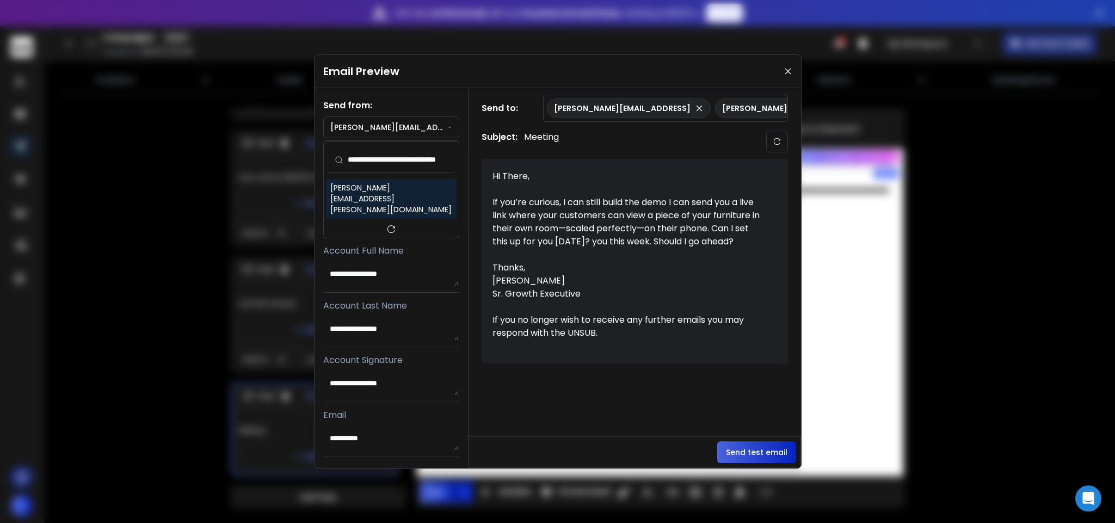
type input "**********"
click at [431, 190] on div "[PERSON_NAME][EMAIL_ADDRESS][PERSON_NAME][DOMAIN_NAME]" at bounding box center [391, 196] width 122 height 33
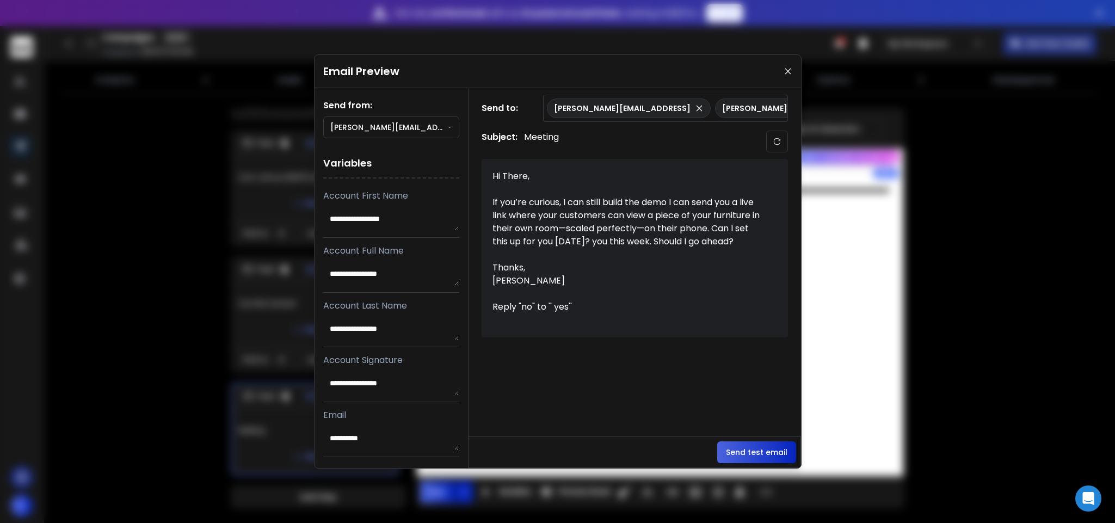
click at [745, 455] on button "Send test email" at bounding box center [756, 452] width 79 height 22
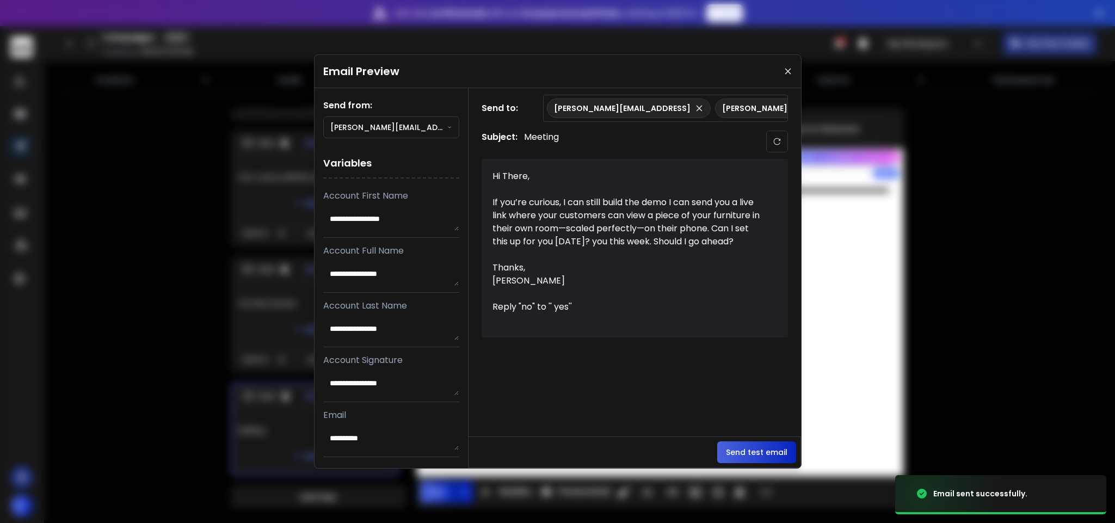
click at [786, 73] on icon at bounding box center [788, 71] width 9 height 9
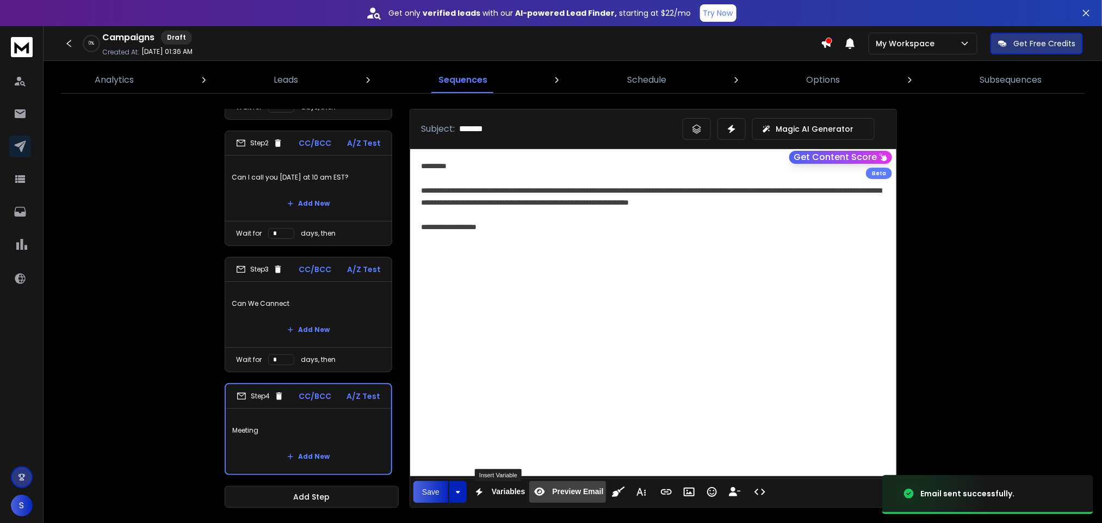
click at [547, 497] on div "Preview Email" at bounding box center [567, 492] width 76 height 18
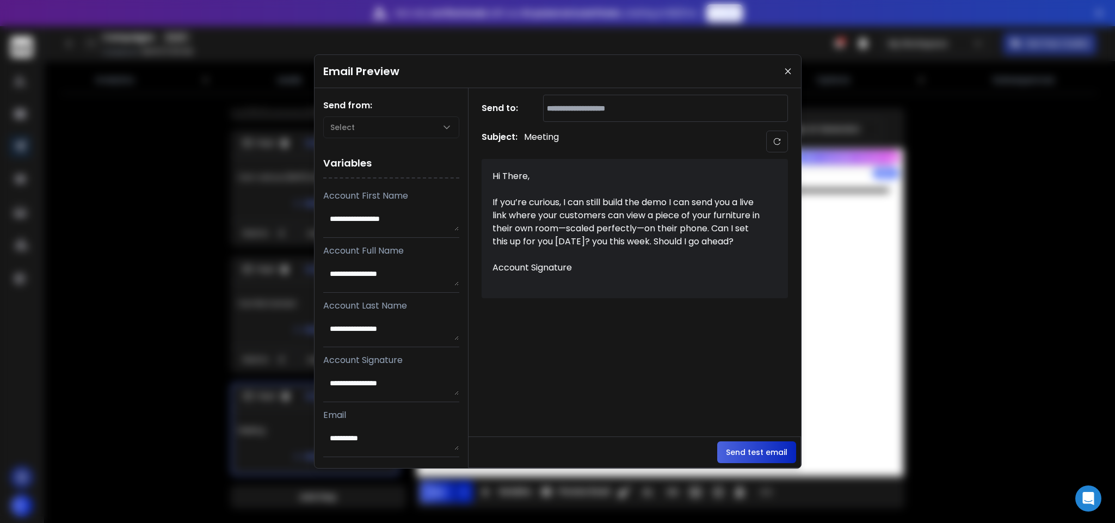
click at [456, 124] on button "Select" at bounding box center [391, 127] width 136 height 22
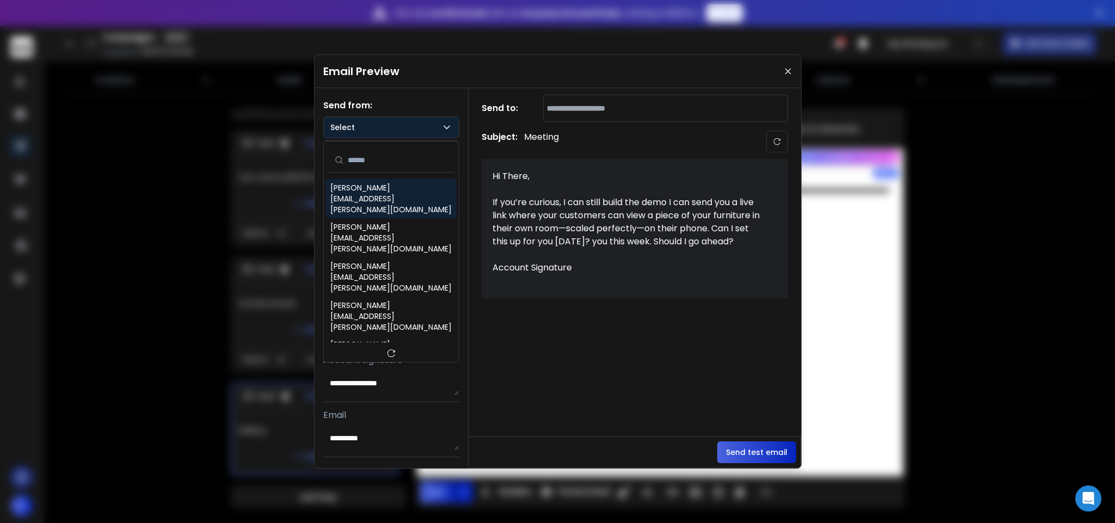
click at [454, 126] on button "Select" at bounding box center [391, 127] width 136 height 22
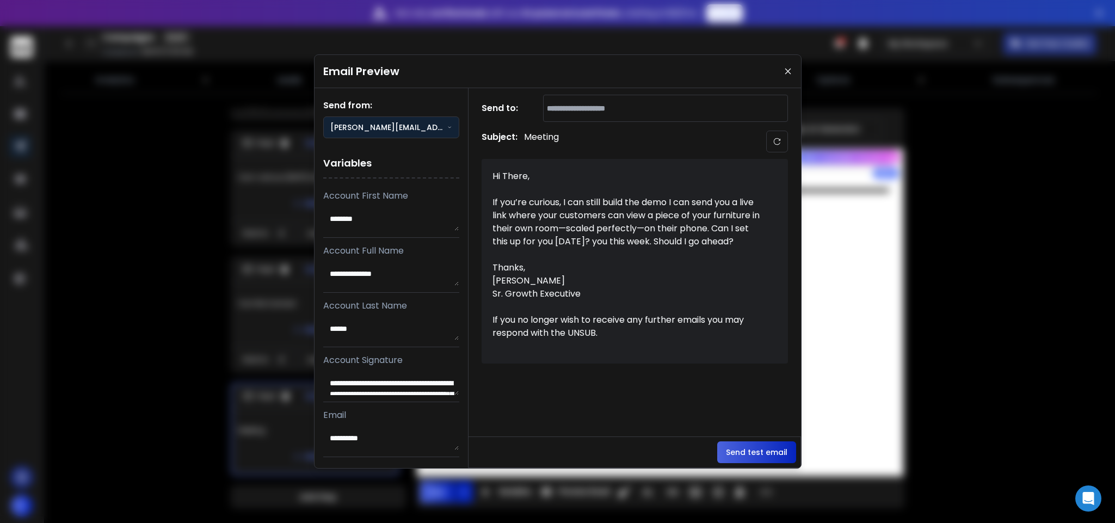
click at [448, 132] on icon "button" at bounding box center [449, 127] width 5 height 11
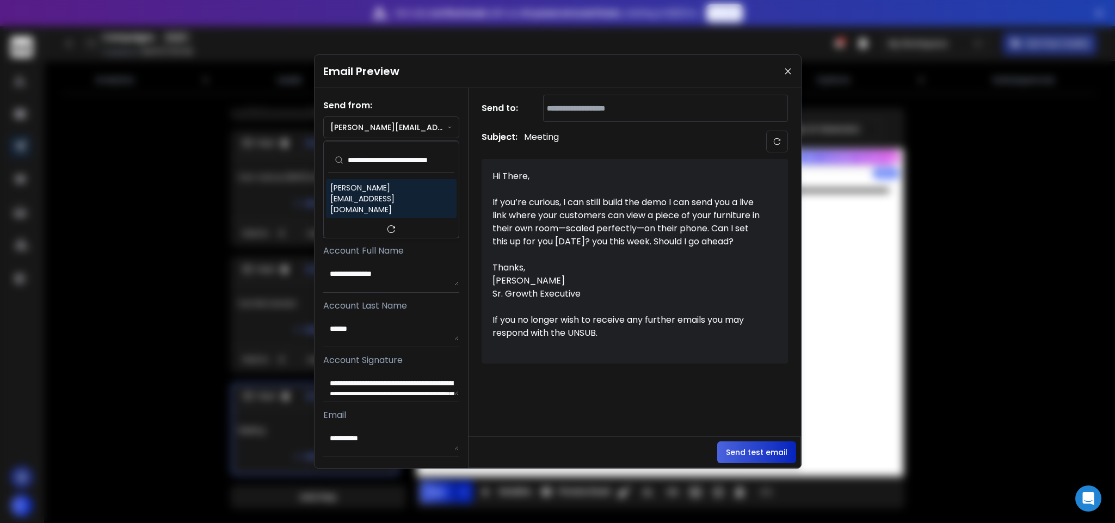
scroll to position [0, 20]
type input "**********"
click at [436, 188] on div "[PERSON_NAME][EMAIL_ADDRESS][DOMAIN_NAME]" at bounding box center [391, 196] width 122 height 33
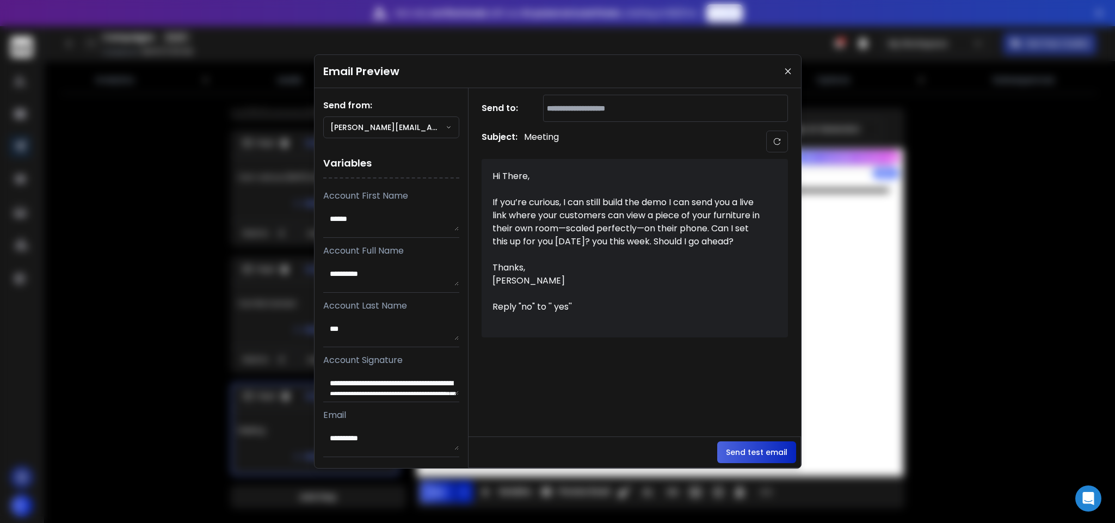
click at [622, 98] on input at bounding box center [665, 108] width 237 height 20
click at [738, 443] on button "Send test email" at bounding box center [756, 452] width 79 height 22
click at [781, 72] on div "Email Preview" at bounding box center [558, 71] width 486 height 33
click at [792, 69] on div "Email Preview" at bounding box center [558, 71] width 486 height 33
click at [784, 69] on icon at bounding box center [788, 71] width 9 height 9
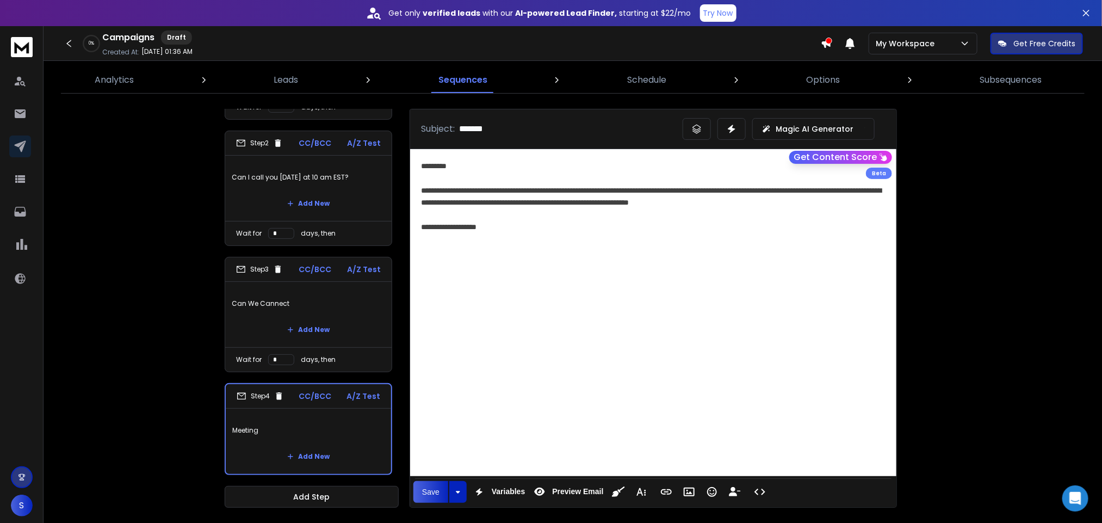
click at [552, 479] on div "Save Save Save as Template Variables Insert Variable Preview Email Preview Emai…" at bounding box center [532, 492] width 241 height 26
click at [552, 488] on span "Preview Email" at bounding box center [578, 491] width 56 height 9
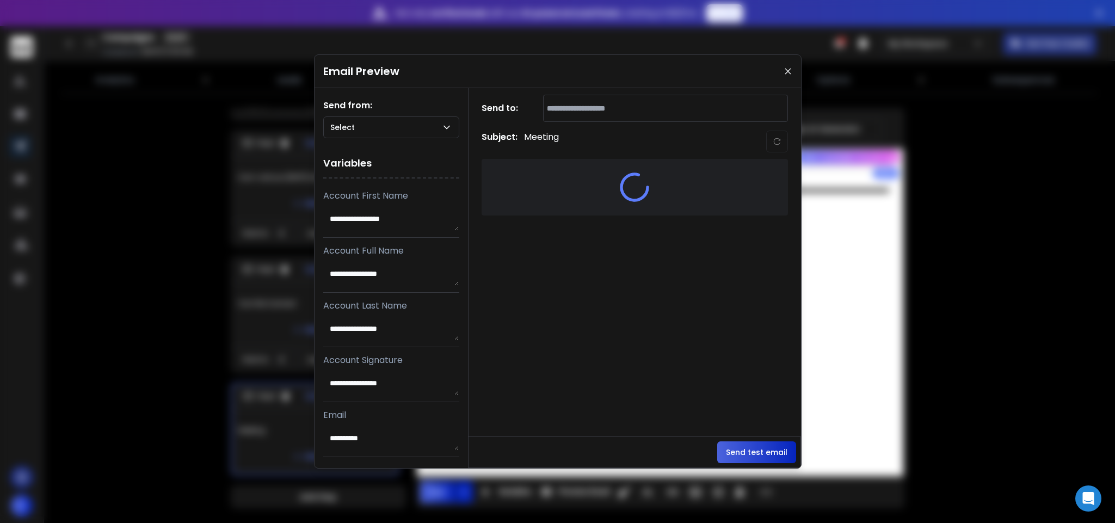
click at [606, 118] on input at bounding box center [665, 108] width 237 height 20
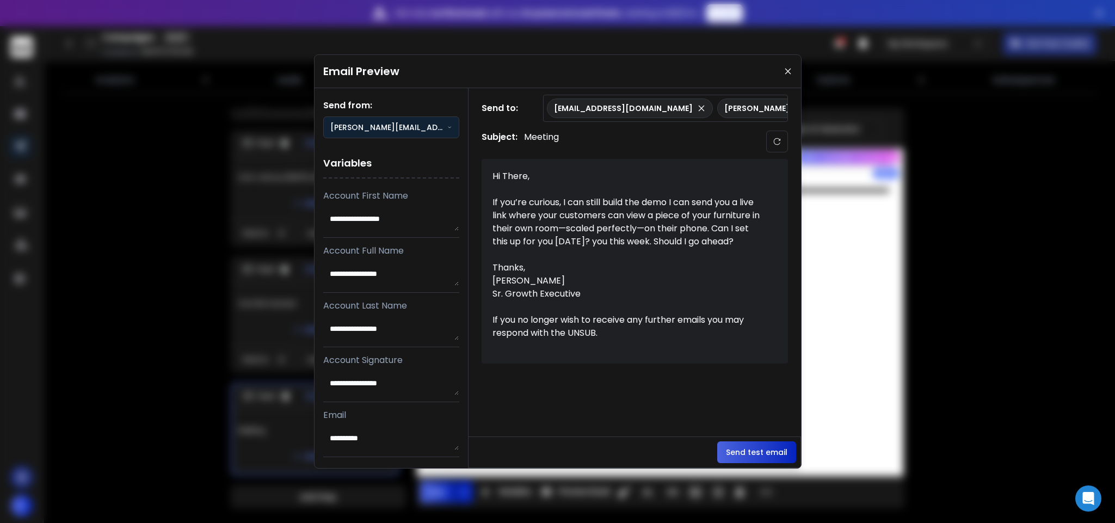
click at [418, 135] on button "[PERSON_NAME][EMAIL_ADDRESS][PERSON_NAME][DOMAIN_NAME]" at bounding box center [391, 127] width 136 height 22
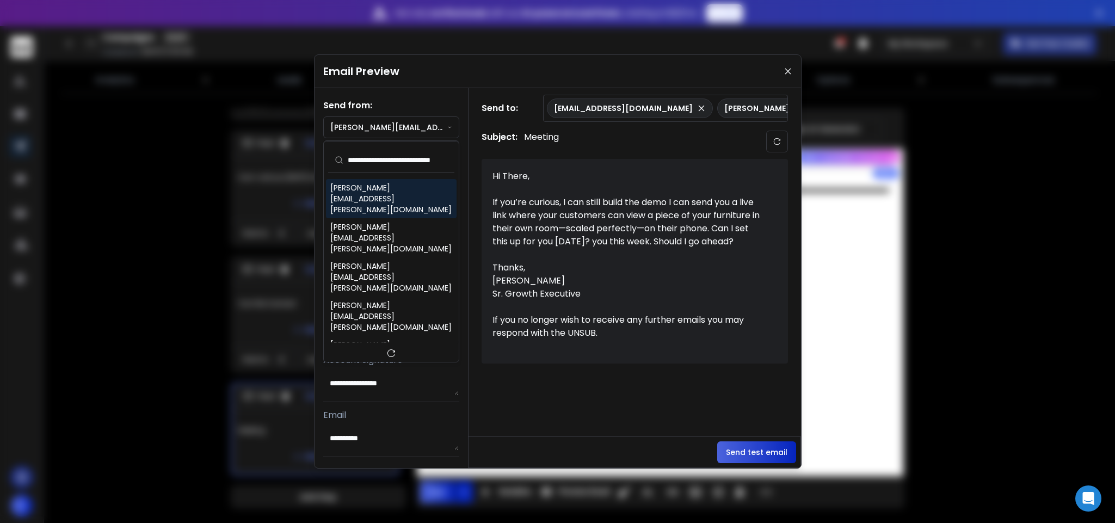
scroll to position [0, 28]
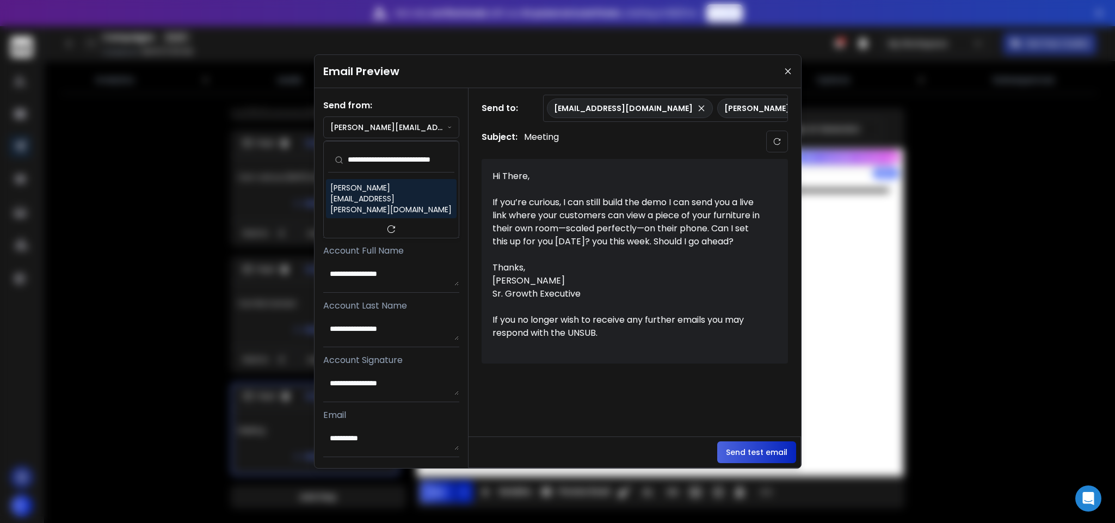
type input "**********"
click at [433, 183] on div "[PERSON_NAME][EMAIL_ADDRESS][PERSON_NAME][DOMAIN_NAME]" at bounding box center [391, 196] width 122 height 33
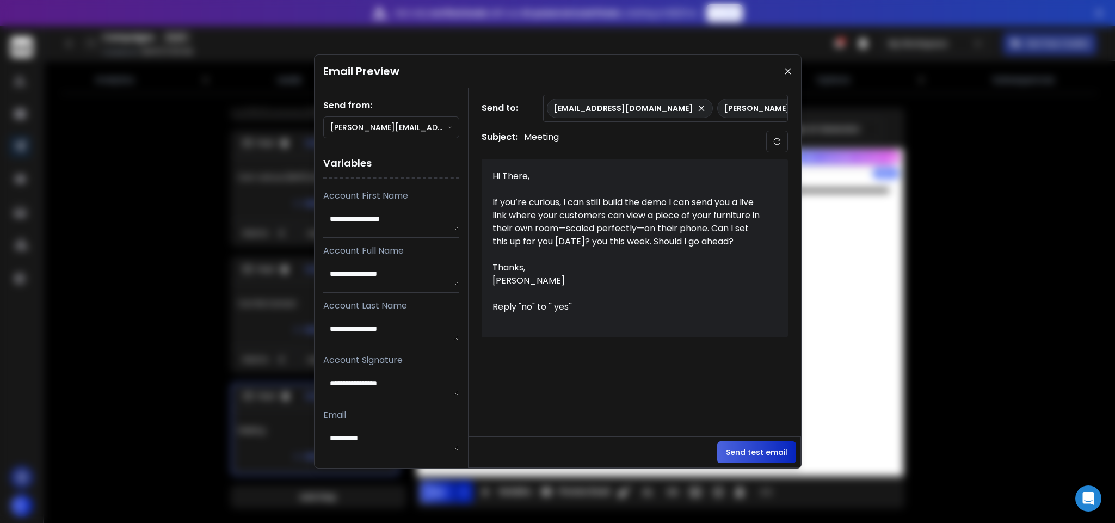
click at [750, 437] on div "Send test email" at bounding box center [635, 452] width 332 height 32
click at [751, 458] on button "Send test email" at bounding box center [756, 452] width 79 height 22
click at [735, 455] on button "Send test email" at bounding box center [756, 452] width 79 height 22
click at [792, 69] on div "Email Preview" at bounding box center [558, 71] width 486 height 33
click at [790, 69] on icon at bounding box center [788, 71] width 6 height 6
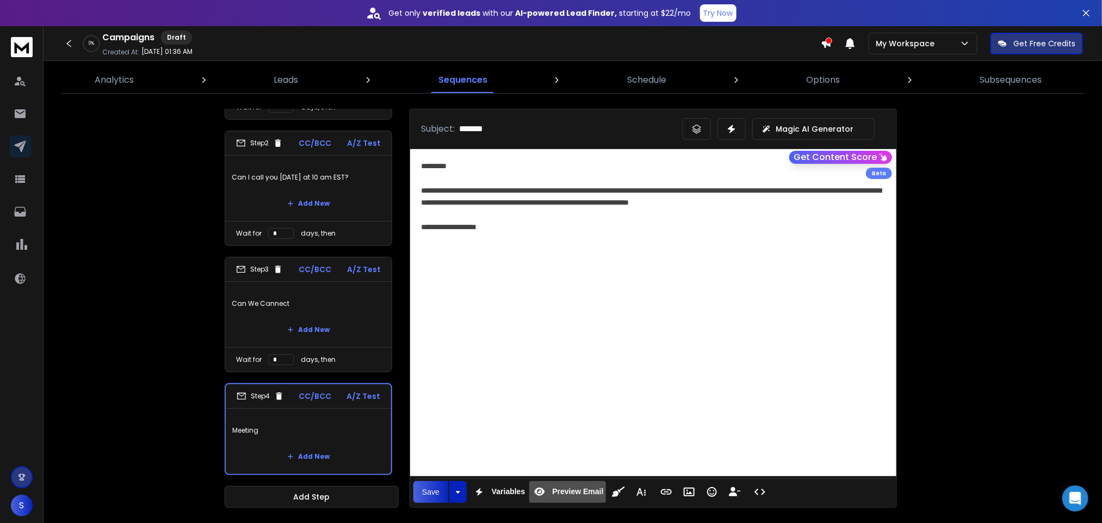
click at [580, 483] on div "Preview Email" at bounding box center [567, 492] width 76 height 18
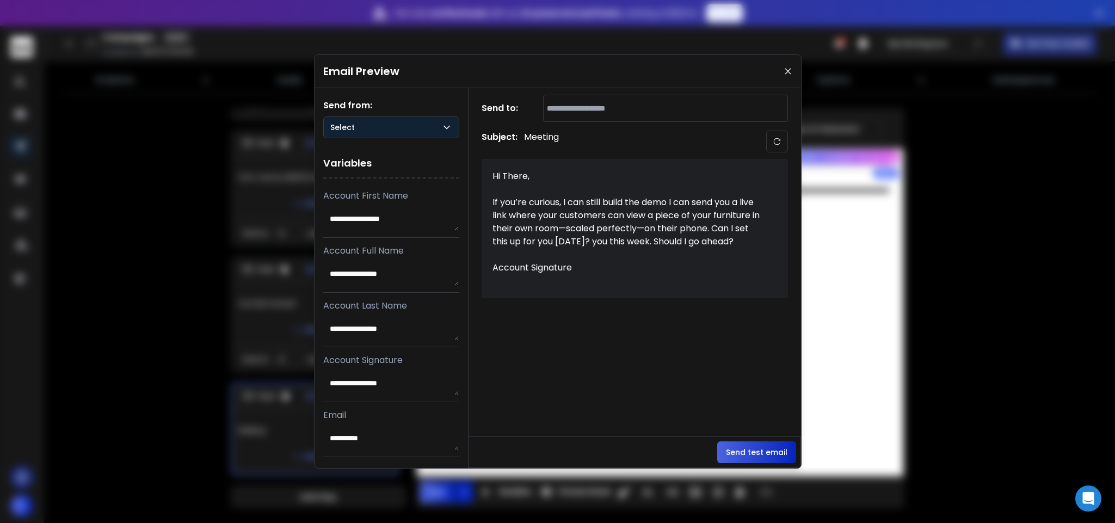
click at [446, 122] on icon "button" at bounding box center [446, 127] width 11 height 11
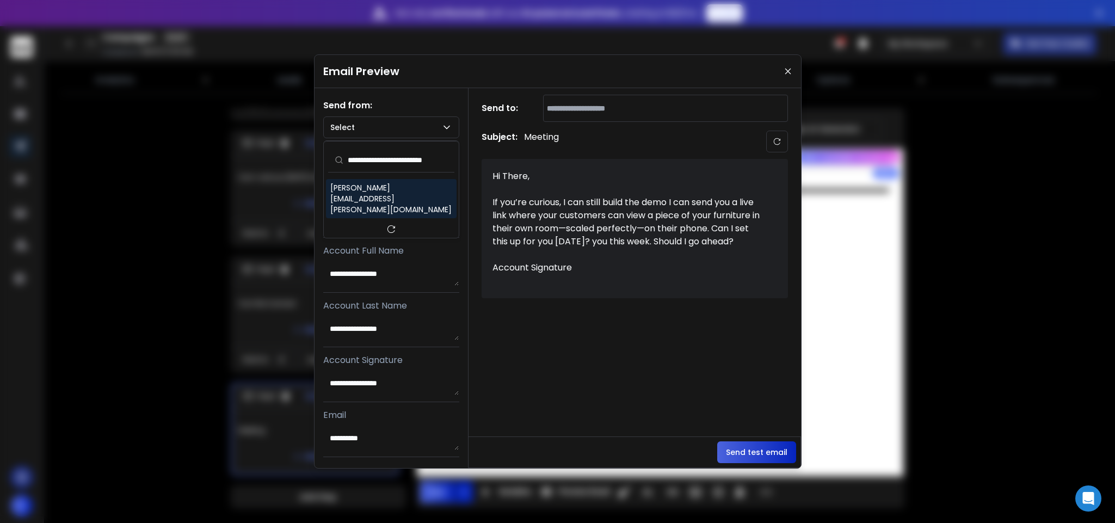
scroll to position [0, 5]
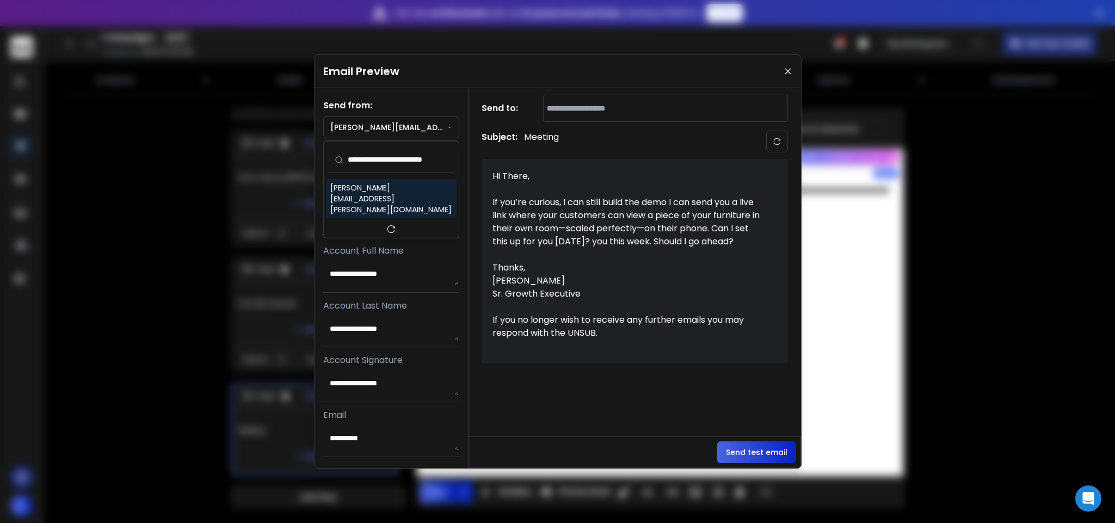
type input "**********"
click at [409, 198] on div "[PERSON_NAME][EMAIL_ADDRESS][PERSON_NAME][DOMAIN_NAME]" at bounding box center [391, 199] width 135 height 44
click at [424, 195] on div "[PERSON_NAME][EMAIL_ADDRESS][PERSON_NAME][DOMAIN_NAME]" at bounding box center [391, 196] width 135 height 44
click at [436, 178] on div "[PERSON_NAME][EMAIL_ADDRESS][PERSON_NAME][DOMAIN_NAME]" at bounding box center [391, 195] width 131 height 39
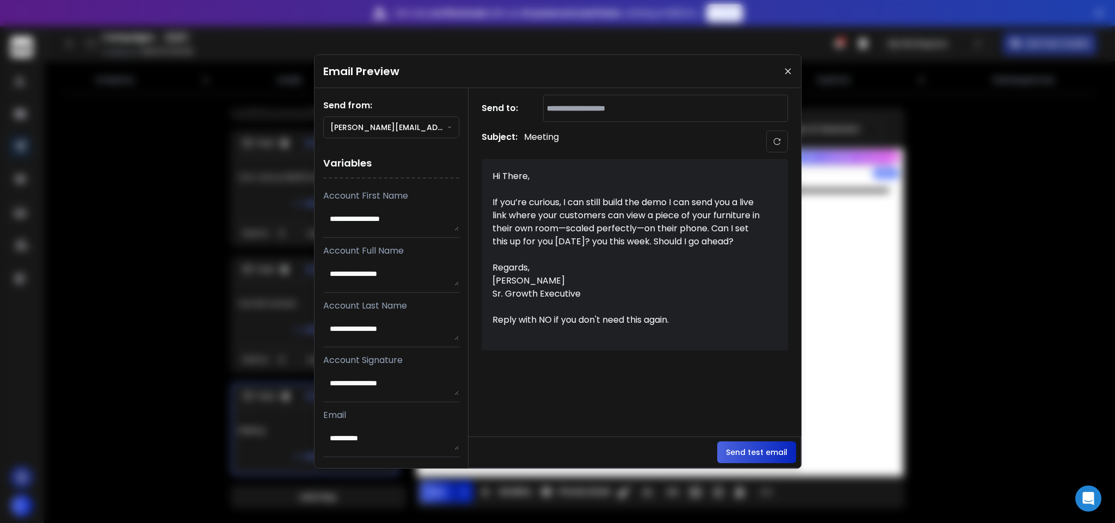
click at [656, 109] on input at bounding box center [665, 108] width 237 height 20
click at [763, 448] on button "Send test email" at bounding box center [756, 452] width 79 height 22
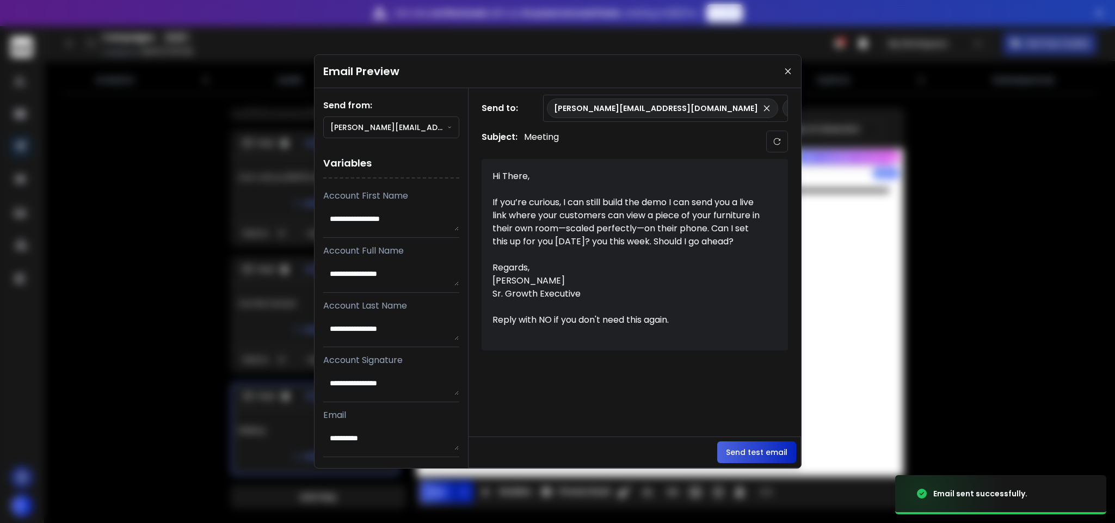
click at [786, 69] on icon at bounding box center [788, 71] width 9 height 9
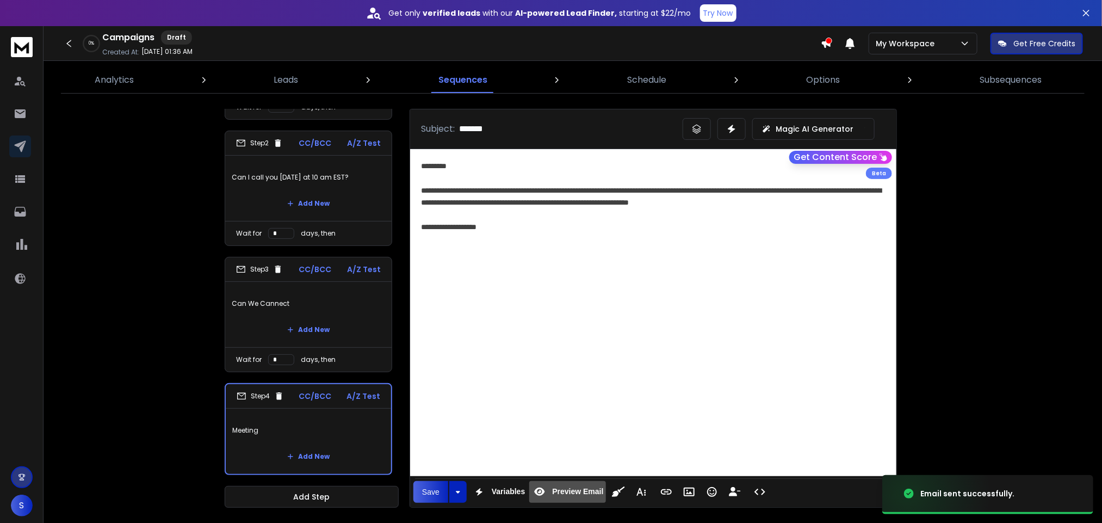
click at [564, 487] on span "Preview Email" at bounding box center [578, 491] width 56 height 9
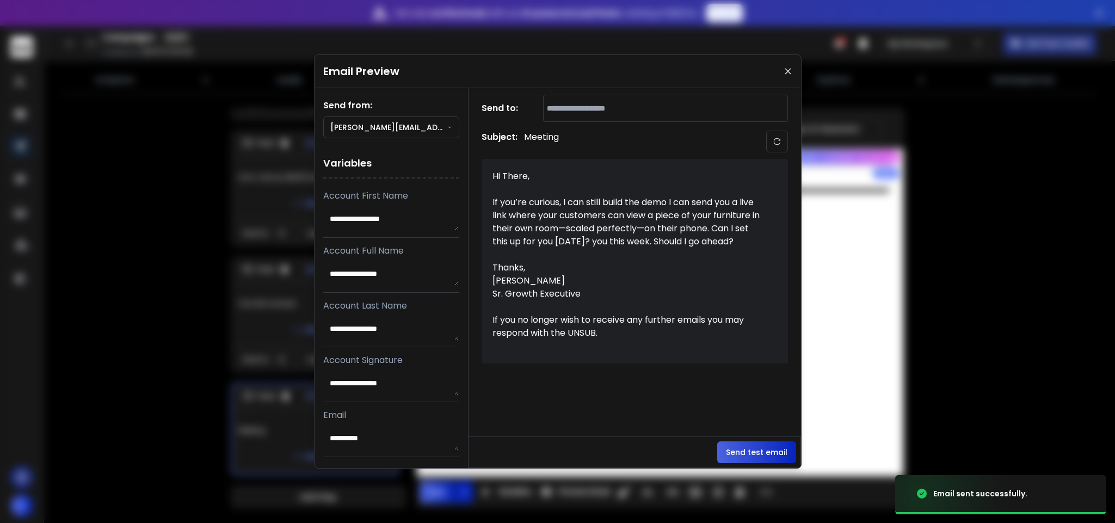
drag, startPoint x: 596, startPoint y: 128, endPoint x: 604, endPoint y: 113, distance: 16.8
click at [596, 128] on div "Send to: Subject: Meeting Hi There, If you’re curious, I can still build the de…" at bounding box center [635, 225] width 332 height 275
click at [604, 113] on input at bounding box center [665, 108] width 237 height 20
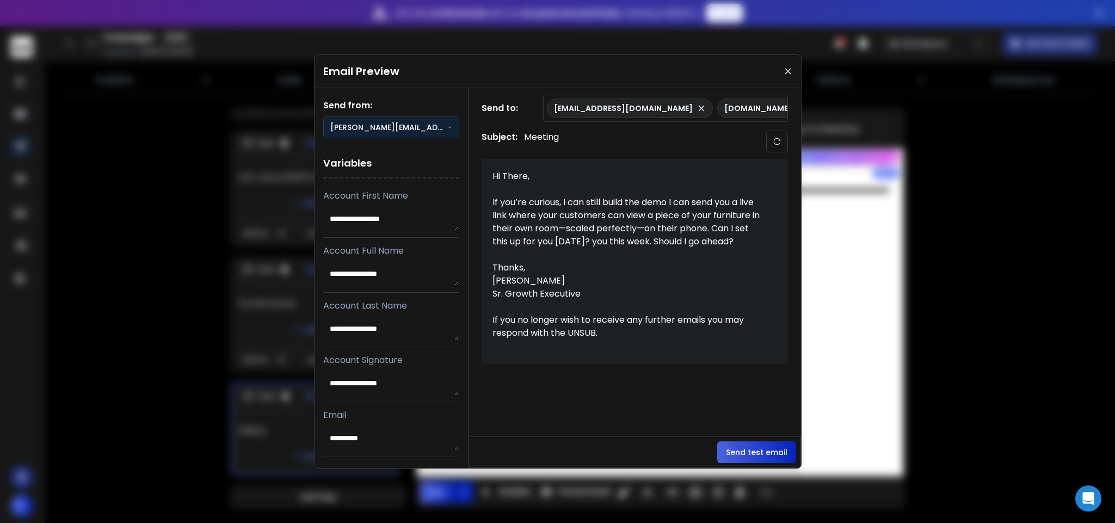
drag, startPoint x: 437, startPoint y: 139, endPoint x: 442, endPoint y: 129, distance: 11.4
click at [437, 138] on div "**********" at bounding box center [391, 278] width 153 height 359
click at [447, 125] on icon "button" at bounding box center [449, 127] width 5 height 11
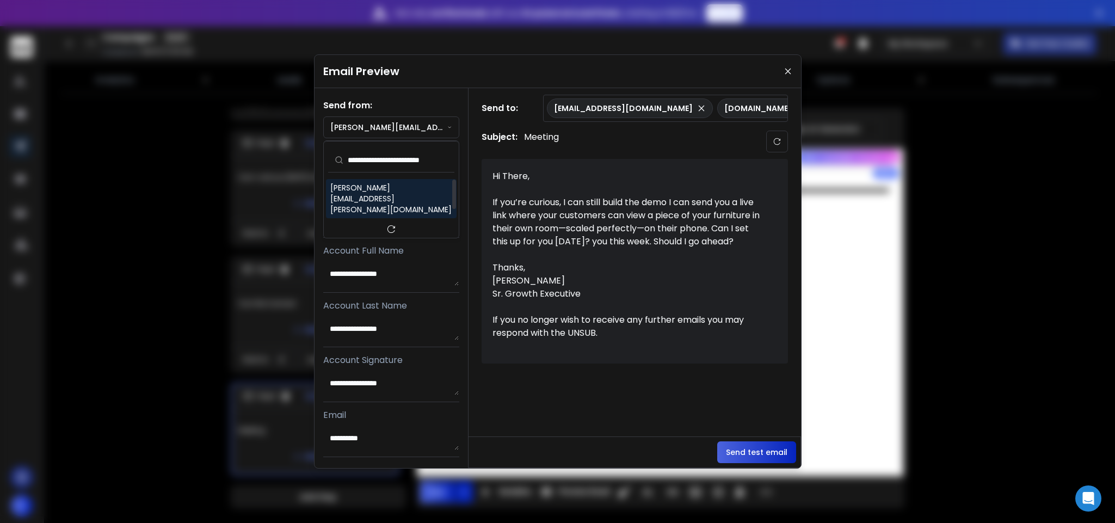
scroll to position [0, 5]
type input "**********"
click at [405, 180] on div "[PERSON_NAME][EMAIL_ADDRESS][PERSON_NAME][DOMAIN_NAME]" at bounding box center [391, 196] width 122 height 33
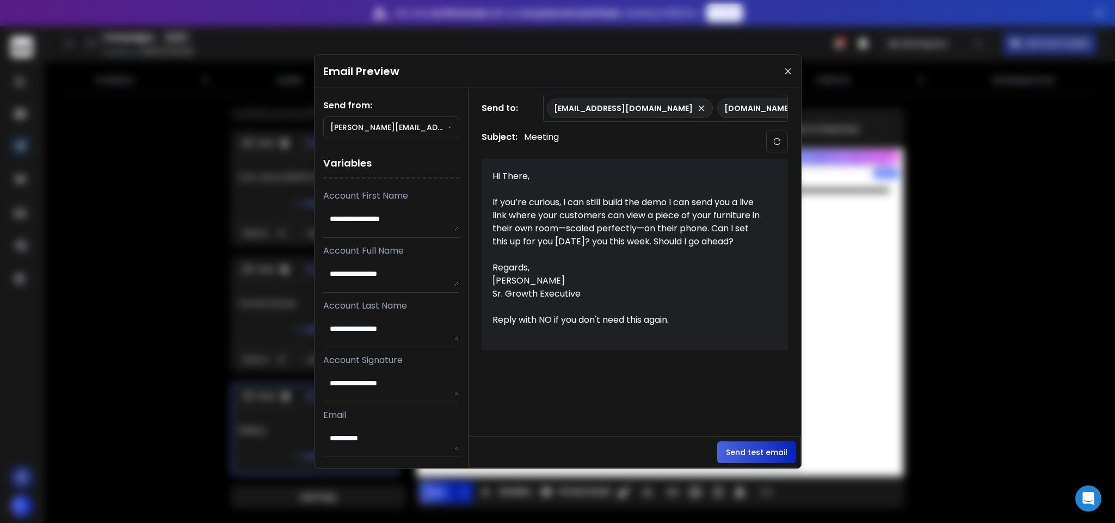
click at [725, 447] on button "Send test email" at bounding box center [756, 452] width 79 height 22
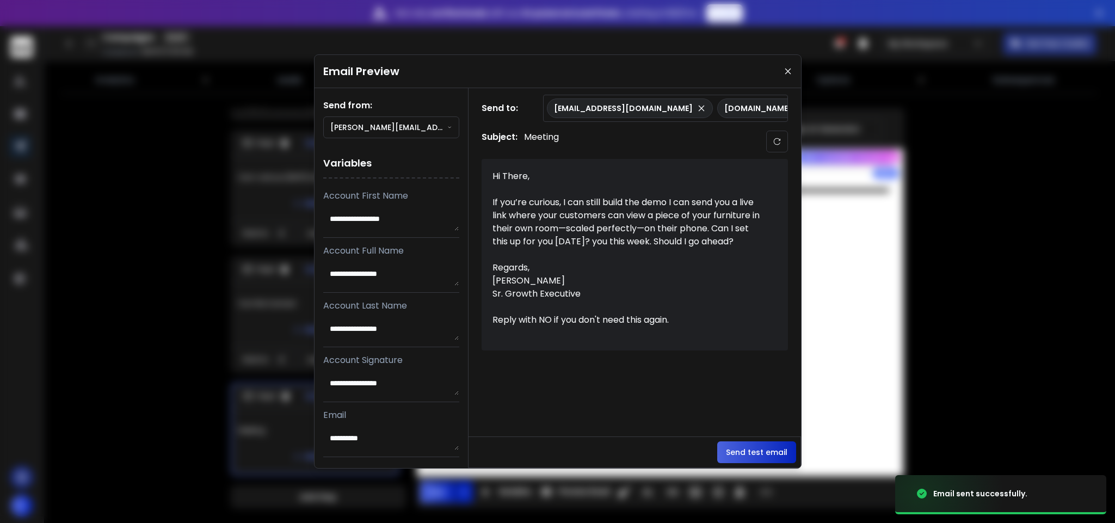
click at [784, 71] on icon at bounding box center [788, 71] width 9 height 9
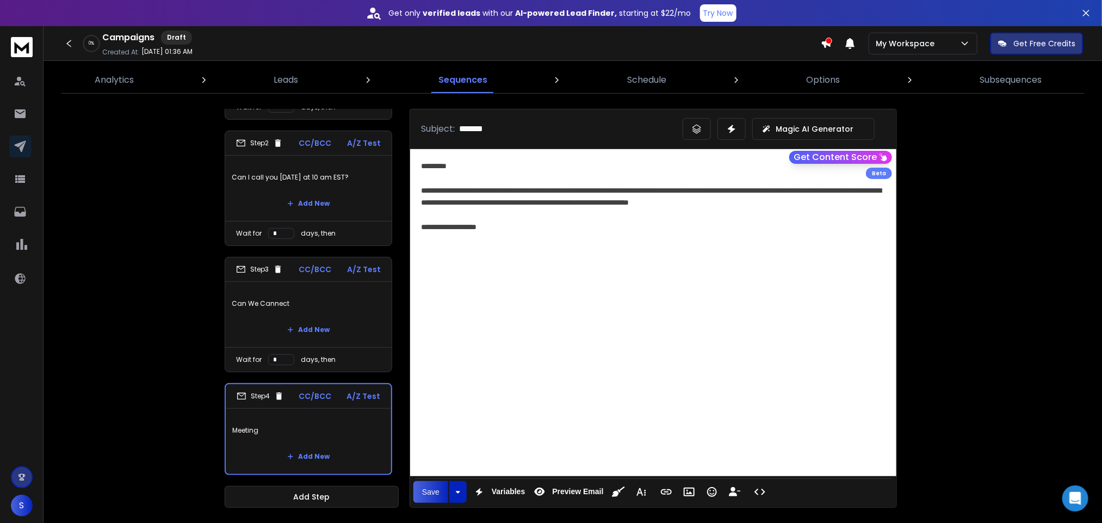
click at [574, 472] on div "**********" at bounding box center [653, 312] width 486 height 327
click at [574, 483] on div "Preview Email" at bounding box center [567, 492] width 76 height 18
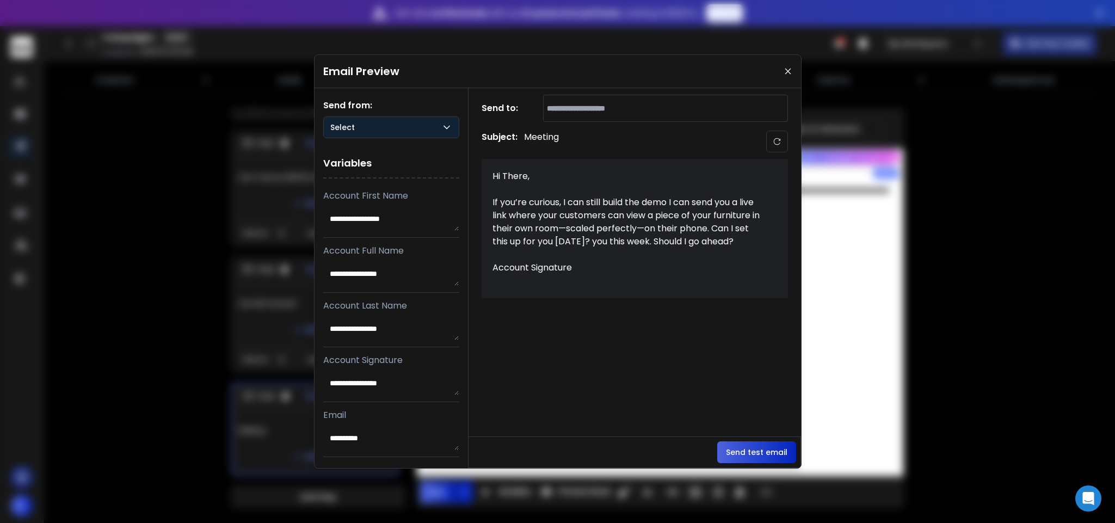
click at [437, 126] on div "Select" at bounding box center [391, 127] width 122 height 11
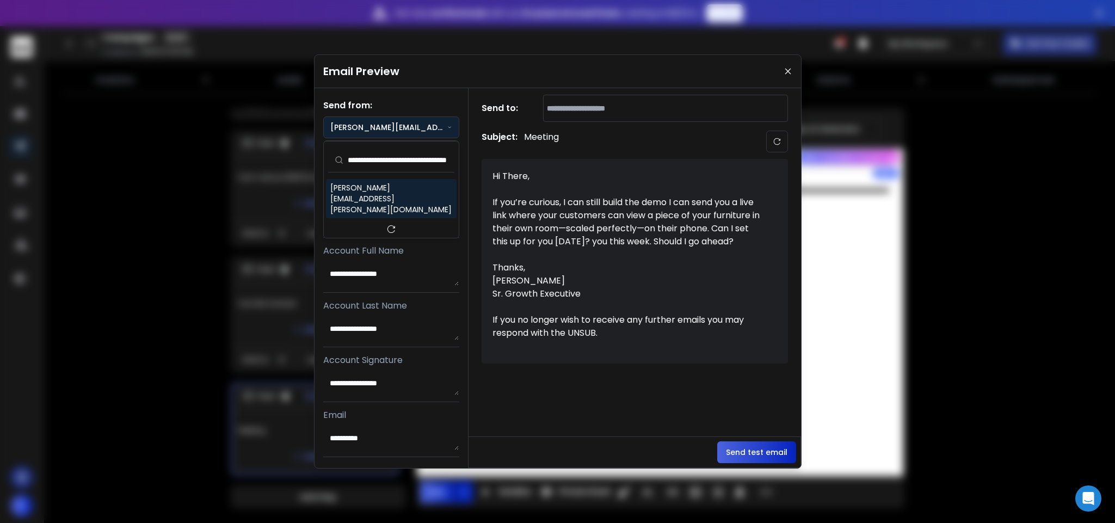
scroll to position [0, 50]
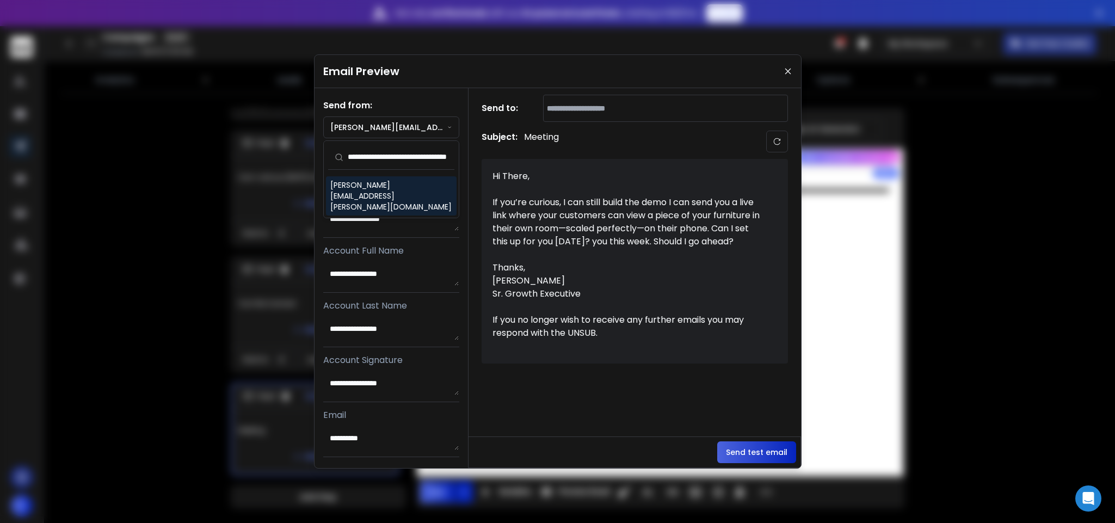
type input "**********"
click at [436, 183] on div "[PERSON_NAME][EMAIL_ADDRESS][PERSON_NAME][DOMAIN_NAME]" at bounding box center [391, 196] width 122 height 33
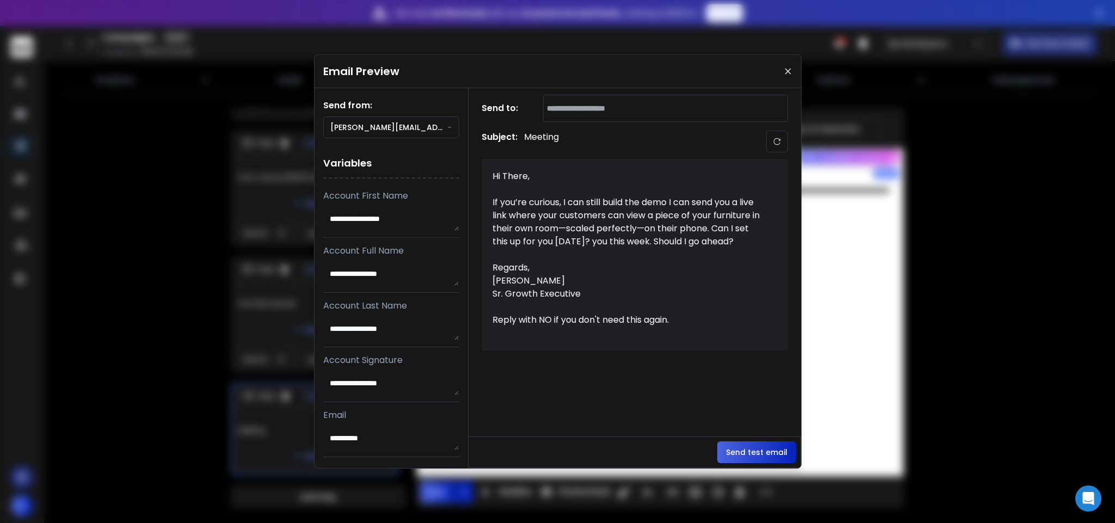
click at [605, 85] on div "Email Preview" at bounding box center [558, 71] width 486 height 33
click at [607, 97] on div at bounding box center [665, 108] width 245 height 27
click at [608, 113] on input at bounding box center [665, 108] width 237 height 20
click at [748, 449] on button "Send test email" at bounding box center [756, 452] width 79 height 22
click at [791, 70] on icon at bounding box center [788, 71] width 9 height 9
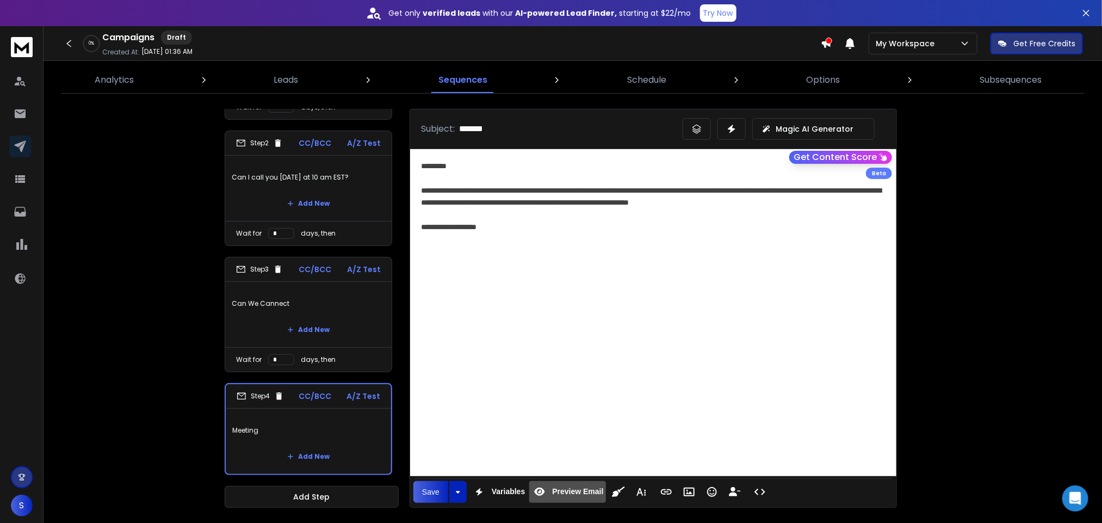
click at [570, 481] on button "Preview Email Preview Email" at bounding box center [567, 492] width 76 height 22
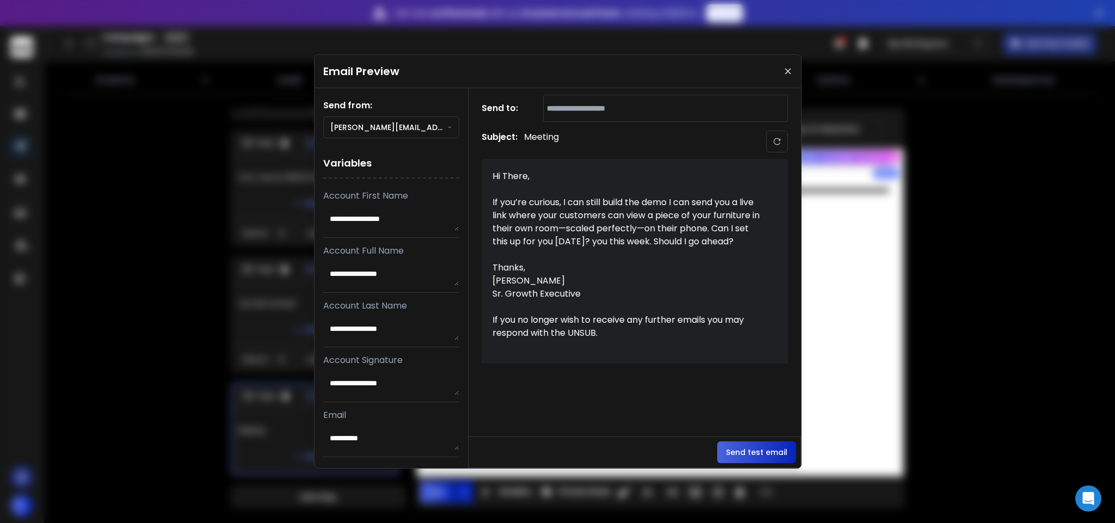
click at [622, 106] on input at bounding box center [665, 108] width 237 height 20
click at [389, 122] on p "[PERSON_NAME][EMAIL_ADDRESS][PERSON_NAME][DOMAIN_NAME]" at bounding box center [389, 127] width 118 height 11
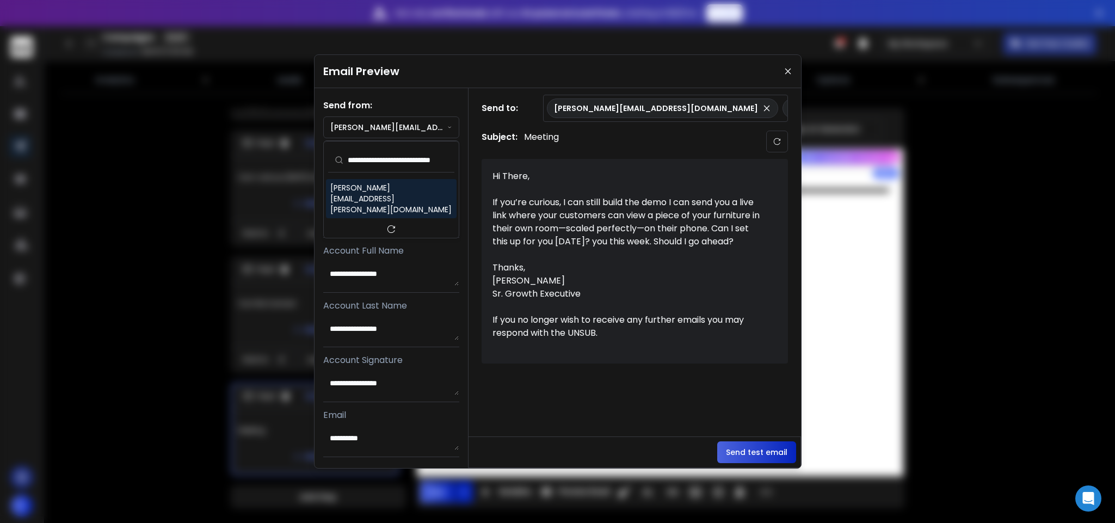
scroll to position [0, 20]
type input "**********"
click at [410, 186] on div "[PERSON_NAME][EMAIL_ADDRESS][PERSON_NAME][DOMAIN_NAME]" at bounding box center [391, 196] width 122 height 33
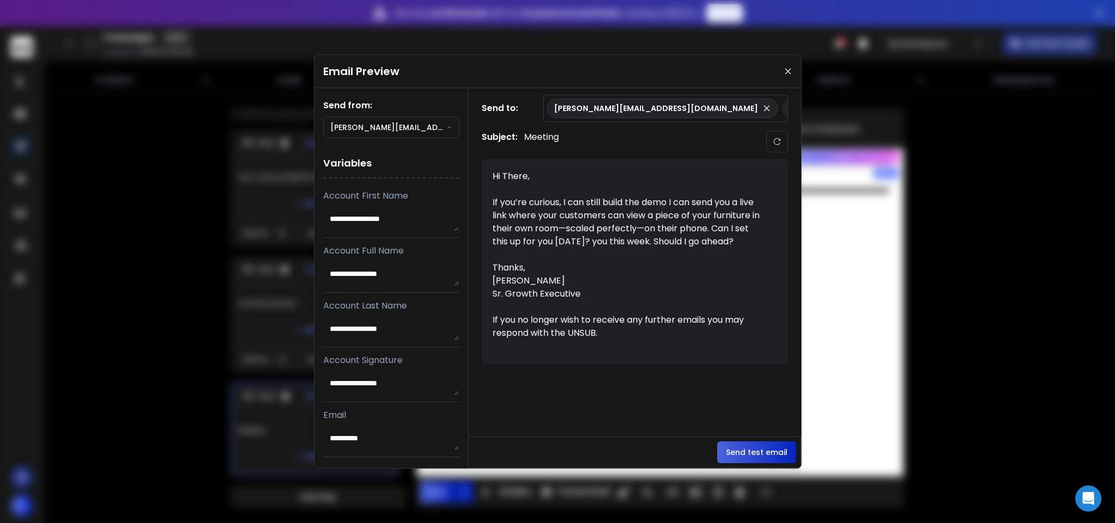
click at [761, 444] on button "Send test email" at bounding box center [756, 452] width 79 height 22
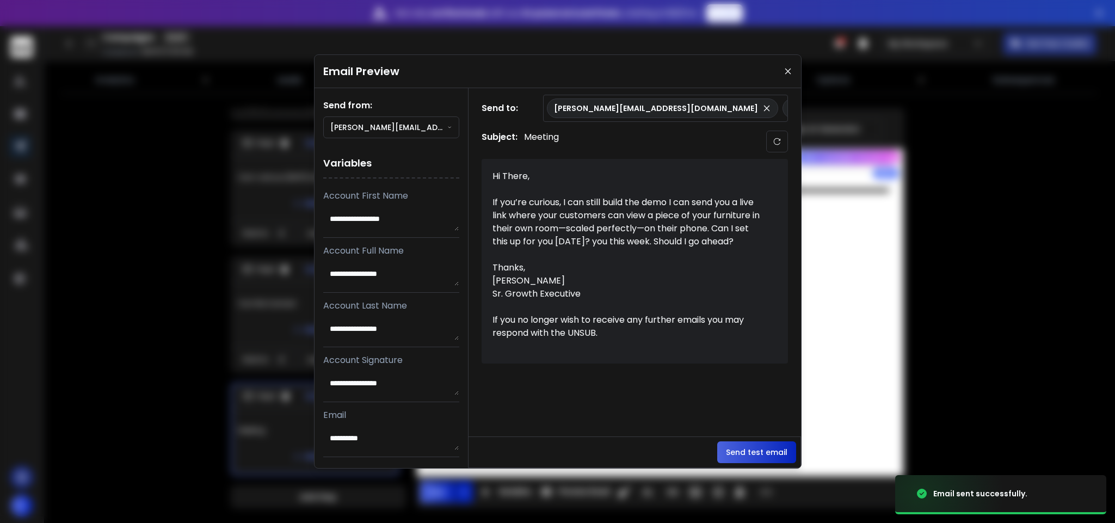
click at [788, 74] on icon at bounding box center [788, 71] width 9 height 9
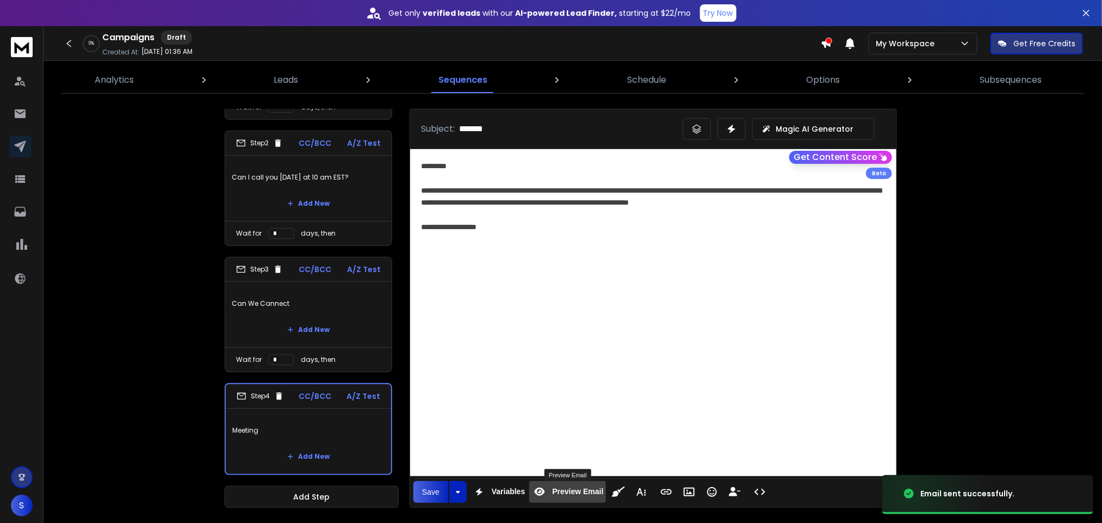
click at [558, 489] on span "Preview Email" at bounding box center [578, 491] width 56 height 9
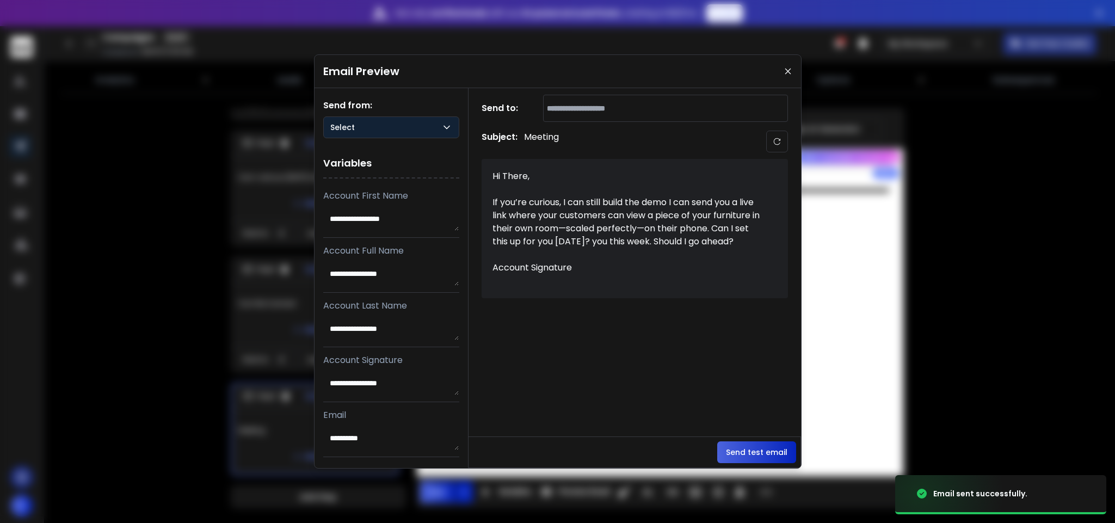
click at [439, 132] on div "Select" at bounding box center [391, 127] width 122 height 11
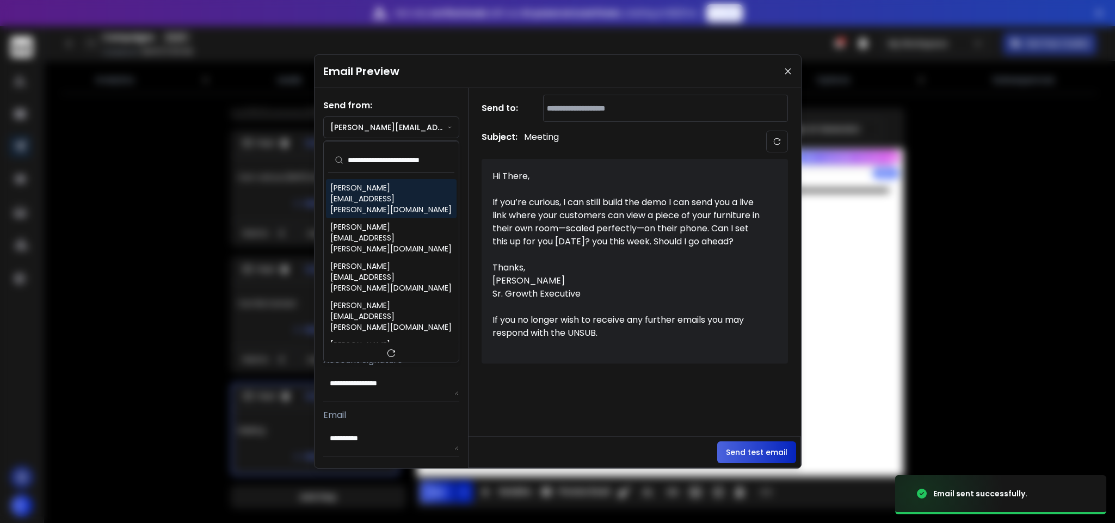
scroll to position [0, 9]
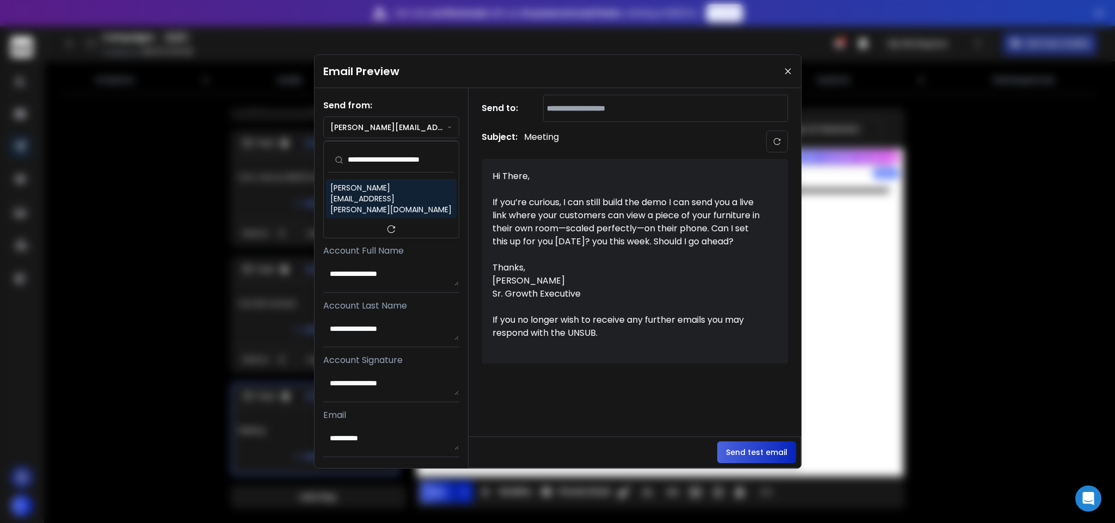
type input "**********"
click at [426, 182] on div "[PERSON_NAME][EMAIL_ADDRESS][PERSON_NAME][DOMAIN_NAME]" at bounding box center [391, 196] width 122 height 33
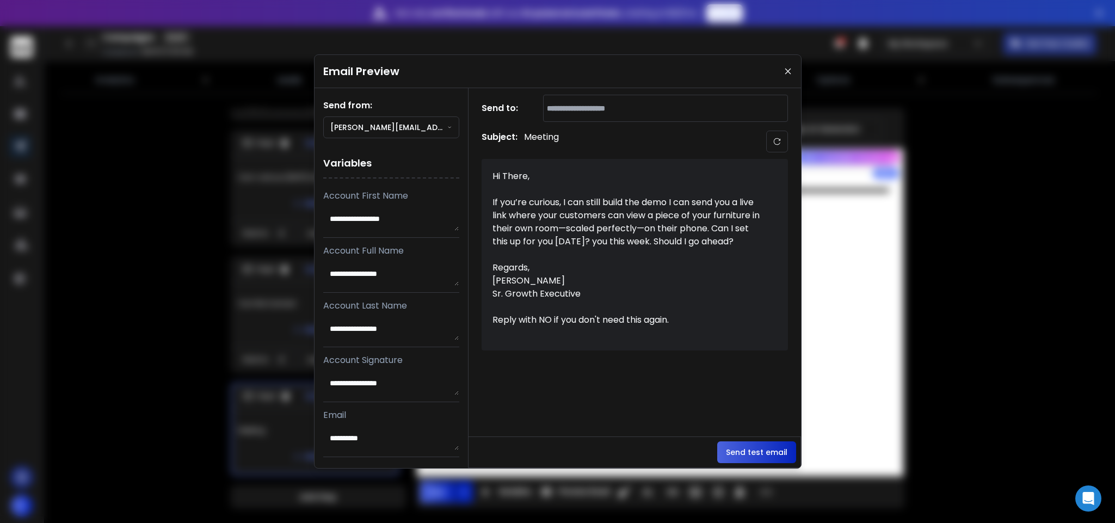
click at [555, 112] on input at bounding box center [665, 108] width 237 height 20
click at [604, 103] on input at bounding box center [665, 108] width 237 height 20
click at [751, 458] on button "Send test email" at bounding box center [756, 452] width 79 height 22
click at [786, 71] on icon at bounding box center [788, 71] width 9 height 9
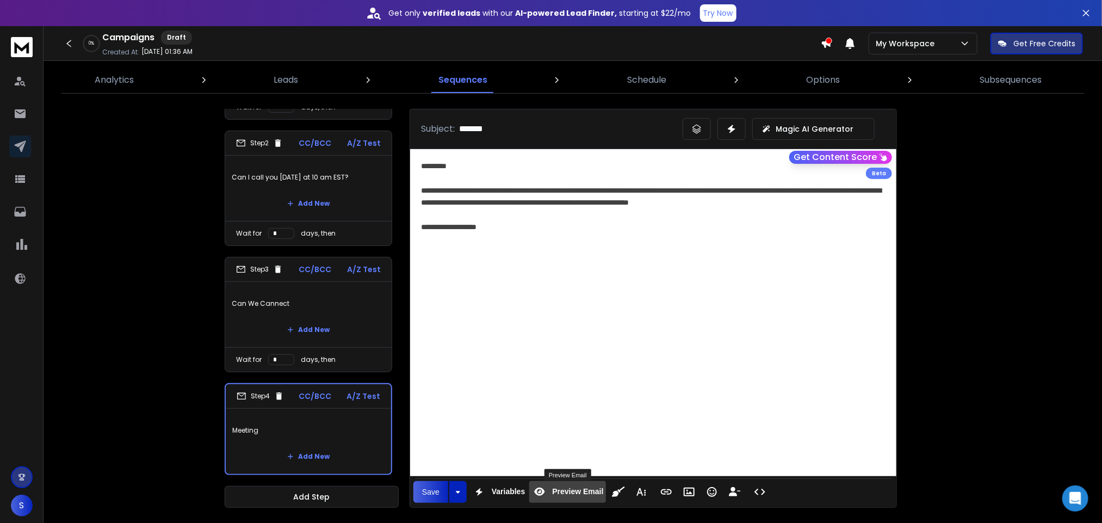
click at [563, 492] on span "Preview Email" at bounding box center [578, 491] width 56 height 9
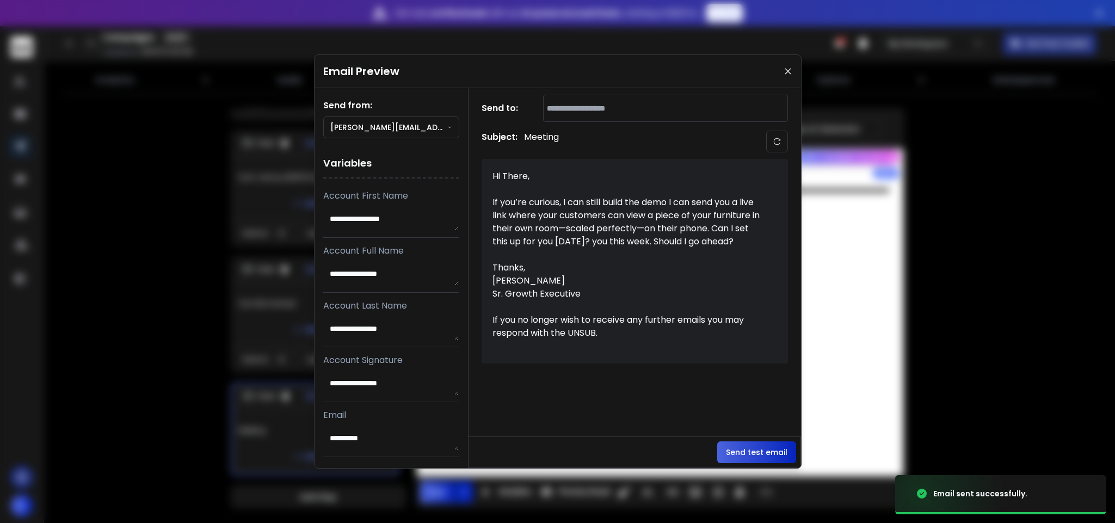
drag, startPoint x: 444, startPoint y: 136, endPoint x: 441, endPoint y: 3, distance: 132.8
click at [439, 0] on html "**********" at bounding box center [557, 237] width 1115 height 523
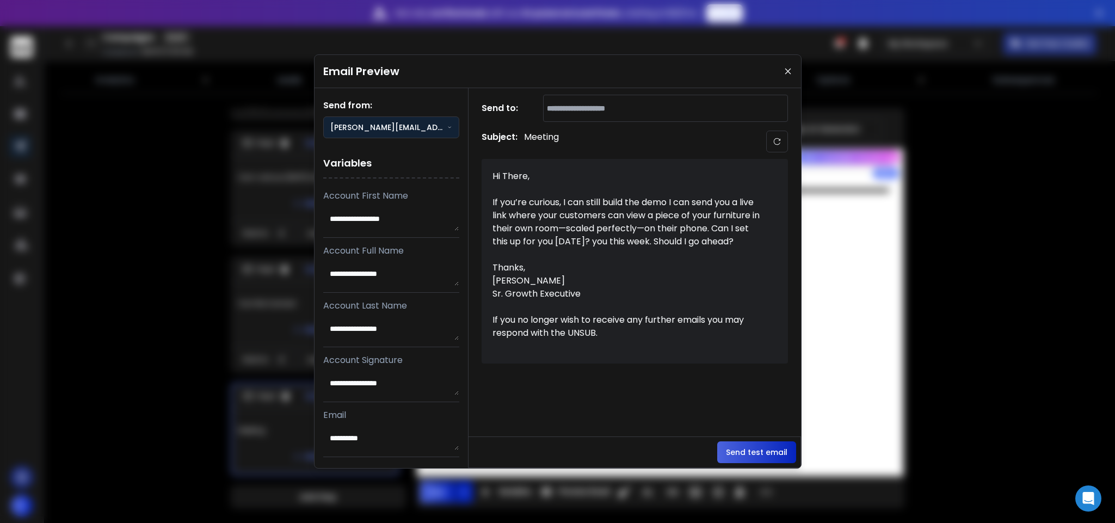
click at [374, 126] on p "[PERSON_NAME][EMAIL_ADDRESS][PERSON_NAME][DOMAIN_NAME]" at bounding box center [389, 127] width 118 height 11
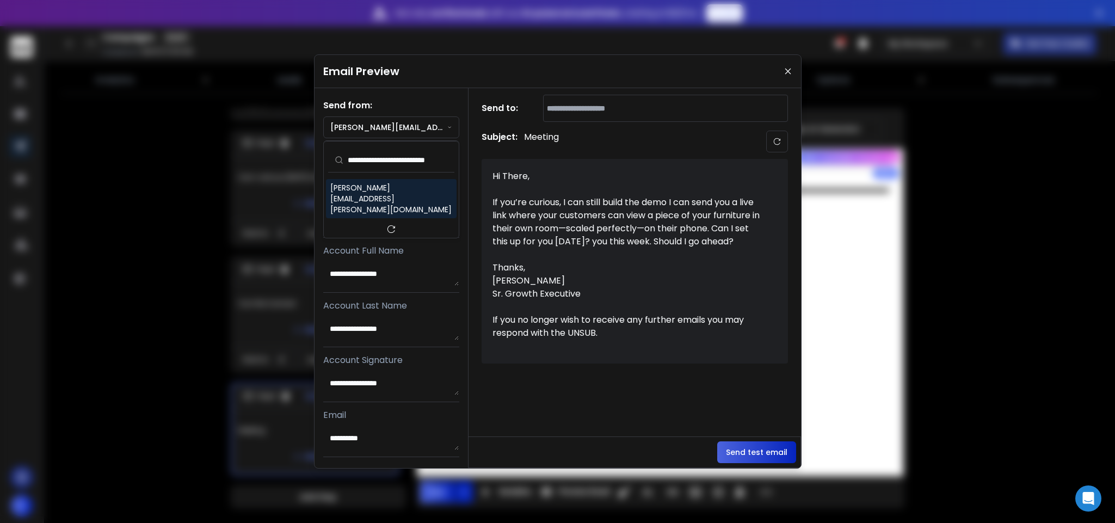
scroll to position [0, 8]
type input "**********"
click at [405, 185] on div "[PERSON_NAME][EMAIL_ADDRESS][PERSON_NAME][DOMAIN_NAME]" at bounding box center [391, 196] width 122 height 33
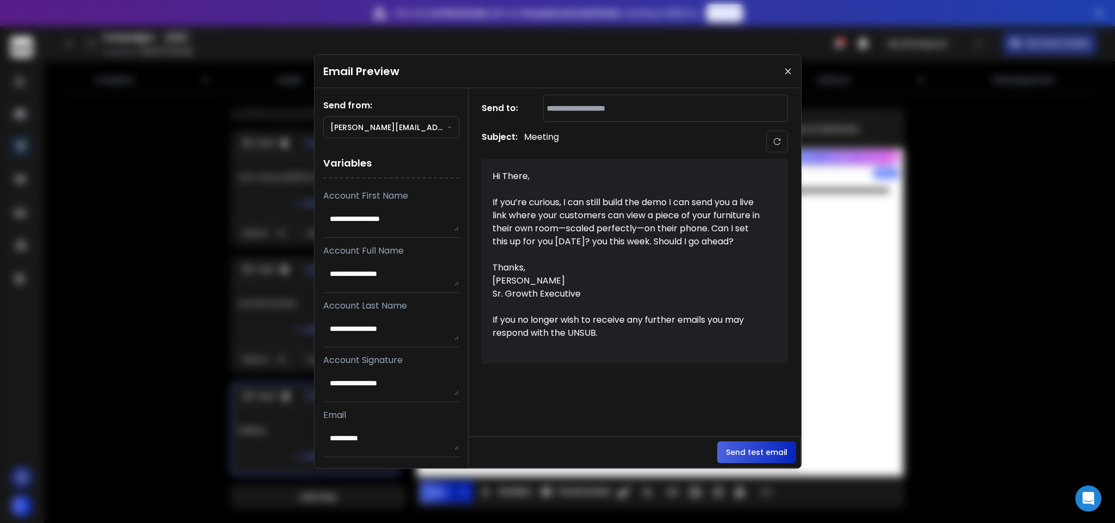
click at [581, 119] on div at bounding box center [665, 108] width 245 height 27
click at [593, 113] on input at bounding box center [665, 108] width 237 height 20
click at [769, 454] on button "Send test email" at bounding box center [756, 452] width 79 height 22
click at [782, 69] on div "Email Preview" at bounding box center [558, 71] width 486 height 33
click at [792, 69] on div "Email Preview" at bounding box center [558, 71] width 486 height 33
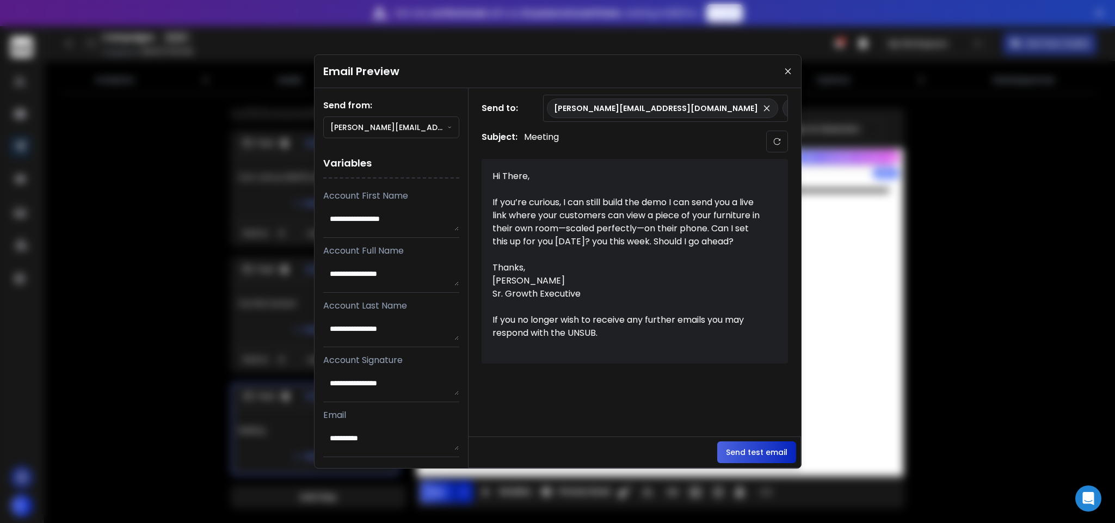
click at [784, 69] on icon at bounding box center [788, 71] width 9 height 9
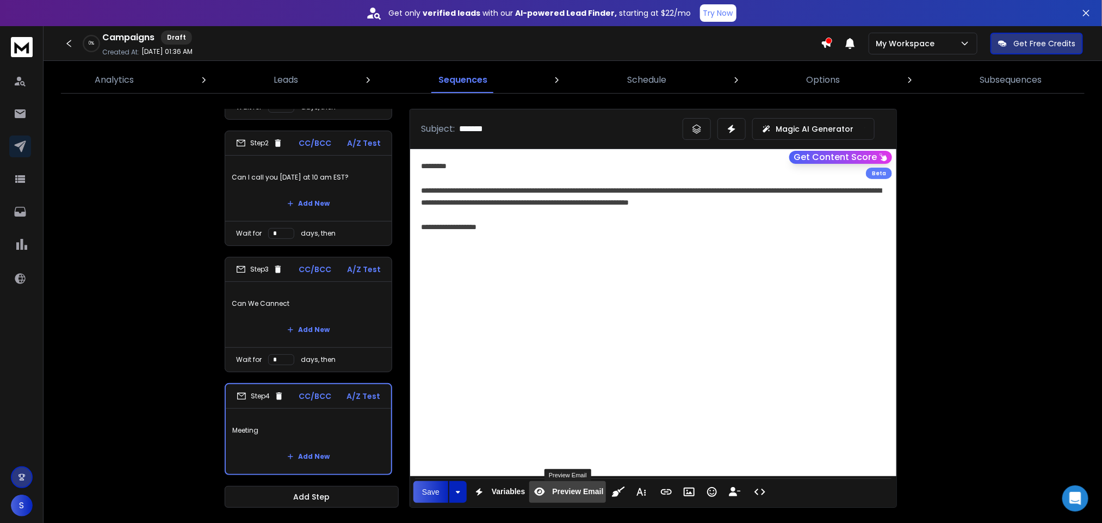
click at [550, 498] on div "Preview Email" at bounding box center [567, 492] width 76 height 18
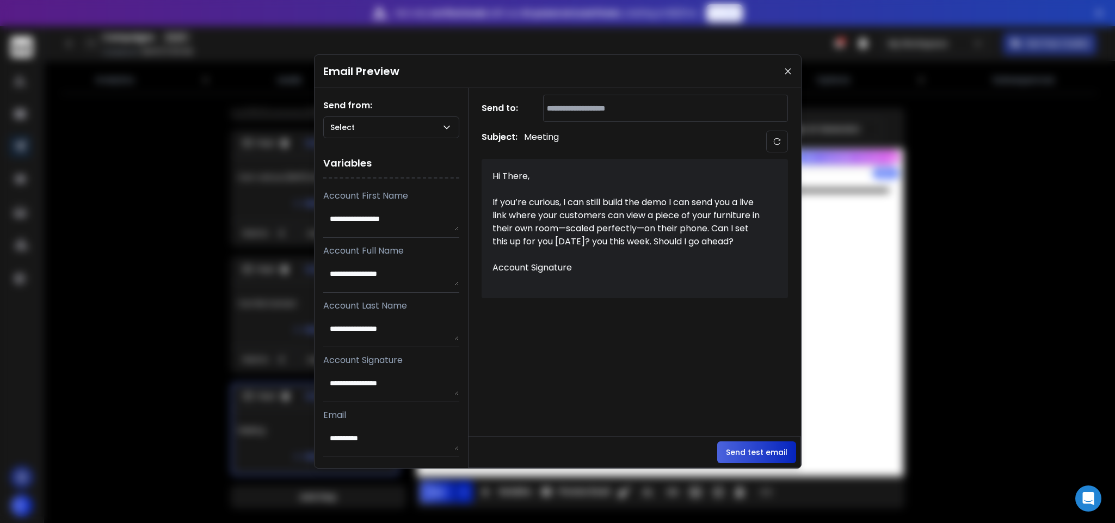
click at [597, 108] on input at bounding box center [665, 108] width 237 height 20
click at [443, 116] on button "Select" at bounding box center [391, 127] width 136 height 22
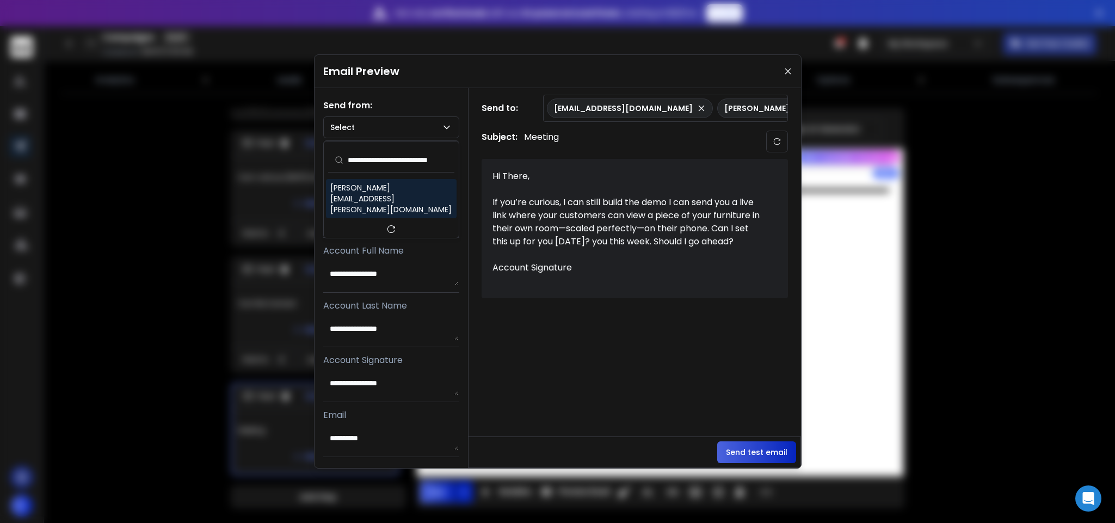
scroll to position [0, 12]
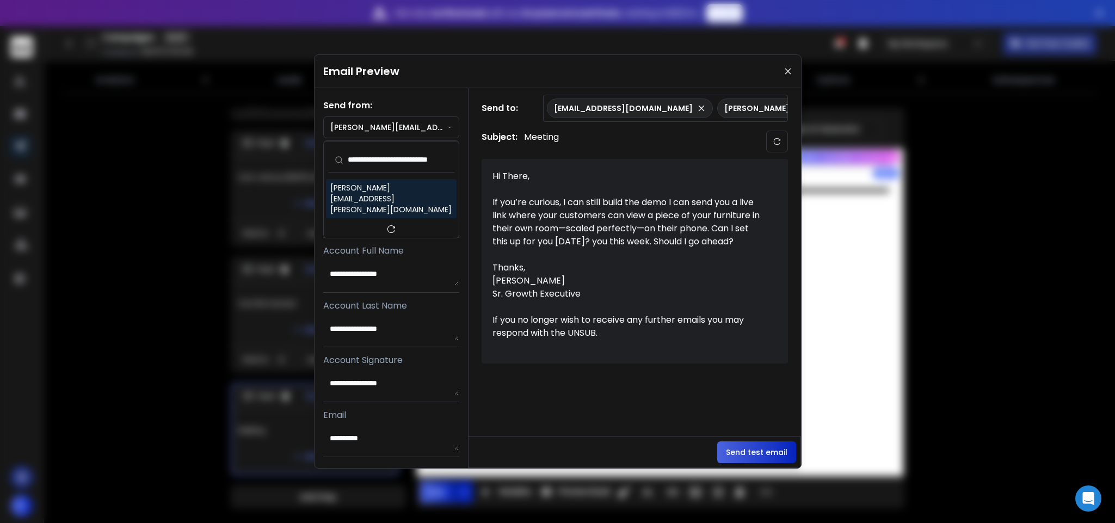
type input "**********"
click at [418, 189] on div "[PERSON_NAME][EMAIL_ADDRESS][PERSON_NAME][DOMAIN_NAME]" at bounding box center [391, 198] width 122 height 33
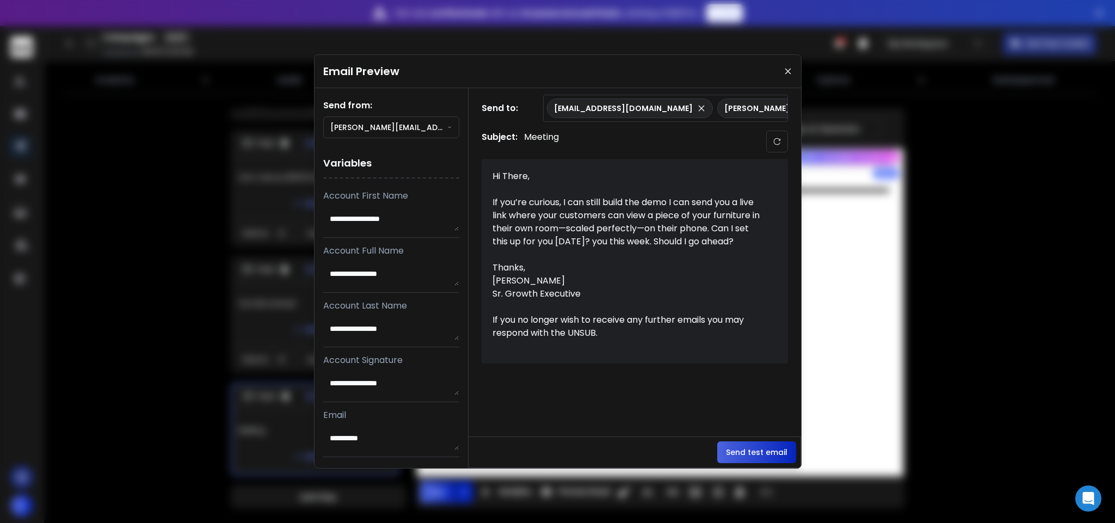
click at [742, 455] on button "Send test email" at bounding box center [756, 452] width 79 height 22
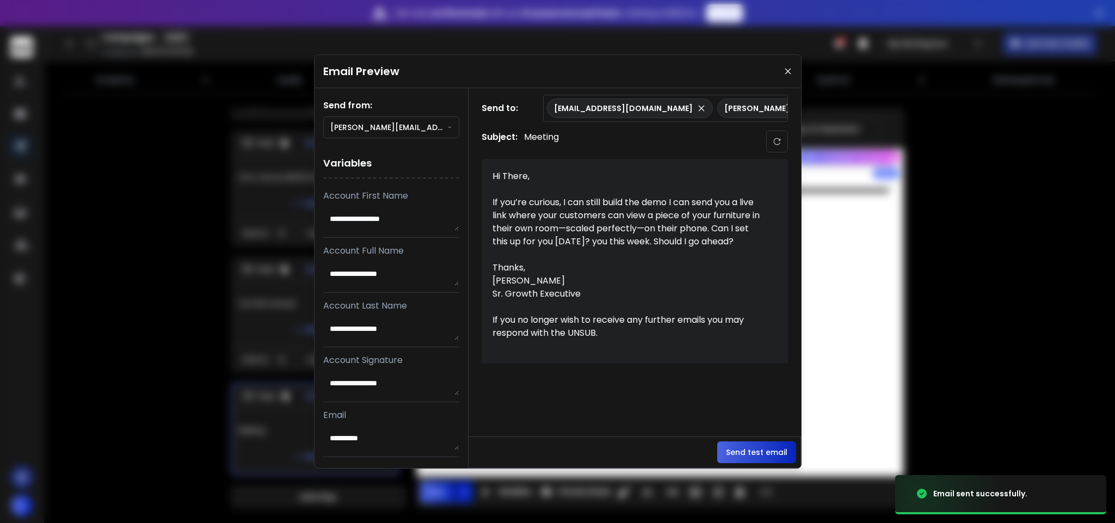
click at [788, 72] on icon at bounding box center [788, 71] width 6 height 6
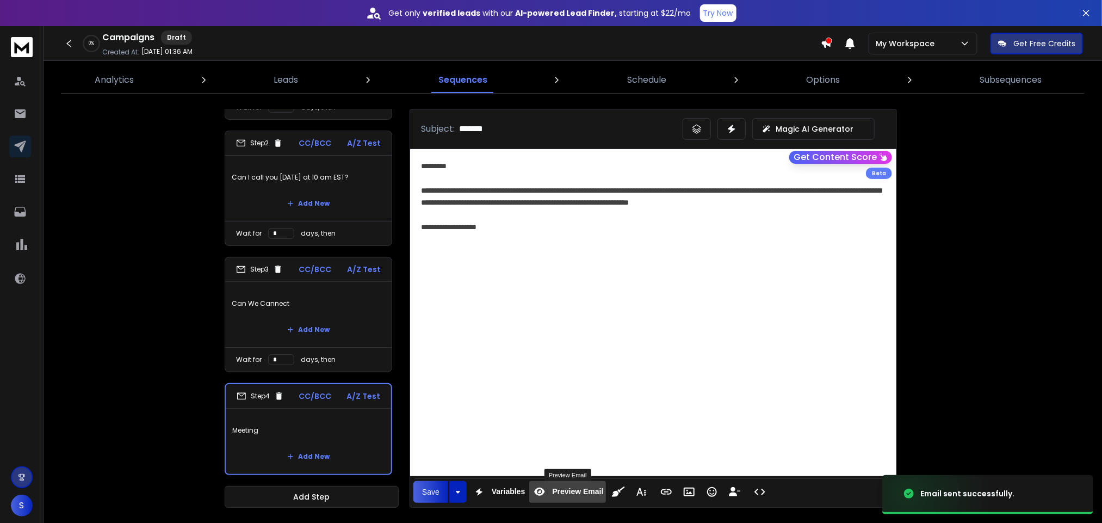
click at [591, 494] on span "Preview Email" at bounding box center [578, 491] width 56 height 9
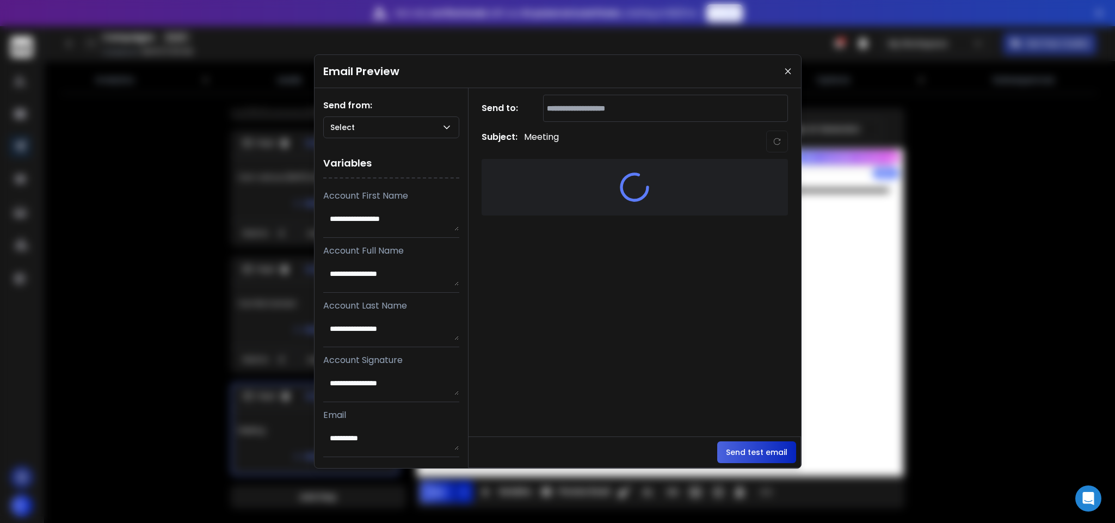
click at [412, 146] on div "**********" at bounding box center [391, 278] width 153 height 359
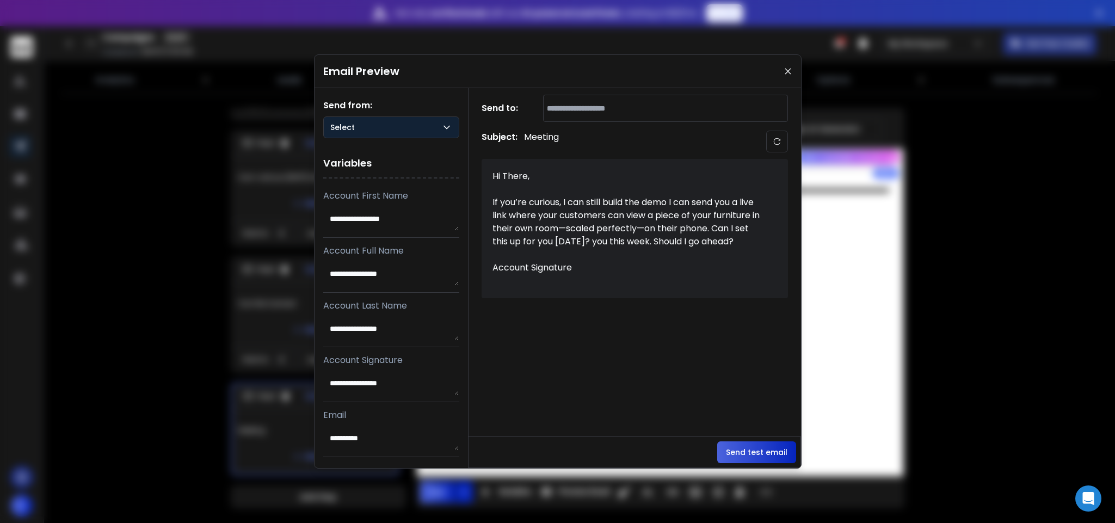
click at [427, 134] on button "Select" at bounding box center [391, 127] width 136 height 22
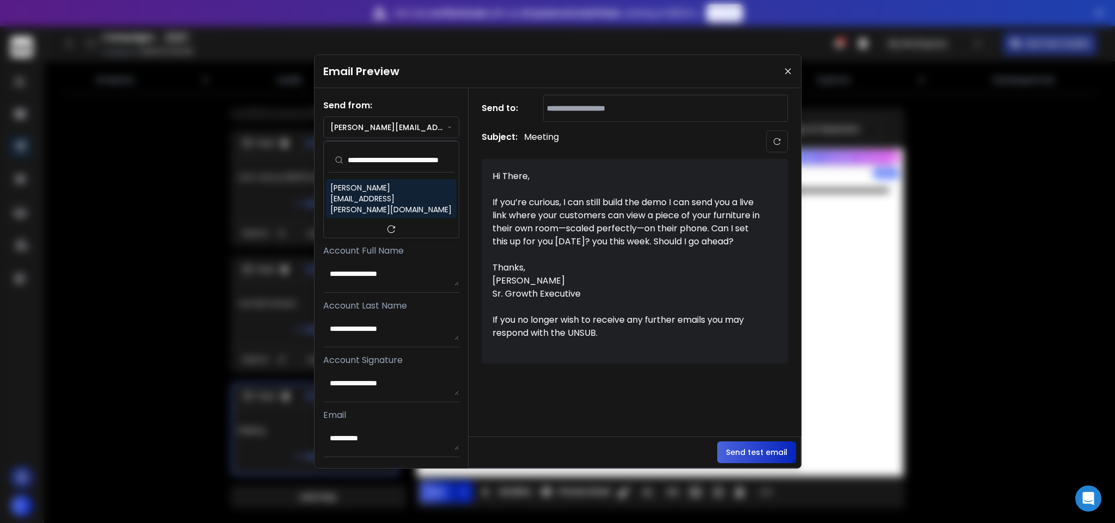
scroll to position [0, 46]
type input "**********"
click at [402, 192] on div "[PERSON_NAME][EMAIL_ADDRESS][PERSON_NAME][DOMAIN_NAME]" at bounding box center [391, 195] width 131 height 39
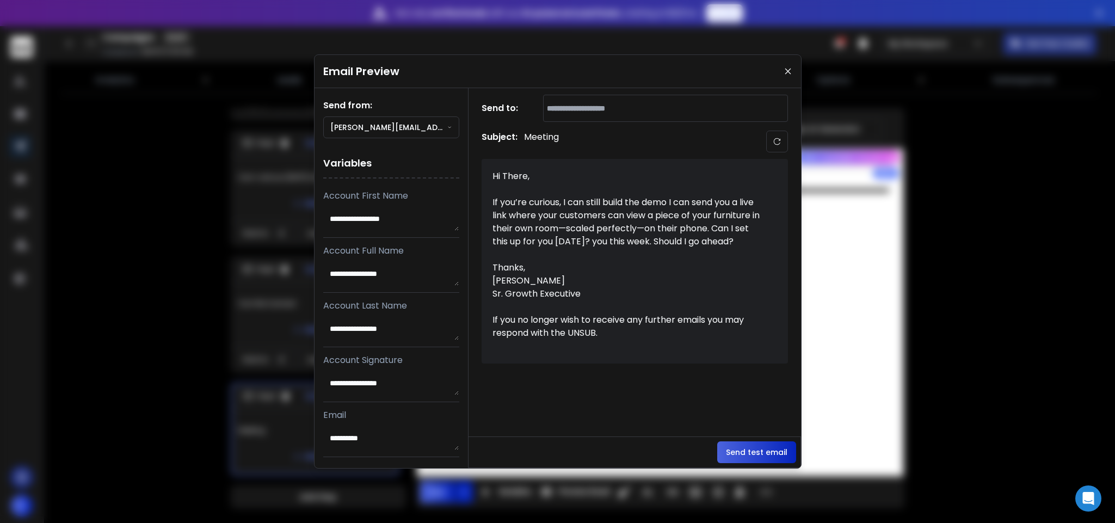
click at [593, 90] on div "Send to: Subject: Meeting Hi There, If you’re curious, I can still build the de…" at bounding box center [635, 225] width 332 height 275
click at [601, 109] on input at bounding box center [665, 108] width 237 height 20
click at [720, 457] on button "Send test email" at bounding box center [756, 452] width 79 height 22
click at [737, 452] on div "Send test email" at bounding box center [635, 452] width 332 height 32
click at [789, 72] on icon at bounding box center [788, 71] width 9 height 9
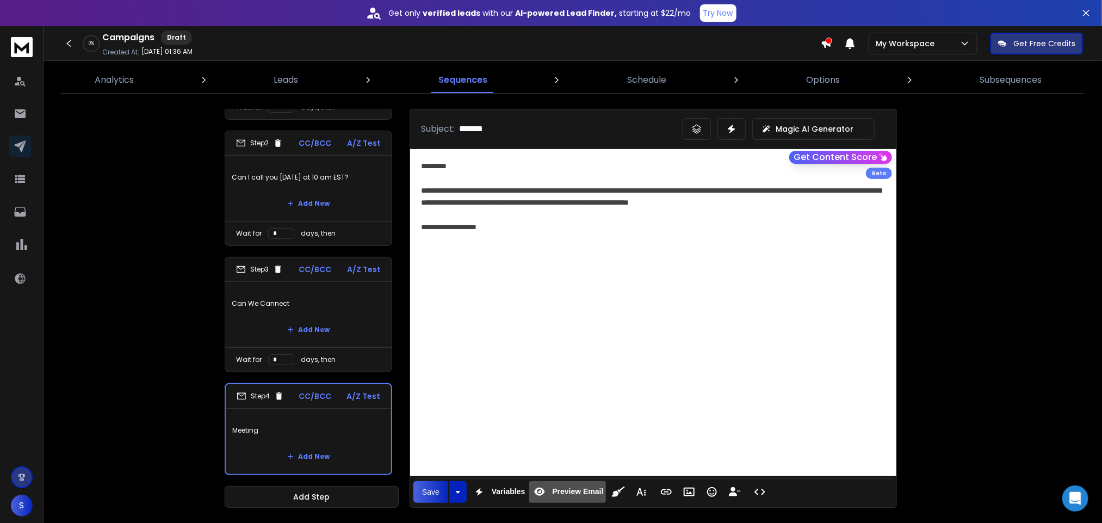
click at [551, 496] on span "Preview Email" at bounding box center [578, 491] width 56 height 9
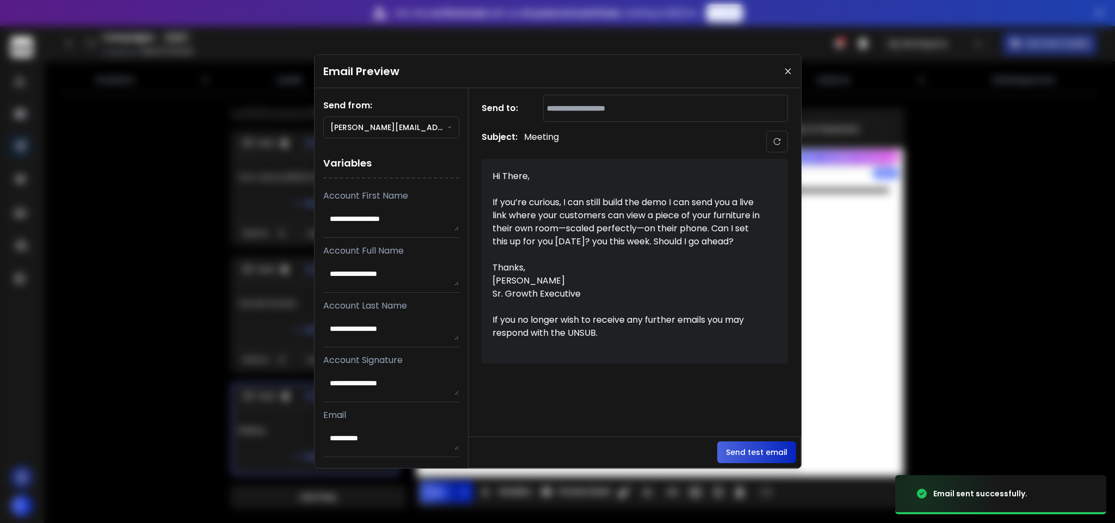
click at [586, 121] on div at bounding box center [665, 108] width 245 height 27
click at [586, 112] on input at bounding box center [665, 108] width 237 height 20
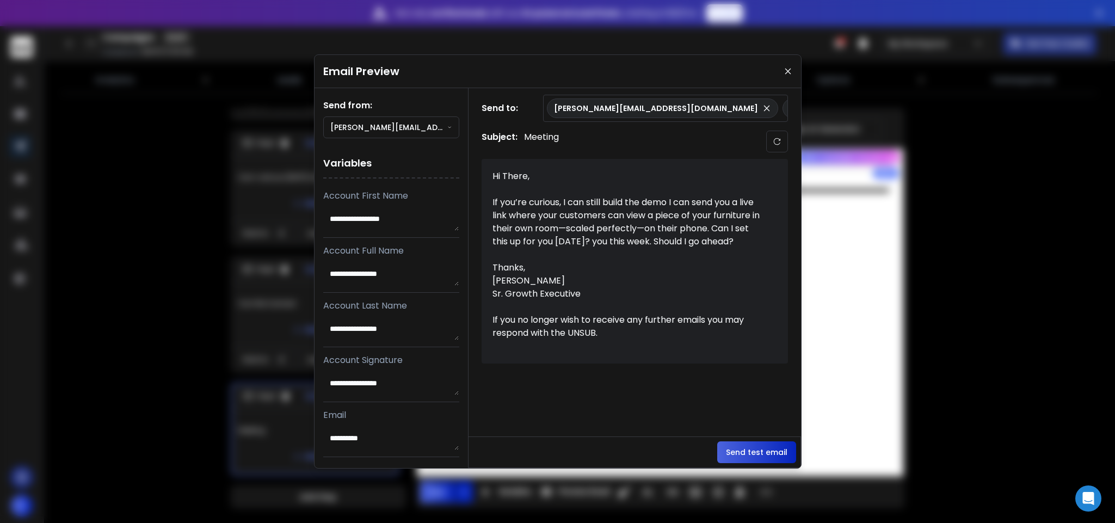
click at [459, 113] on div "Send from: [PERSON_NAME][EMAIL_ADDRESS][PERSON_NAME][DOMAIN_NAME]" at bounding box center [391, 118] width 136 height 39
click at [447, 123] on icon "button" at bounding box center [449, 127] width 5 height 11
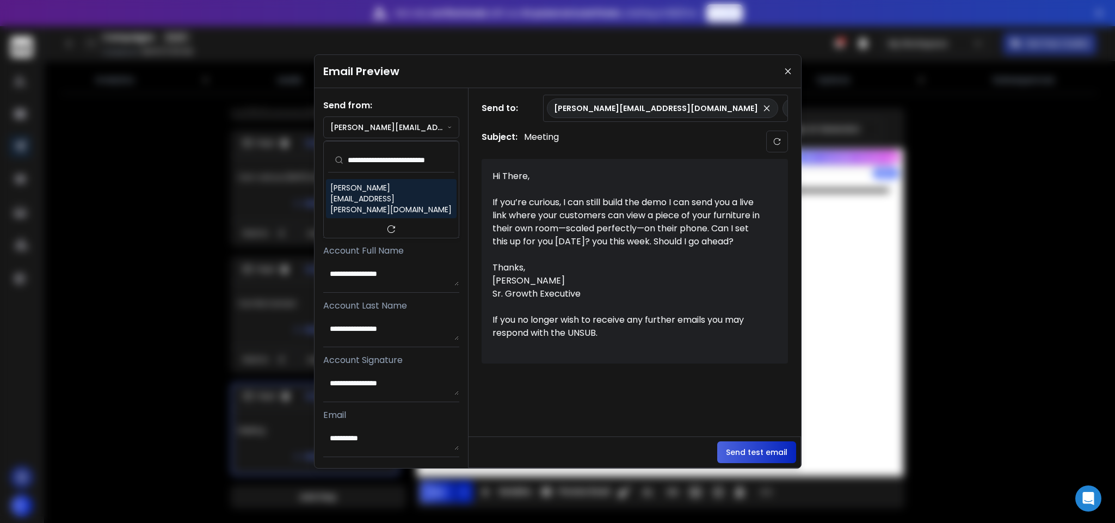
scroll to position [0, 8]
type input "**********"
click at [389, 196] on div "[PERSON_NAME][EMAIL_ADDRESS][PERSON_NAME][DOMAIN_NAME]" at bounding box center [391, 196] width 135 height 44
click at [407, 177] on div "[PERSON_NAME][EMAIL_ADDRESS][PERSON_NAME][DOMAIN_NAME]" at bounding box center [391, 195] width 131 height 39
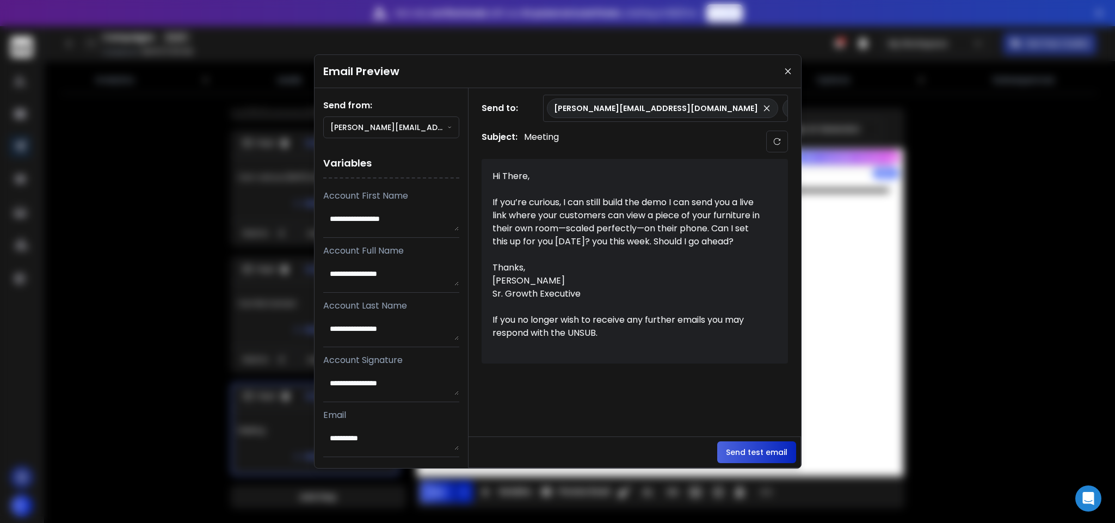
click at [742, 456] on button "Send test email" at bounding box center [756, 452] width 79 height 22
